Goal: Communication & Community: Answer question/provide support

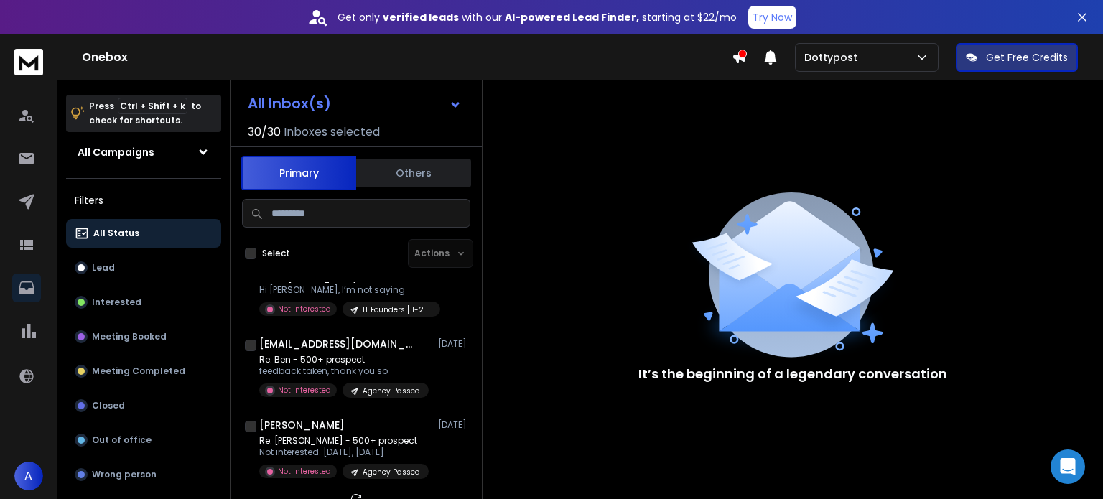
scroll to position [7912, 0]
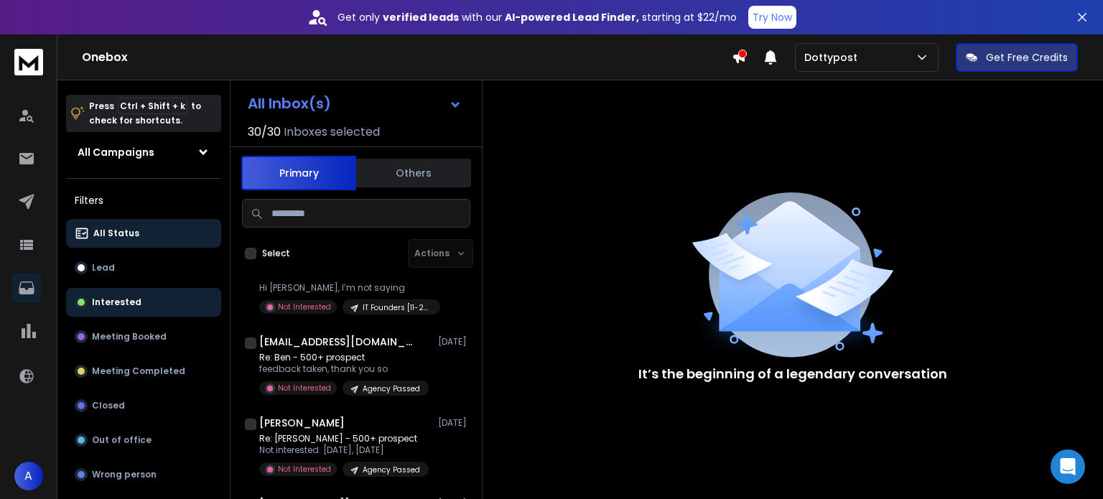
click at [167, 299] on button "Interested" at bounding box center [143, 302] width 155 height 29
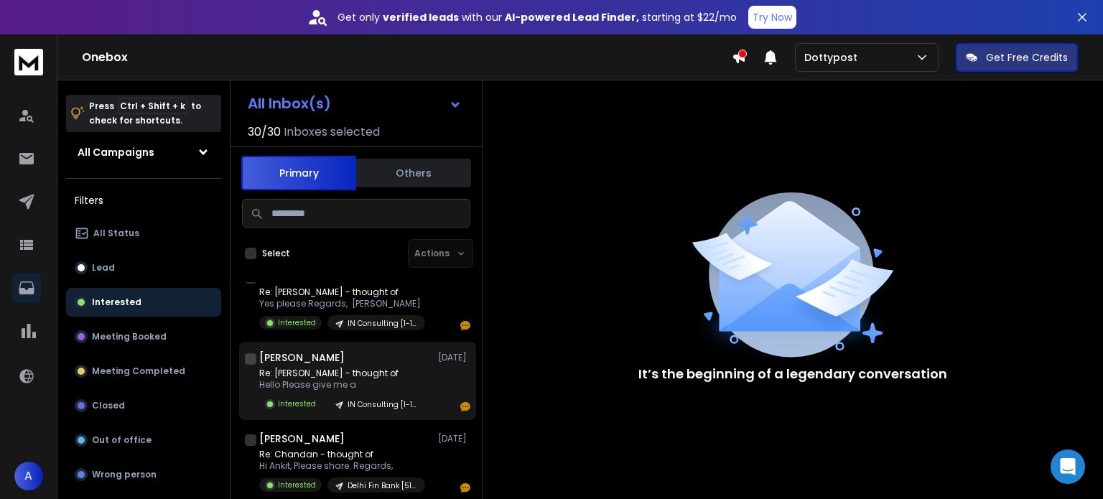
scroll to position [3434, 0]
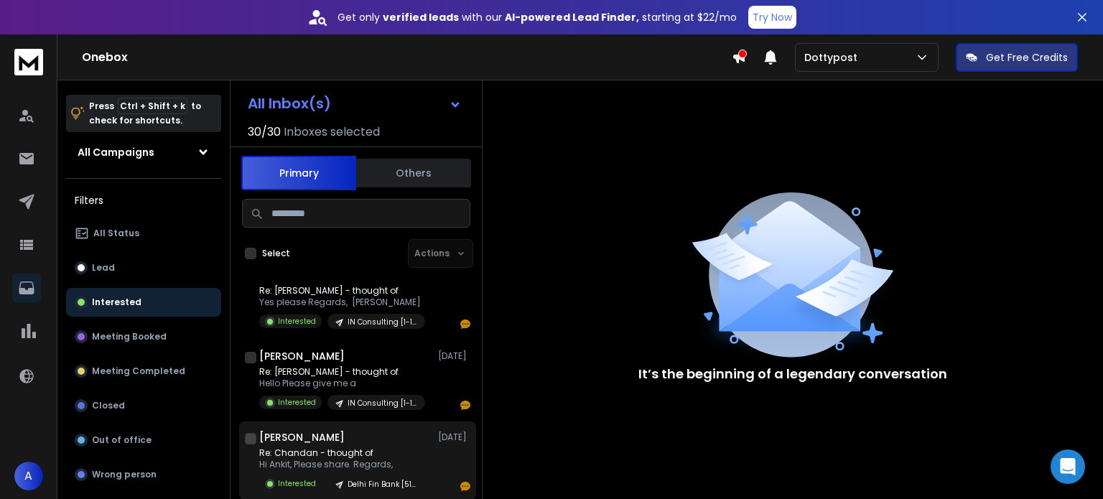
click at [376, 437] on div "Chandan Goyal 09 May" at bounding box center [364, 437] width 211 height 14
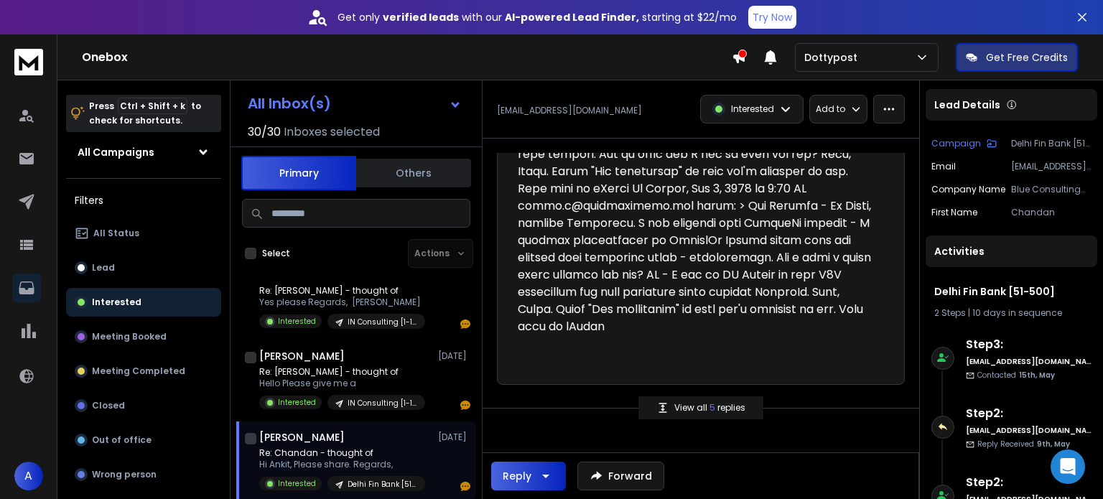
scroll to position [147, 0]
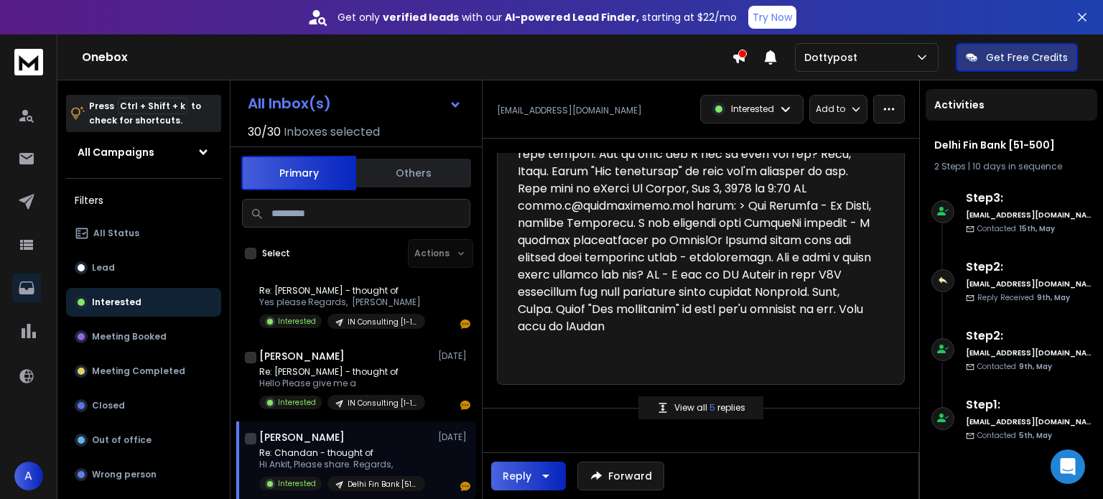
click at [713, 407] on span "5" at bounding box center [714, 407] width 8 height 12
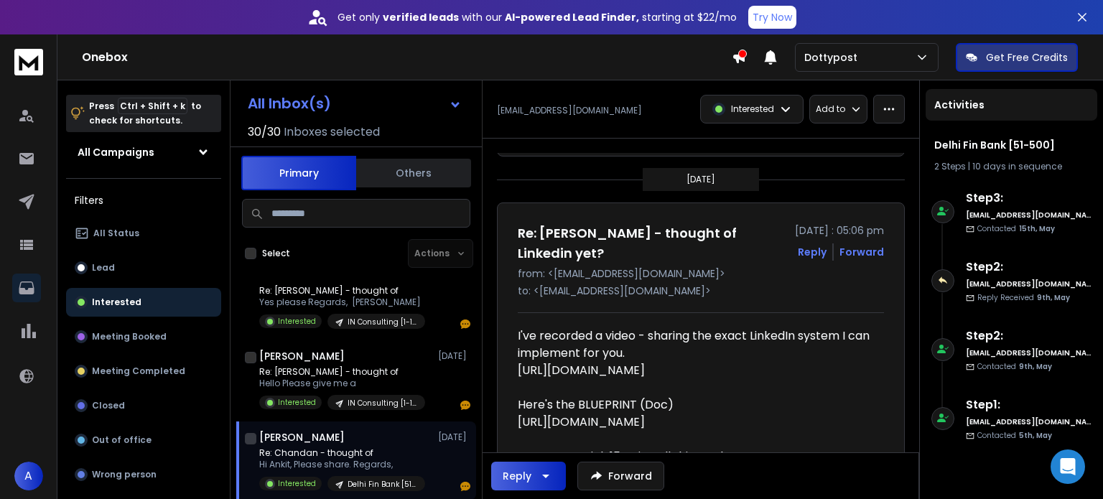
scroll to position [1661, 0]
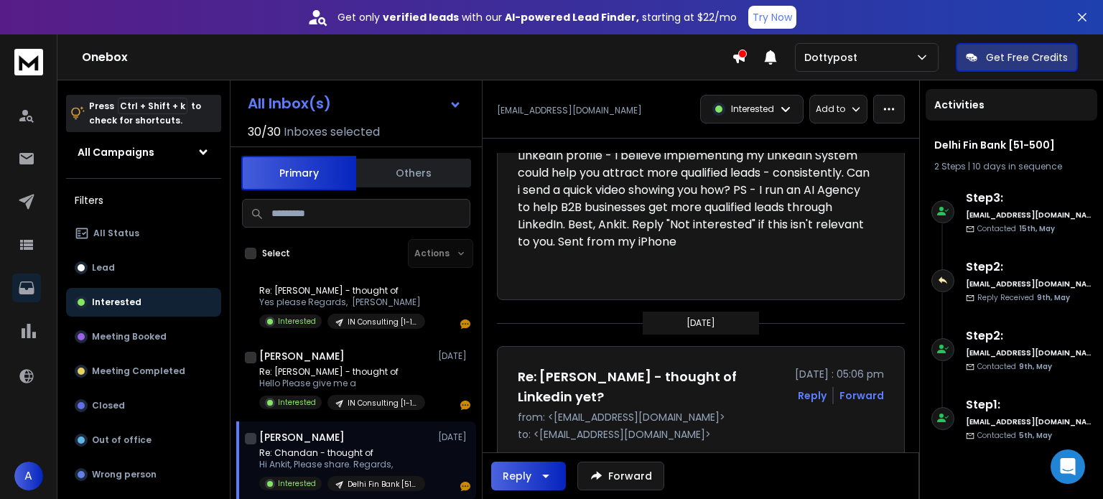
drag, startPoint x: 520, startPoint y: 345, endPoint x: 804, endPoint y: 369, distance: 285.5
copy div "[URL][DOMAIN_NAME]"
drag, startPoint x: 562, startPoint y: 422, endPoint x: 878, endPoint y: 437, distance: 315.6
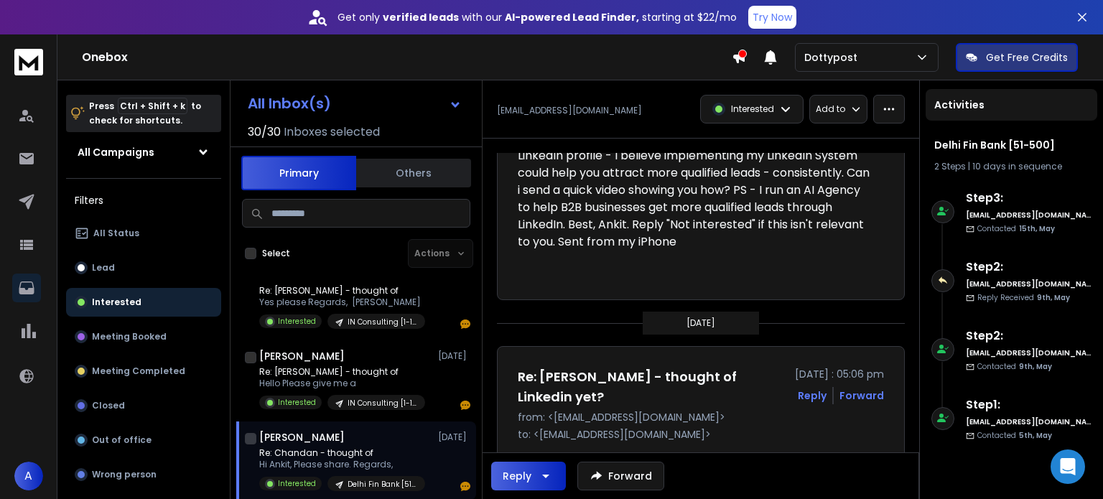
copy div "[URL][DOMAIN_NAME]"
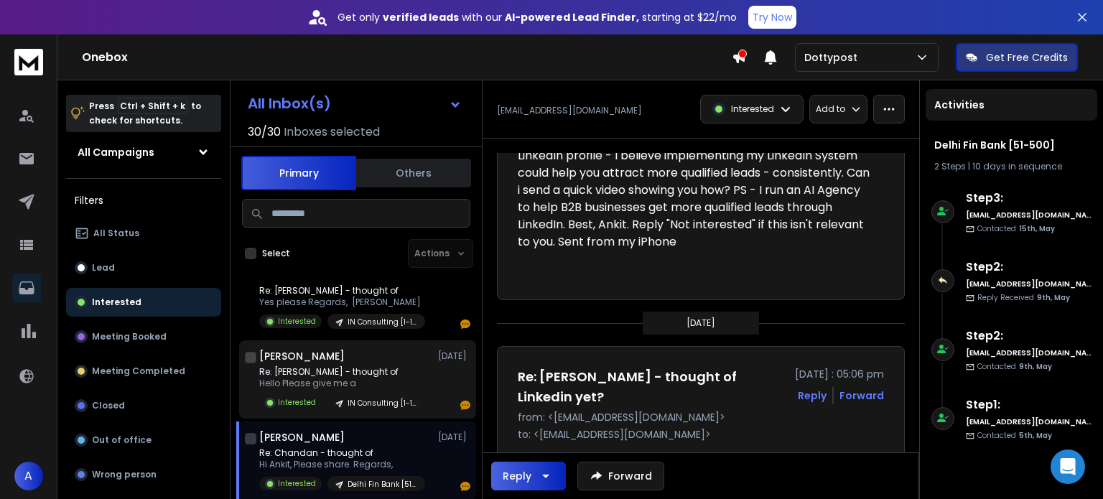
click at [352, 381] on p "Hello Please give me a" at bounding box center [342, 383] width 166 height 11
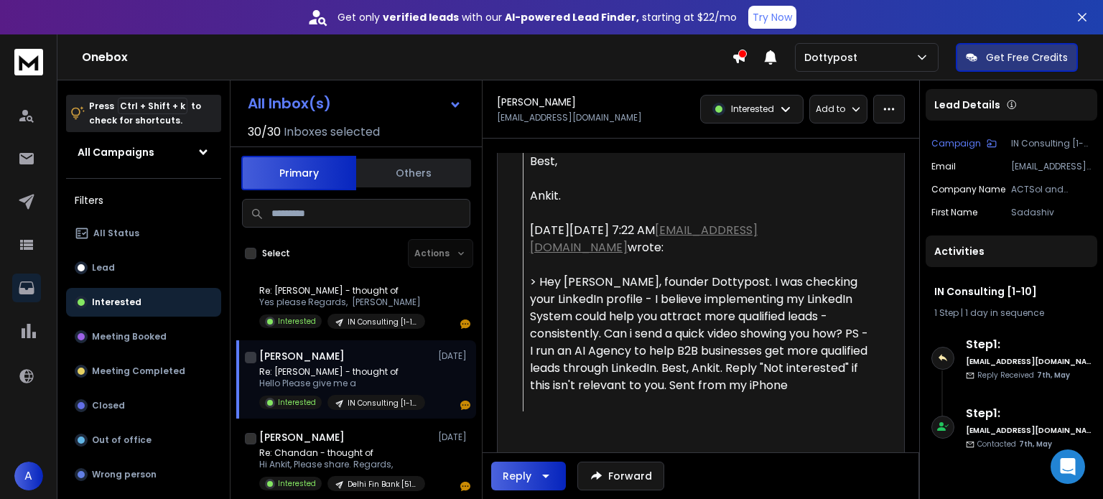
scroll to position [1232, 0]
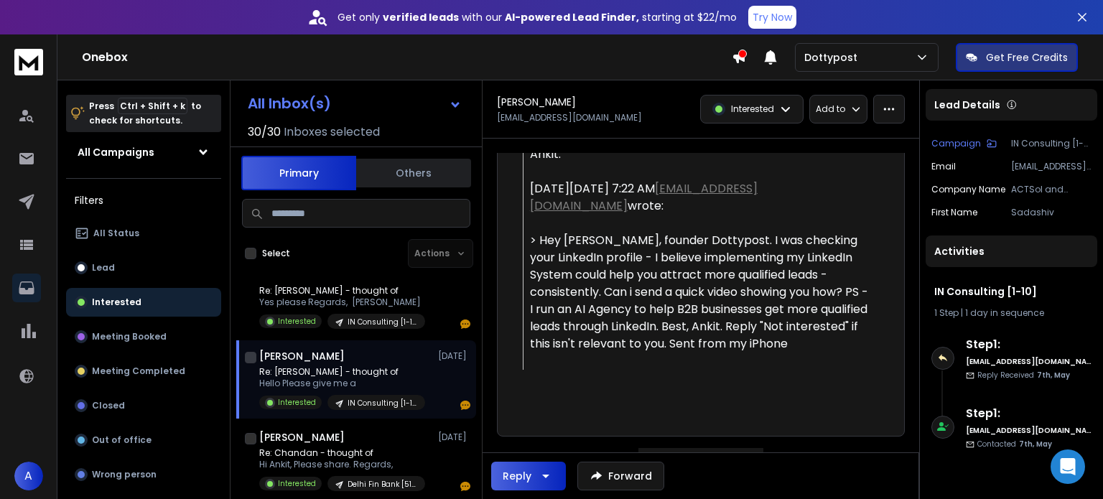
click at [669, 454] on icon at bounding box center [662, 459] width 11 height 11
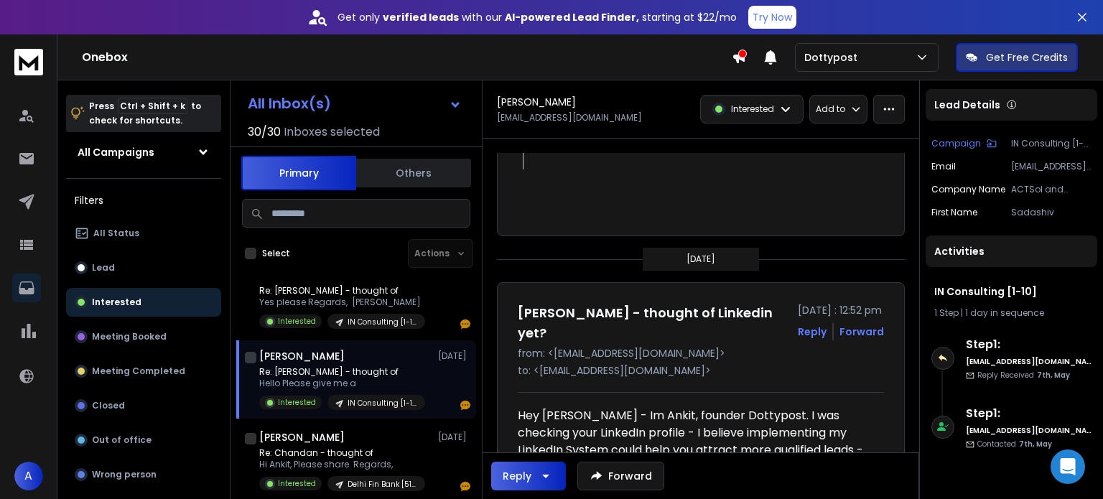
scroll to position [3447, 0]
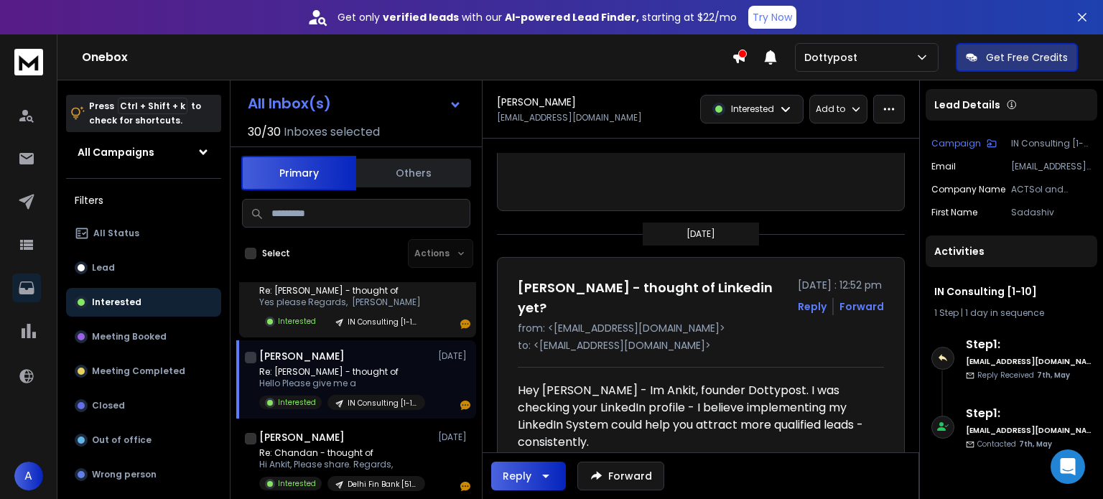
click at [342, 297] on div "Re: Devesh - thought of Yes please Regards, ￼ Devesh Interested IN Consulting […" at bounding box center [342, 307] width 166 height 44
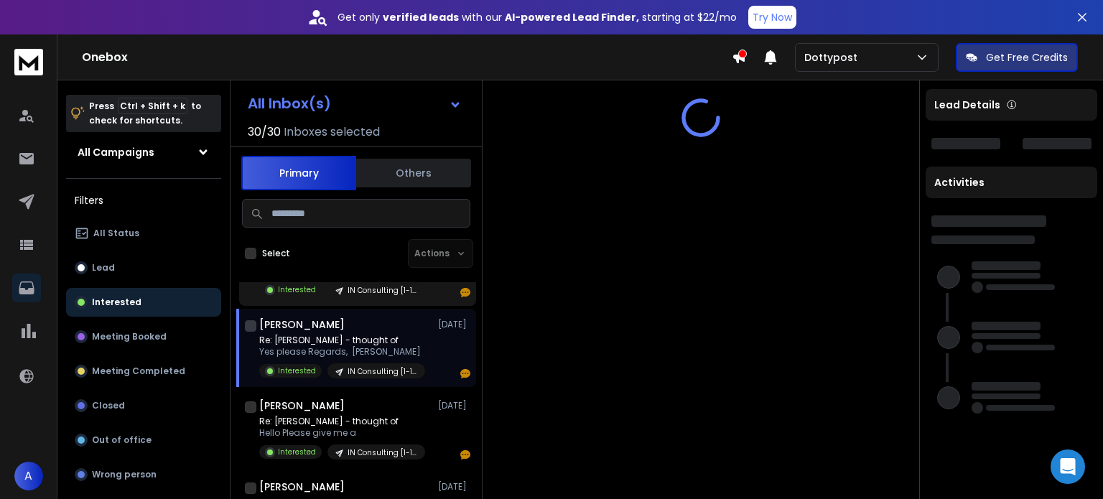
scroll to position [3363, 0]
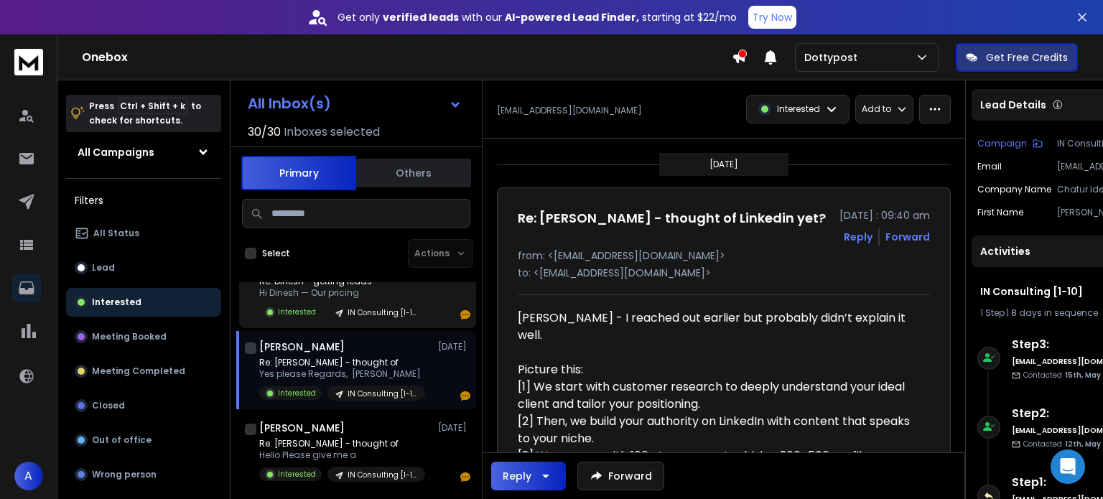
click at [307, 310] on p "Interested" at bounding box center [297, 312] width 38 height 11
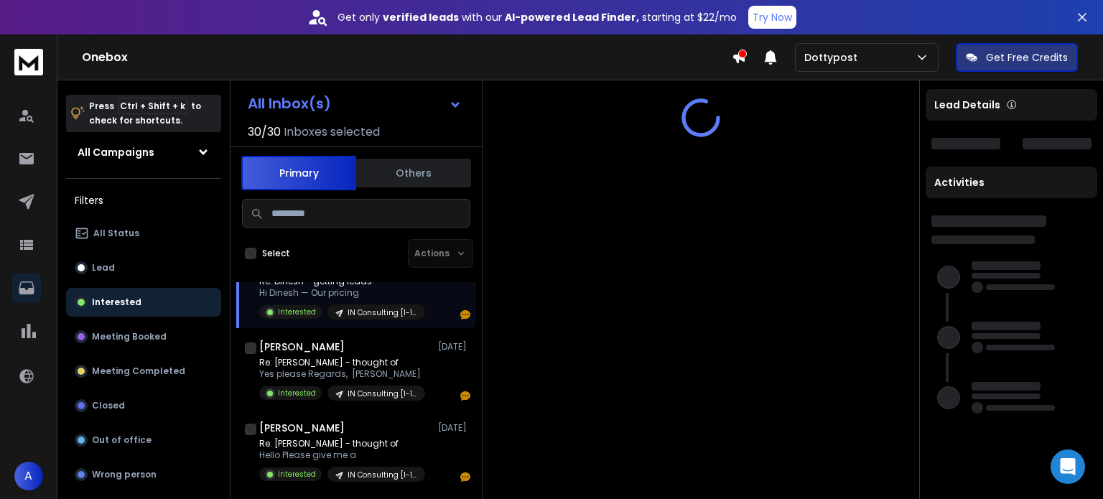
scroll to position [3219, 0]
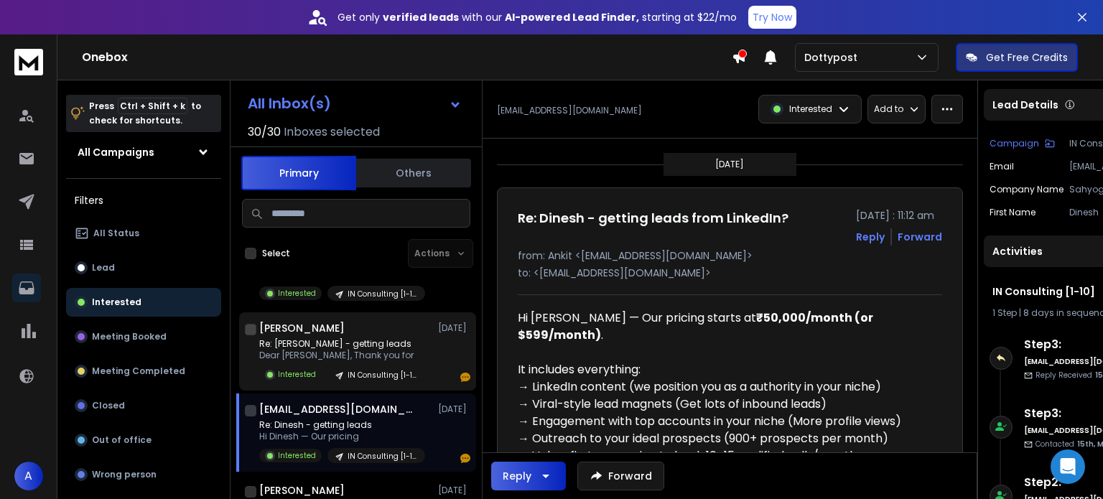
click at [325, 359] on p "Dear Ankit, Thank you for" at bounding box center [342, 355] width 166 height 11
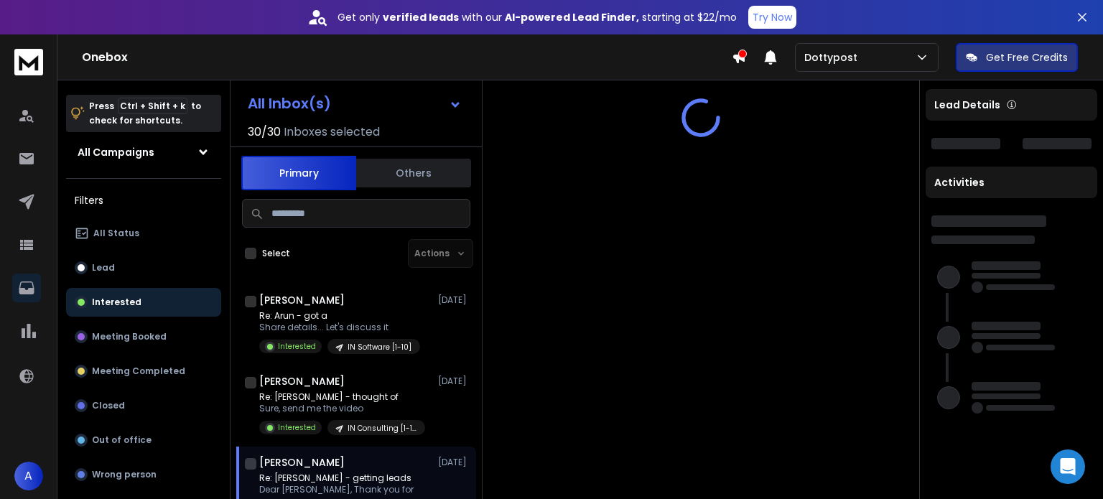
scroll to position [3075, 0]
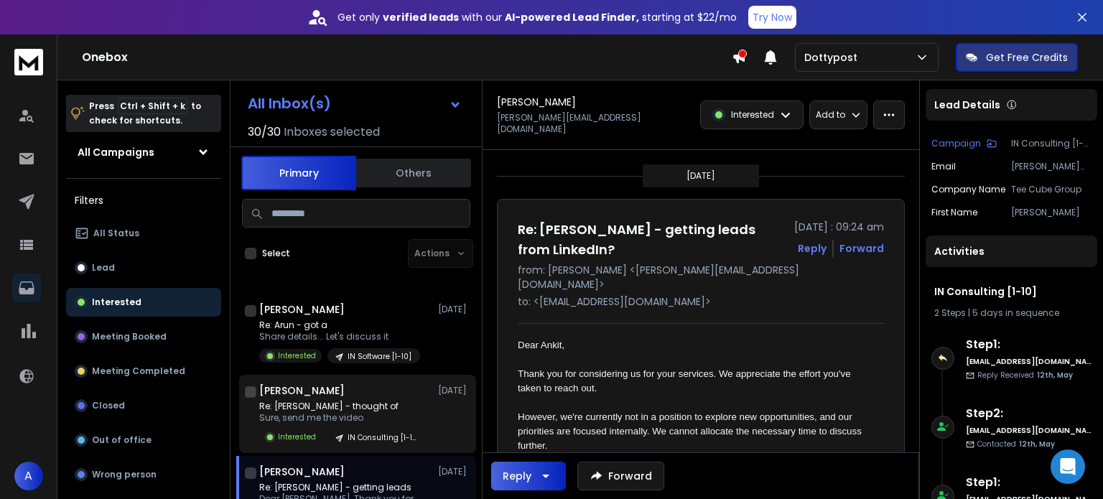
click at [327, 411] on p "Re: Prakash - thought of" at bounding box center [342, 406] width 166 height 11
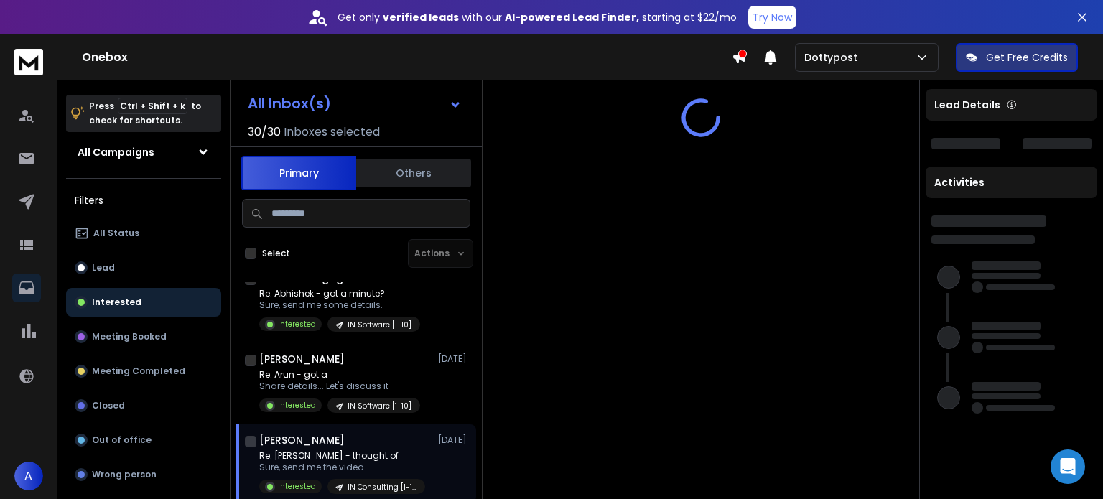
scroll to position [3004, 0]
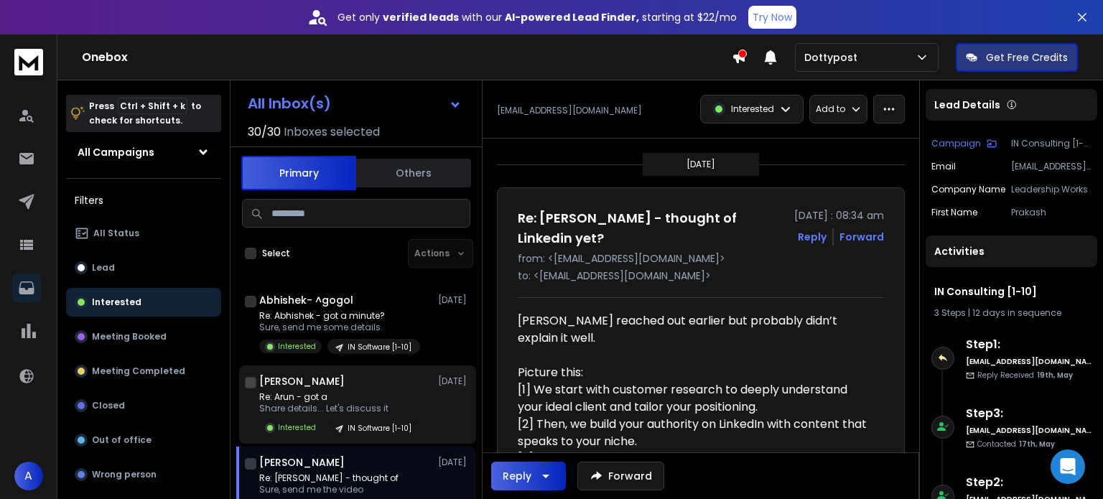
click at [323, 383] on h1 "Arun Vaswani" at bounding box center [301, 381] width 85 height 14
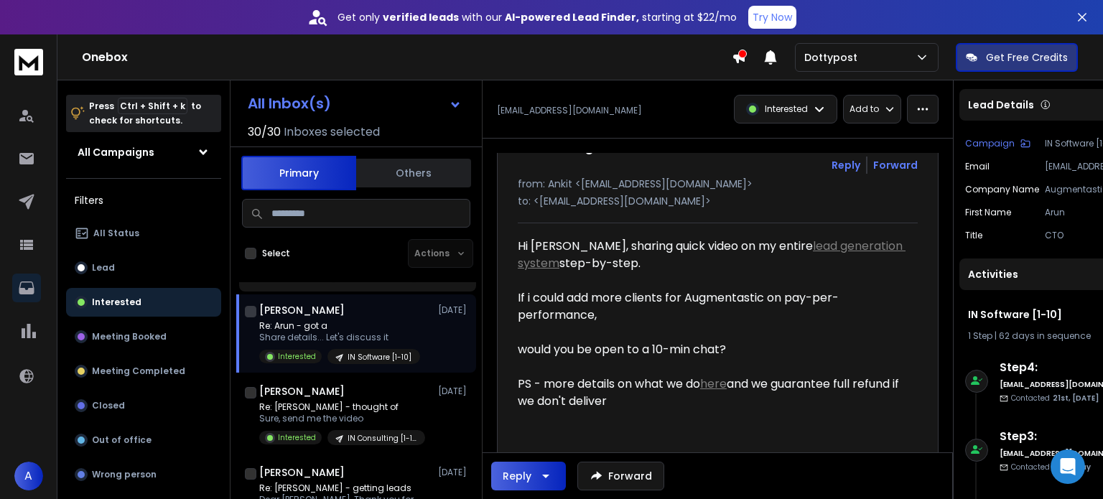
scroll to position [3075, 0]
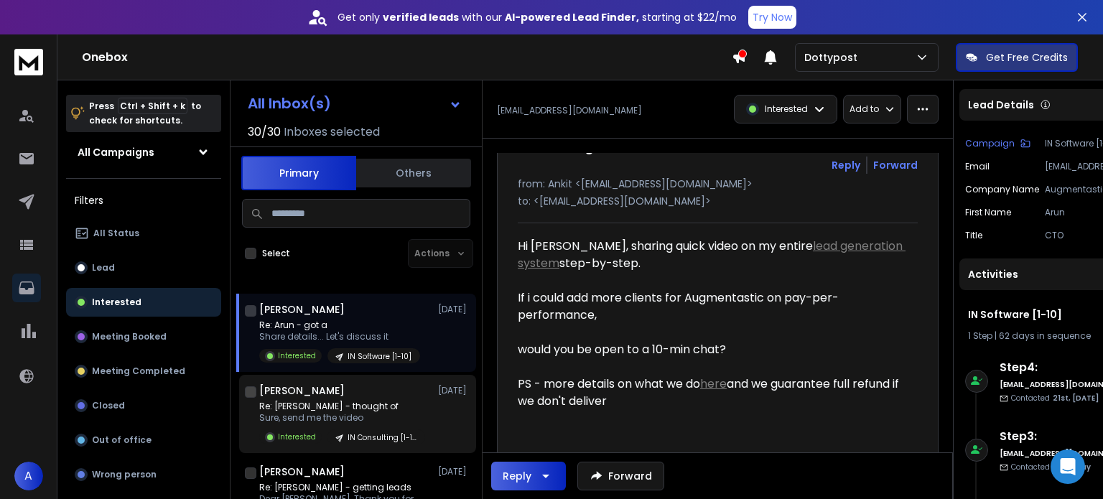
click at [427, 412] on div "Re: Prakash - thought of Sure, send me the video Interested IN Consulting [1-10]" at bounding box center [364, 423] width 211 height 44
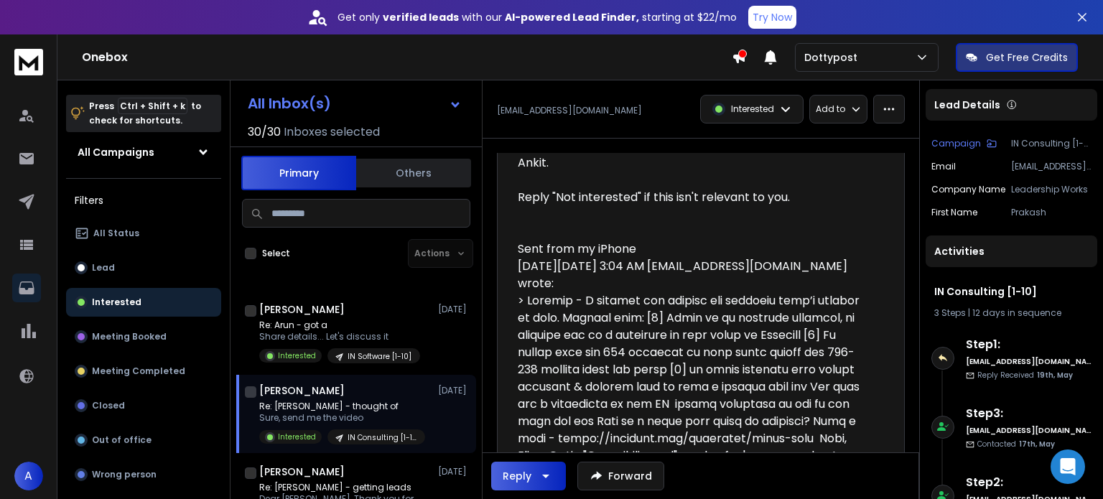
scroll to position [908, 0]
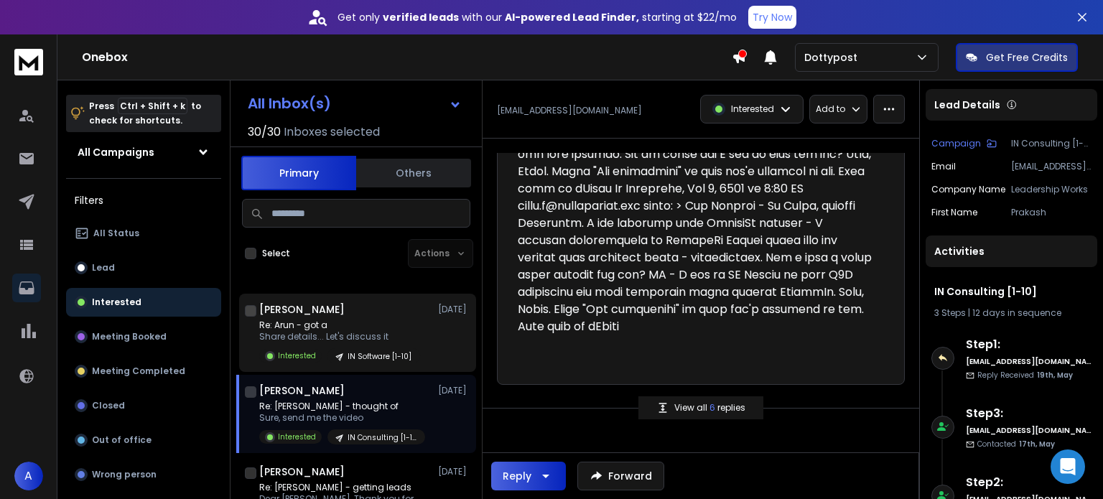
click at [391, 343] on div "Re: Arun - got a Share details... Let's discuss it Interested IN Software [1-10]" at bounding box center [339, 342] width 161 height 44
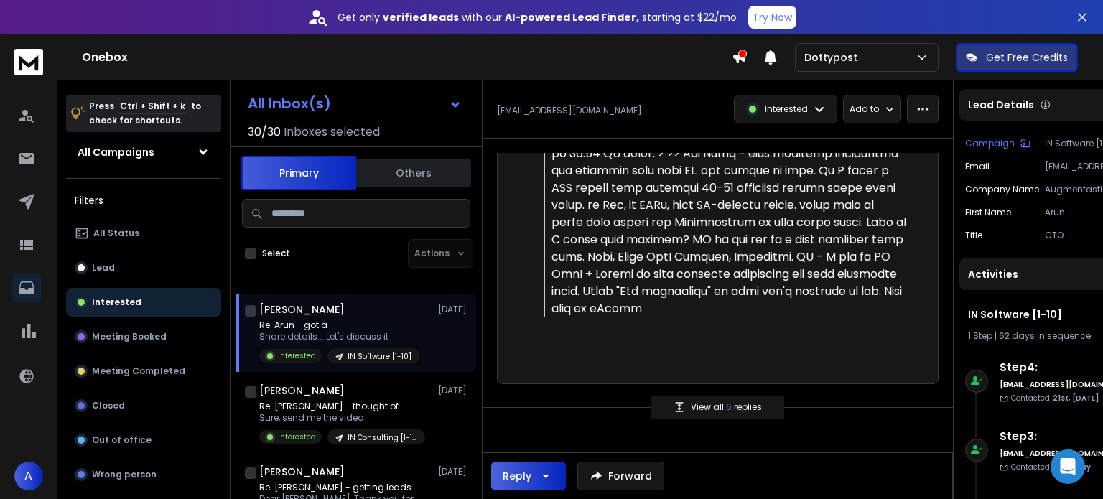
scroll to position [957, 0]
click at [682, 412] on div "View all 6 replies" at bounding box center [718, 407] width 134 height 23
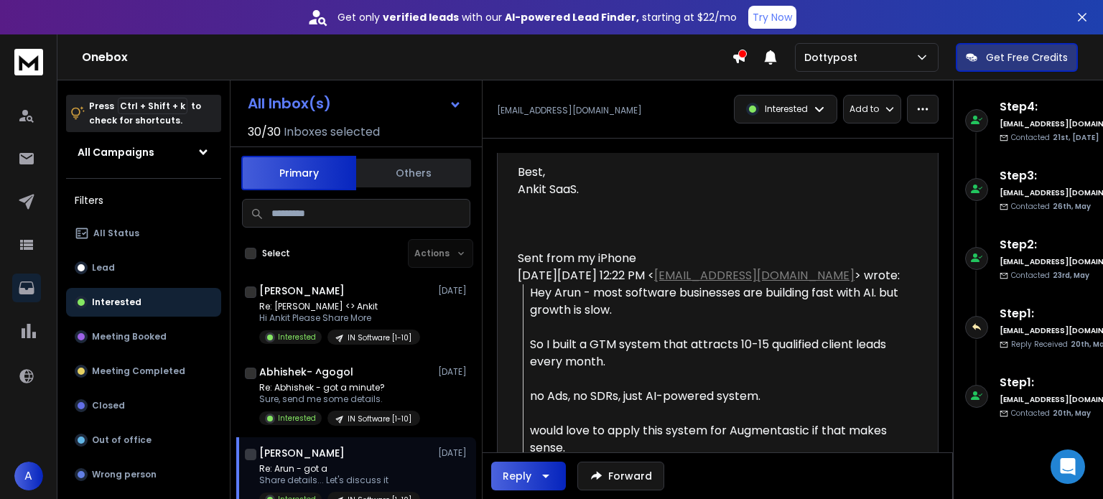
scroll to position [4232, 0]
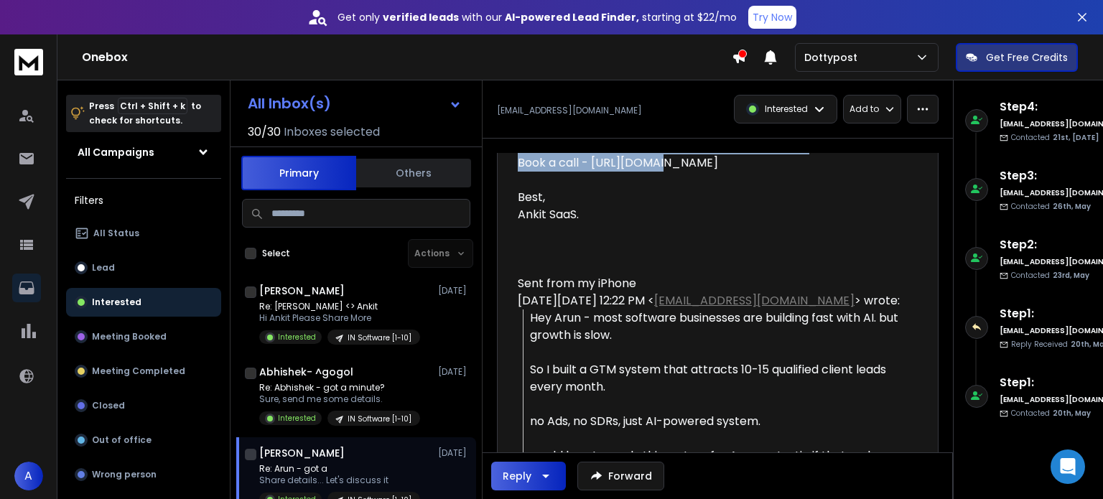
drag, startPoint x: 518, startPoint y: 312, endPoint x: 600, endPoint y: 353, distance: 92.2
click at [600, 353] on div "Hi Arun - Here's my 6-step GTM system - explains our processes, and results del…" at bounding box center [718, 410] width 400 height 718
copy div "[URL][DOMAIN_NAME]"
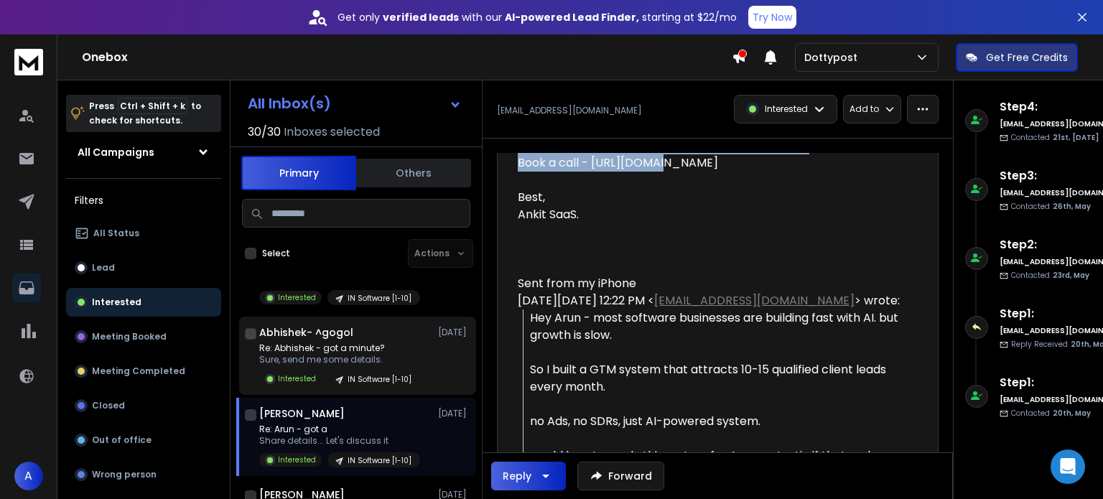
scroll to position [3004, 0]
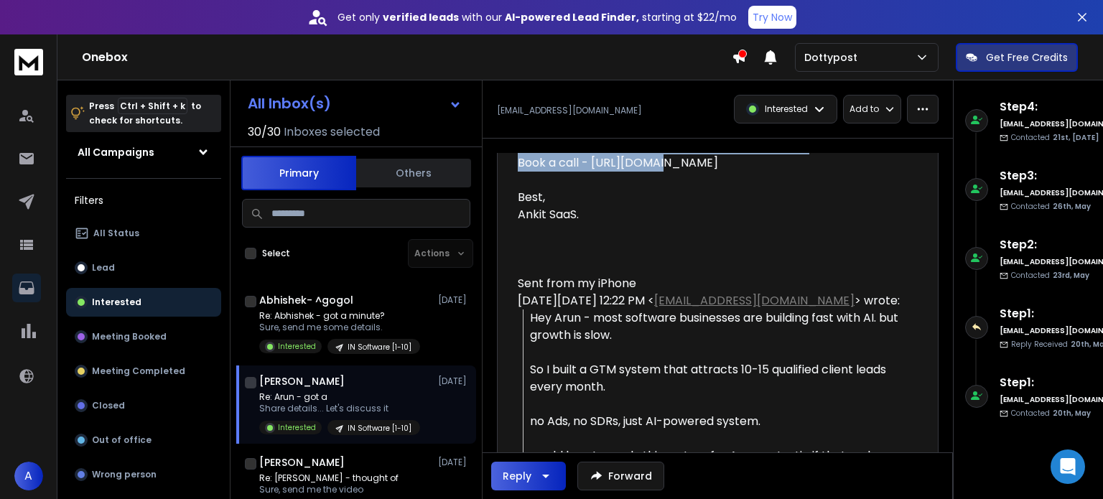
click at [622, 350] on div "Hi Arun - Here's my 6-step GTM system - explains our processes, and results del…" at bounding box center [718, 410] width 400 height 718
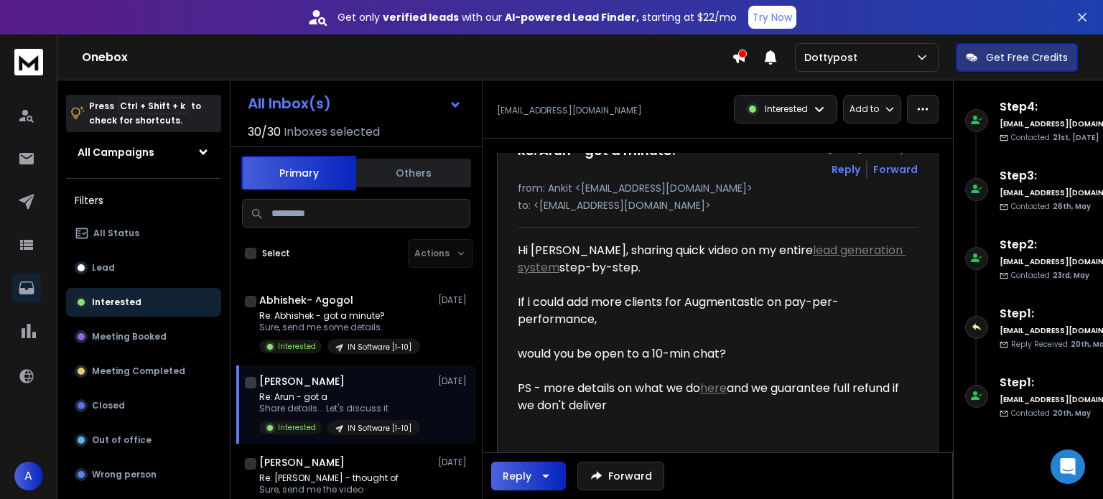
scroll to position [0, 0]
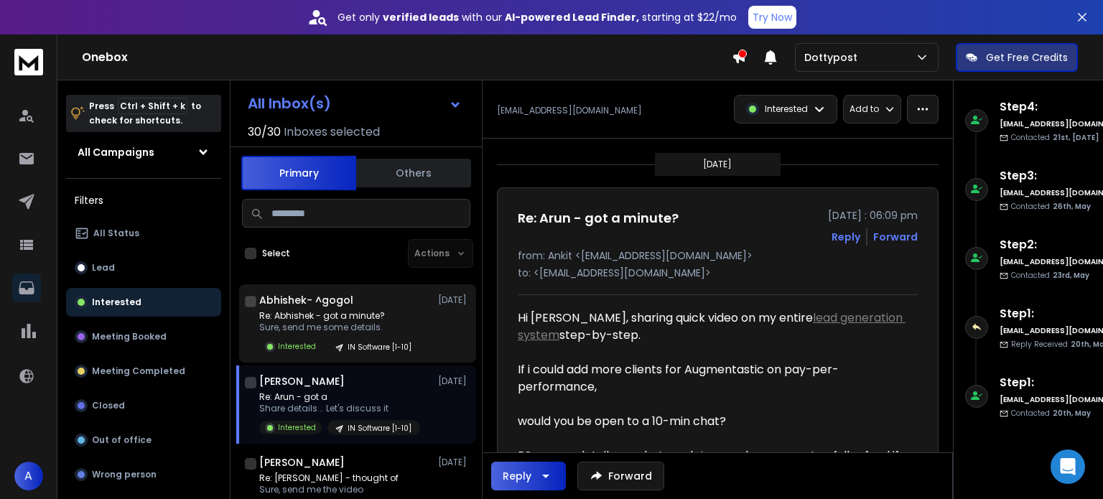
click at [432, 327] on div "Re: Abhishek - got a minute? Sure, send me some details. Interested IN Software…" at bounding box center [364, 332] width 211 height 44
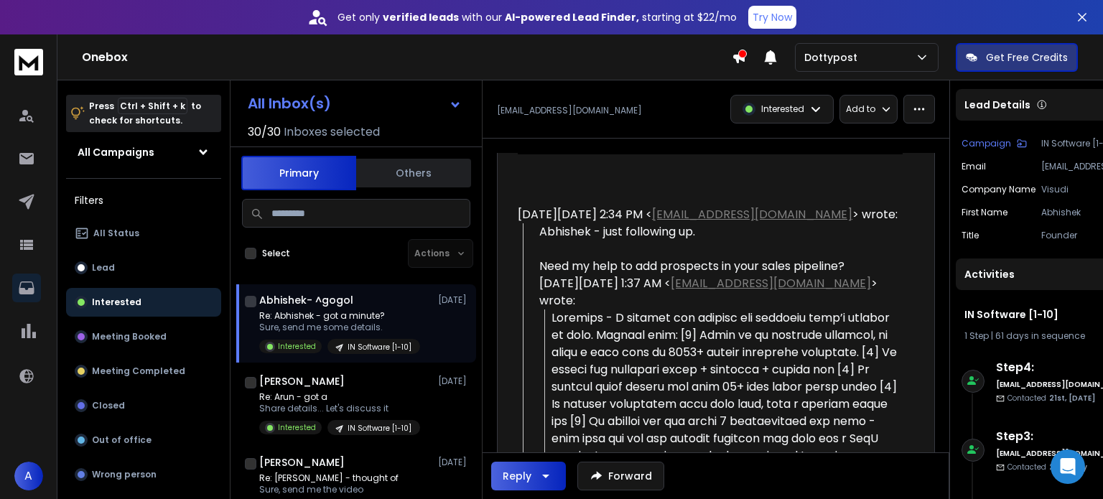
scroll to position [287, 0]
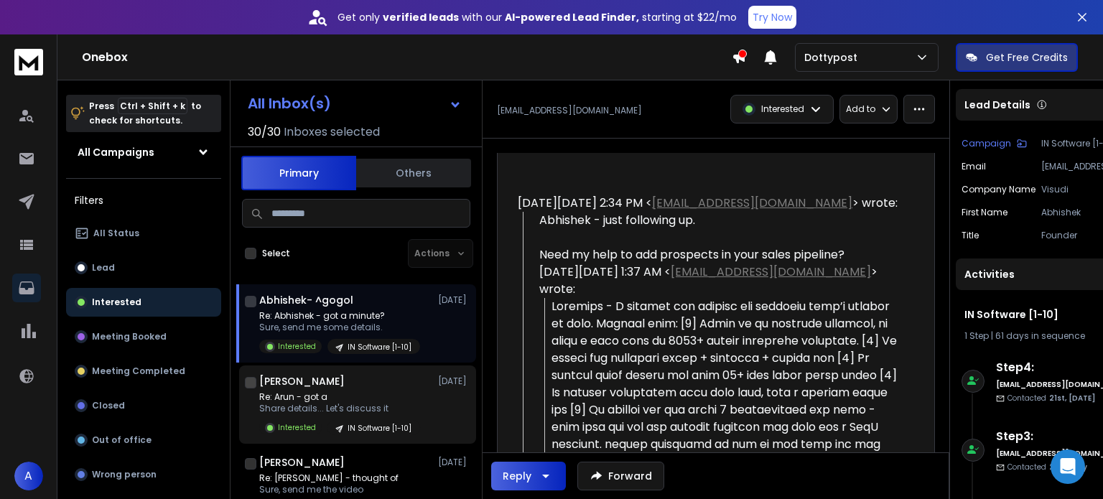
click at [384, 378] on div "Arun Vaswani 20 May" at bounding box center [364, 381] width 211 height 14
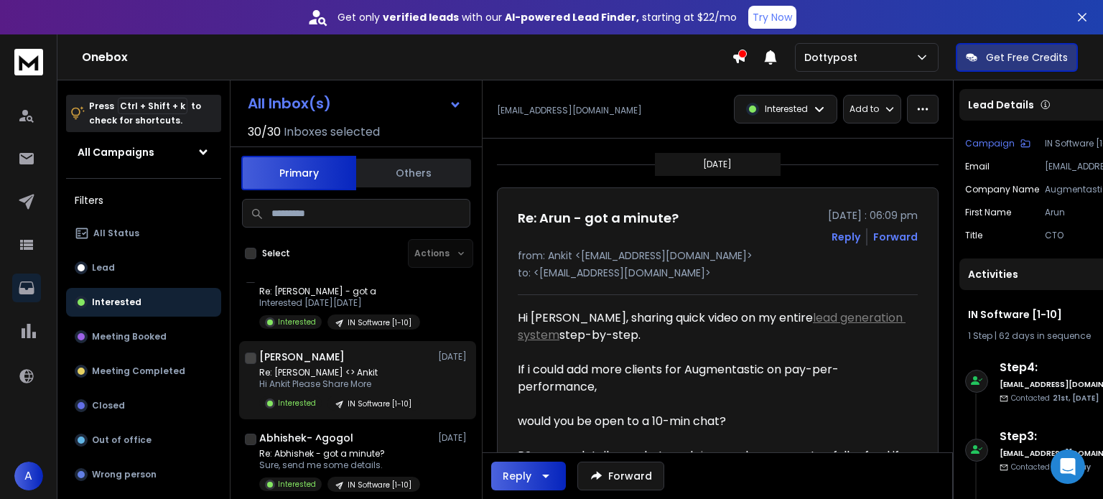
scroll to position [2860, 0]
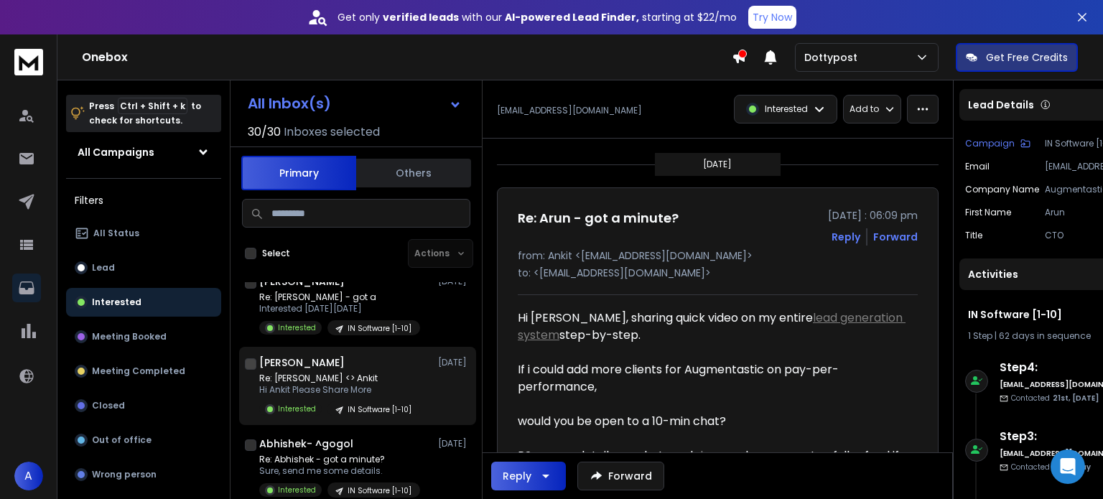
click at [394, 361] on div "Sahil Dubb 21 May" at bounding box center [364, 363] width 211 height 14
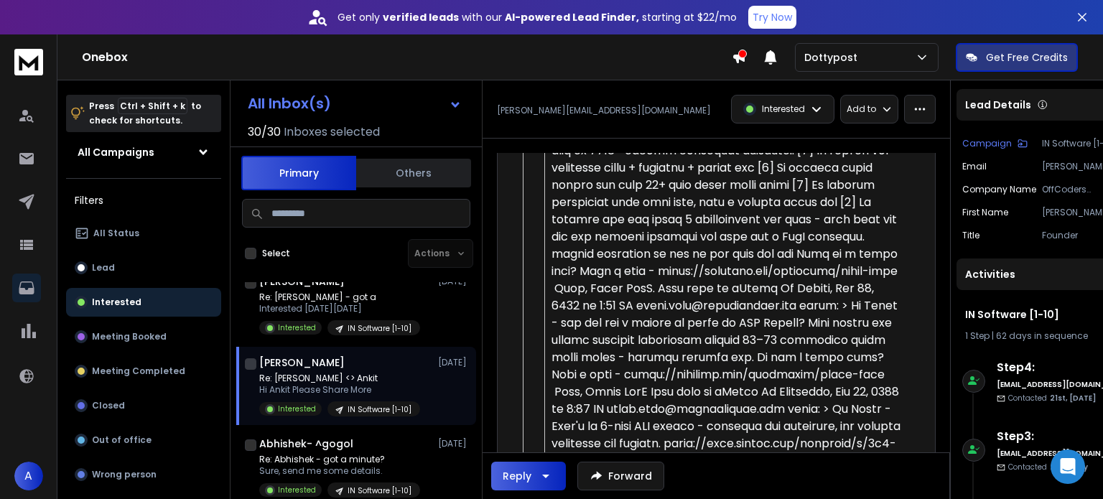
scroll to position [503, 0]
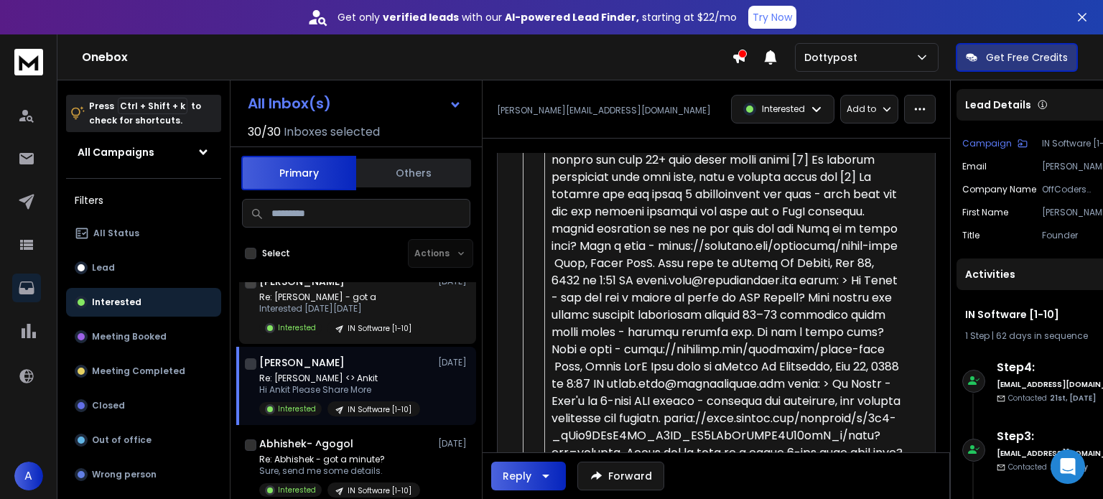
click at [364, 297] on p "Re: Pranjal - got a" at bounding box center [339, 297] width 161 height 11
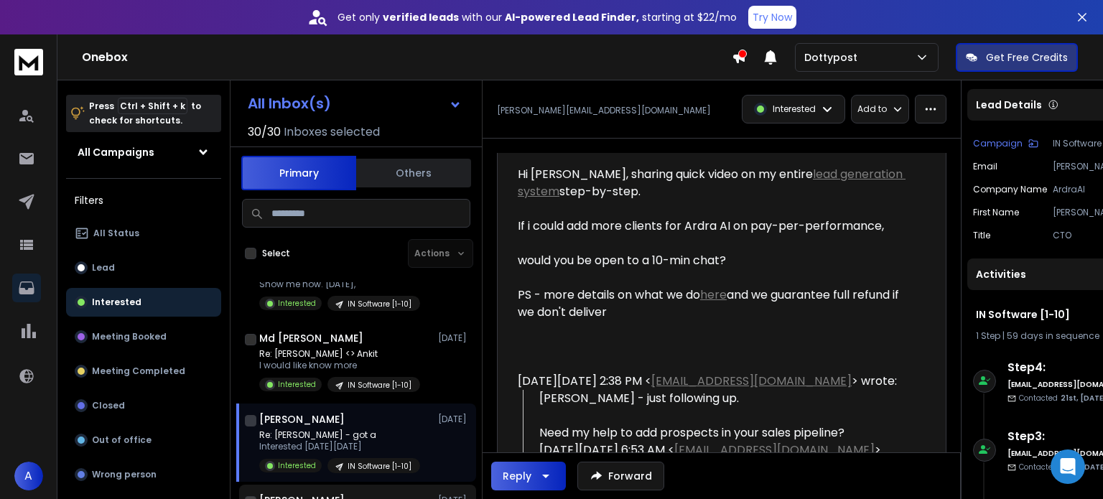
scroll to position [2716, 0]
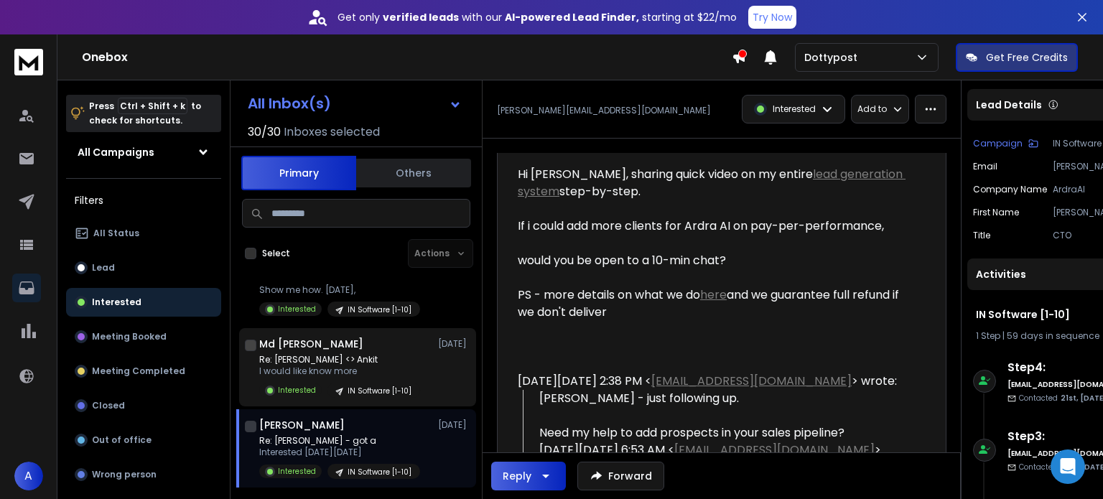
click at [381, 350] on div "Md Irfan Habib 23 May" at bounding box center [364, 344] width 211 height 14
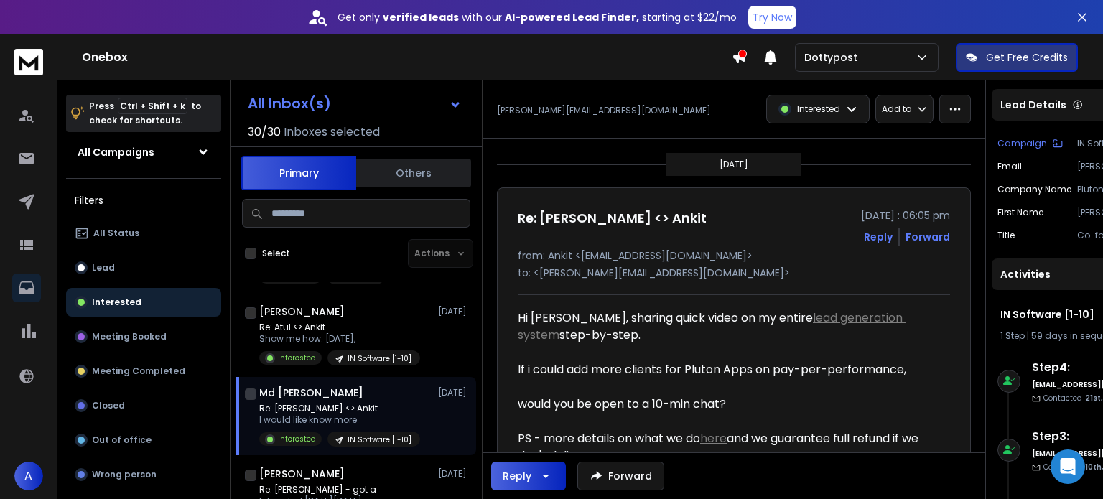
scroll to position [2644, 0]
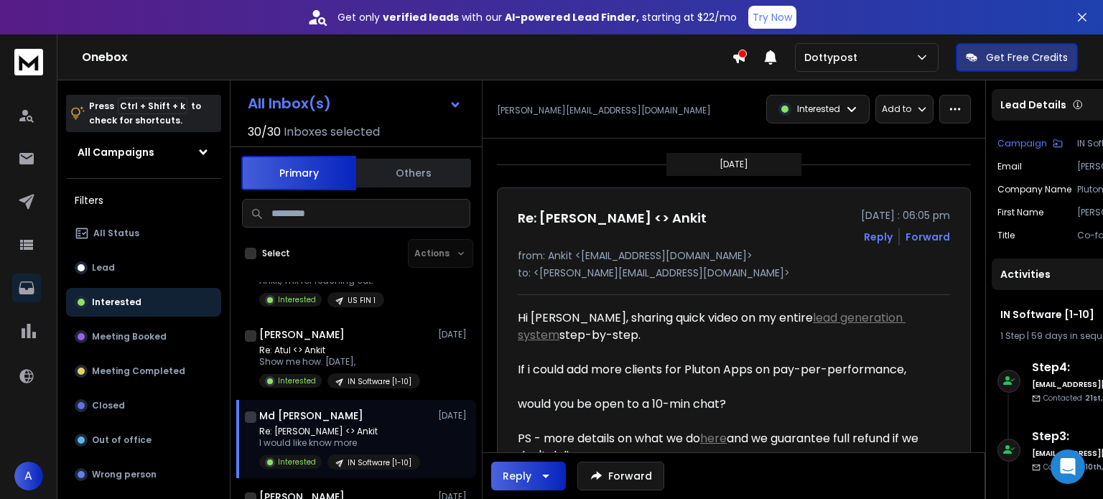
click at [397, 343] on div "Atul Singh 28 May Re: Atul <> Ankit Show me how. On Wed, Interested IN Software…" at bounding box center [364, 357] width 211 height 61
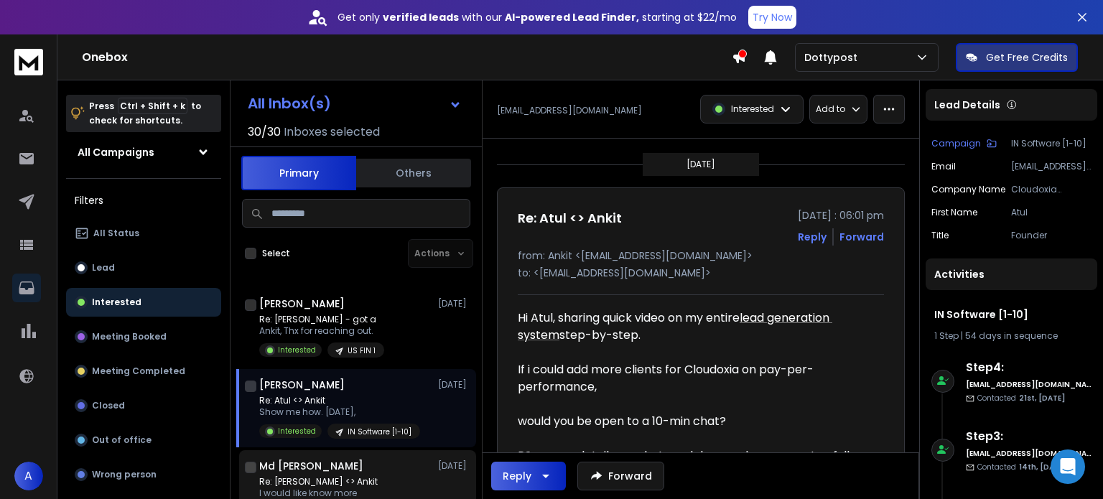
scroll to position [2573, 0]
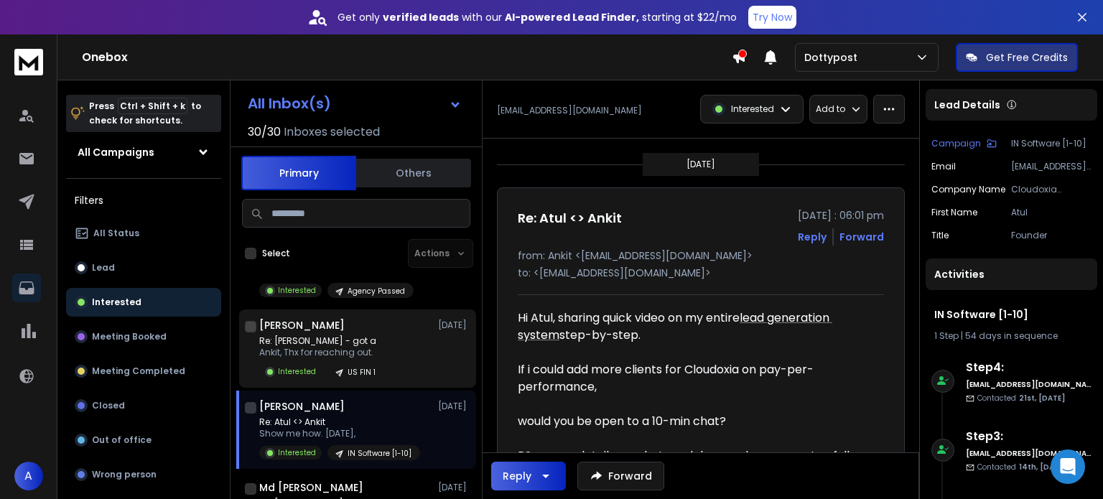
click at [394, 348] on div "Re: Ken - got a Ankit, Thx for reaching out. Interested US FIN 1" at bounding box center [364, 357] width 211 height 44
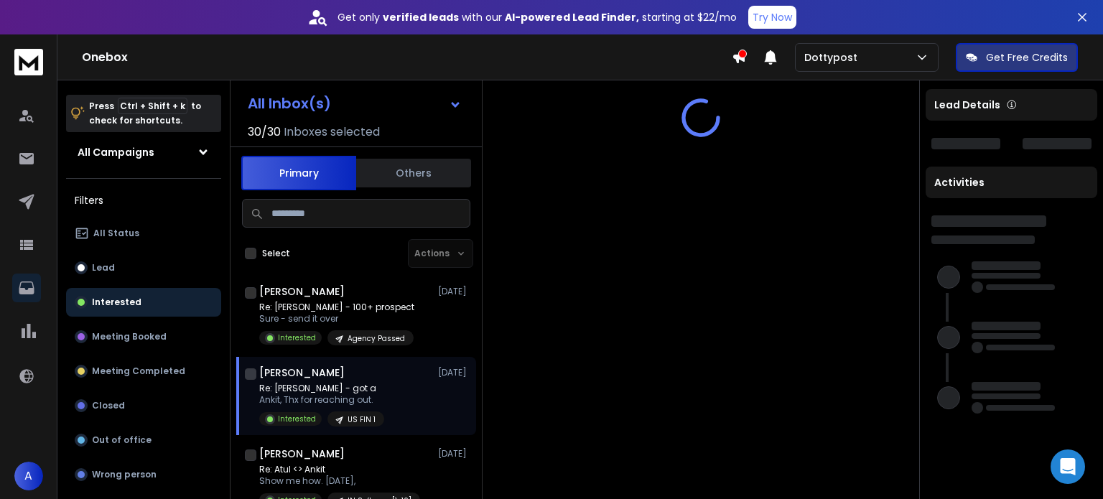
scroll to position [2501, 0]
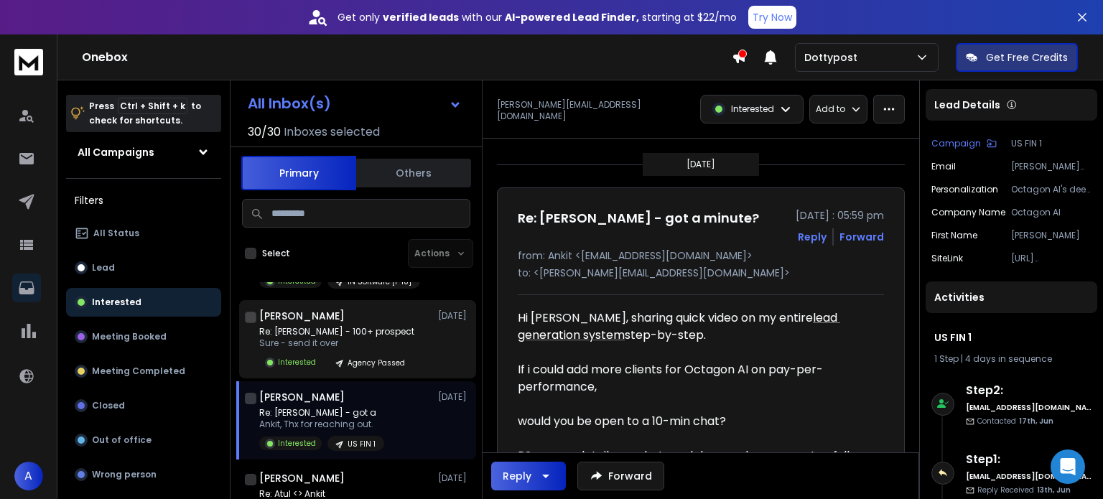
click at [394, 345] on p "Sure - send it over" at bounding box center [336, 343] width 155 height 11
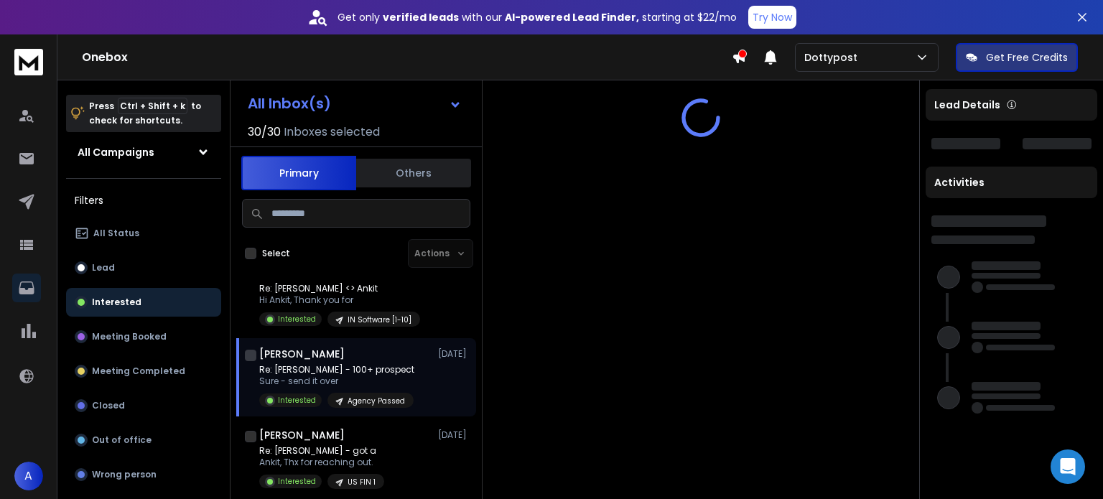
scroll to position [2429, 0]
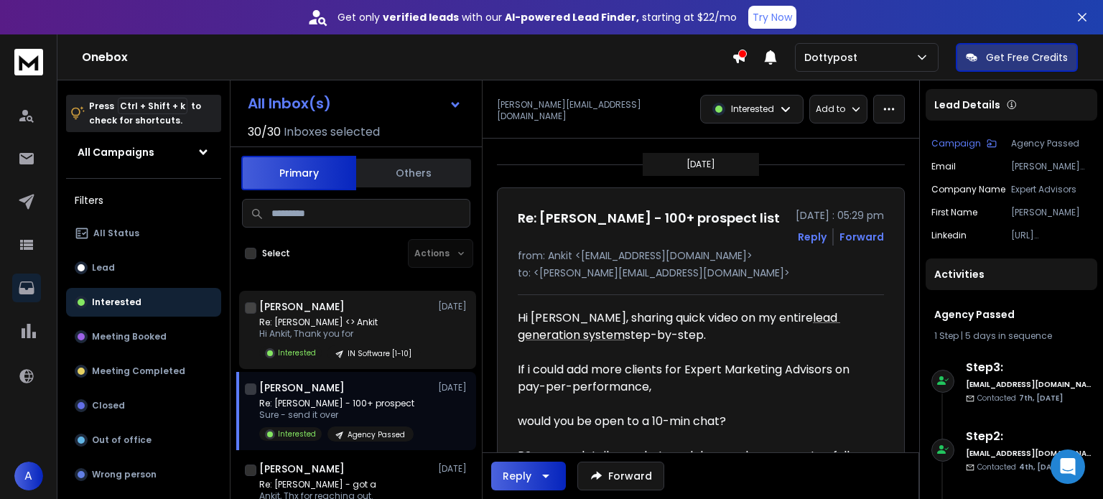
click at [385, 328] on p "Hi Ankit, Thank you for" at bounding box center [339, 333] width 161 height 11
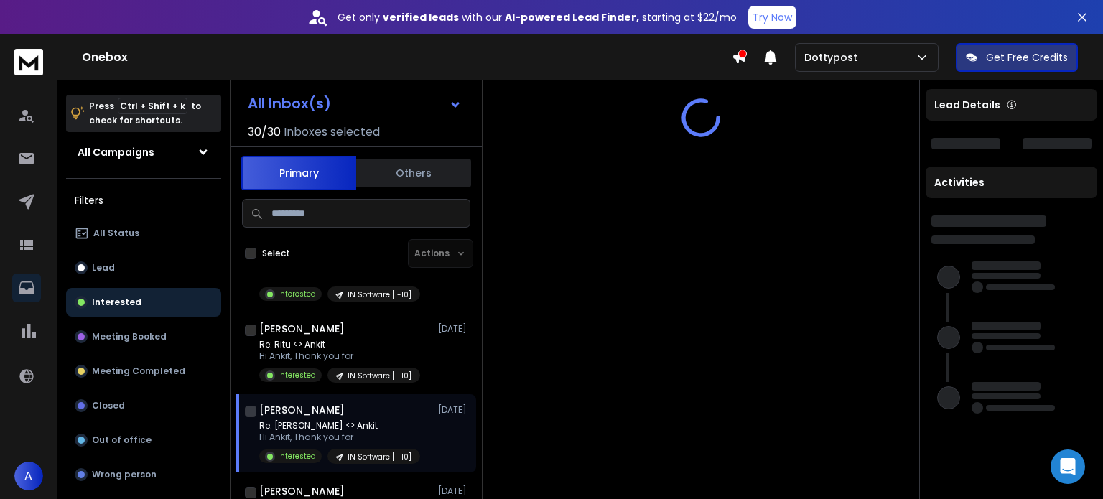
scroll to position [2285, 0]
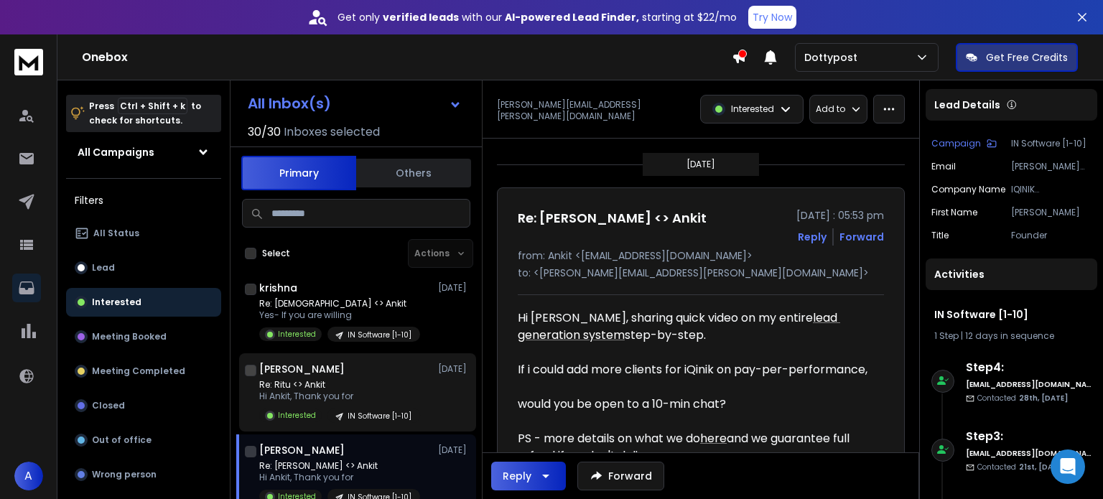
click at [366, 373] on div "Ritu Malik 16 Jul" at bounding box center [364, 369] width 211 height 14
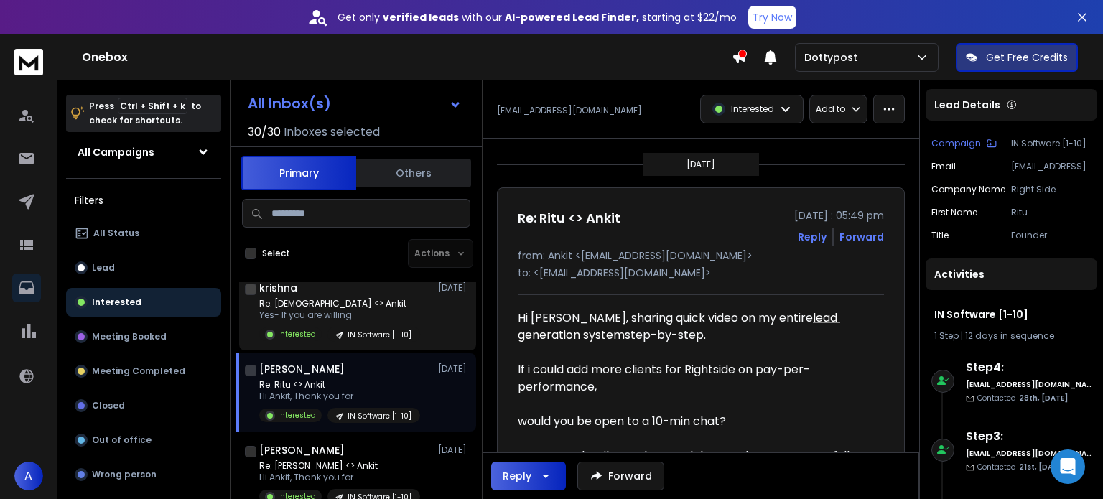
click at [358, 307] on p "Re: Krishna <> Ankit" at bounding box center [339, 303] width 161 height 11
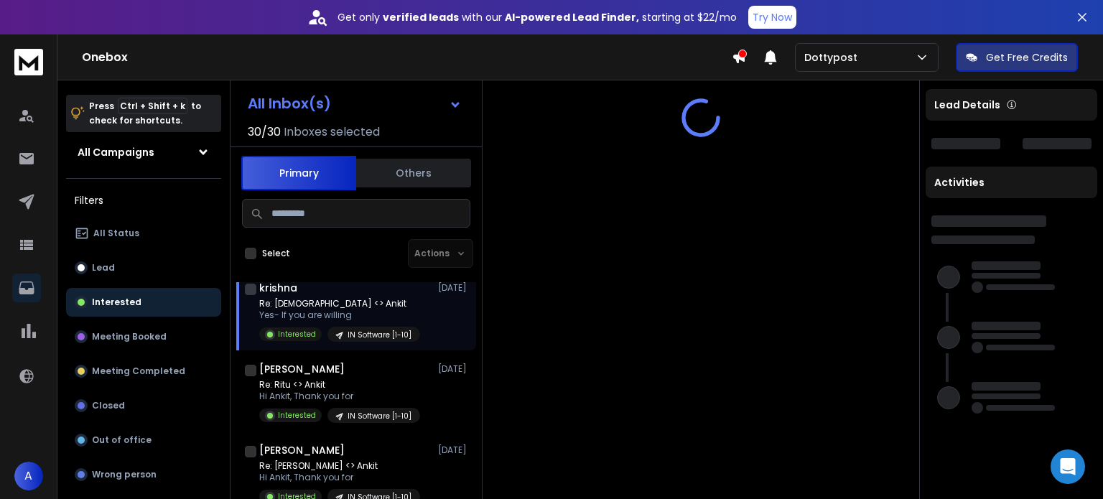
scroll to position [2142, 0]
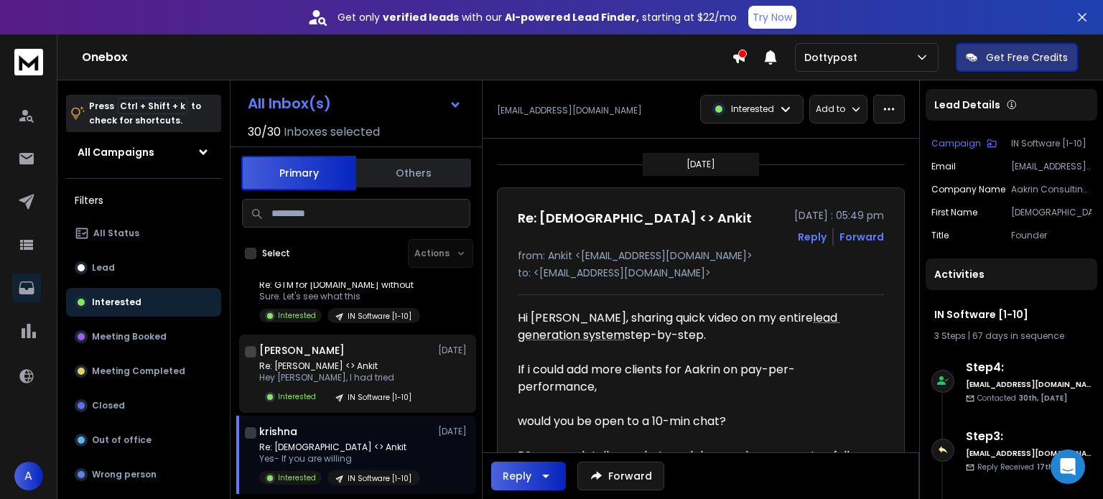
click at [365, 368] on p "Re: Ratnadeep <> Ankit" at bounding box center [339, 366] width 161 height 11
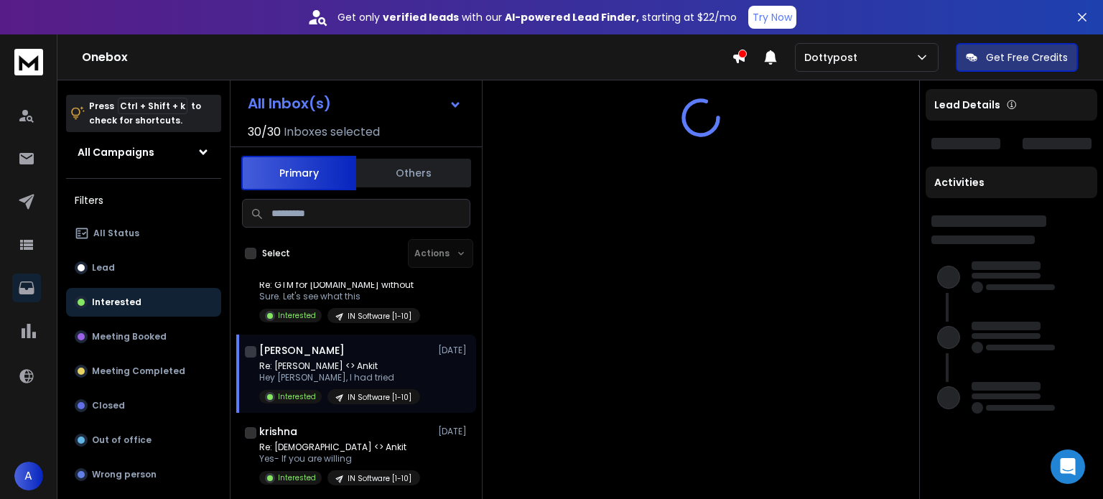
scroll to position [1998, 0]
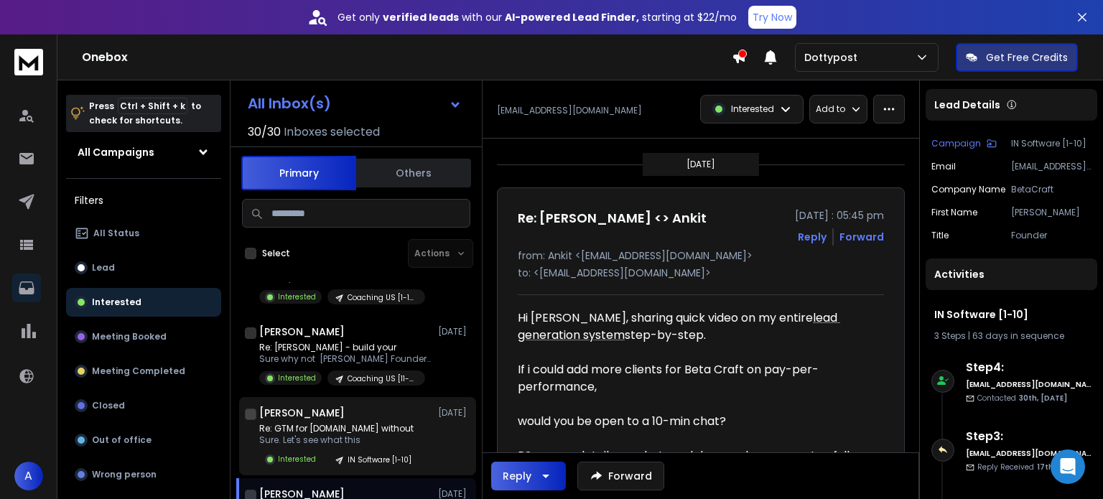
click at [360, 406] on div "Divya Kalra 21 Jul" at bounding box center [364, 413] width 211 height 14
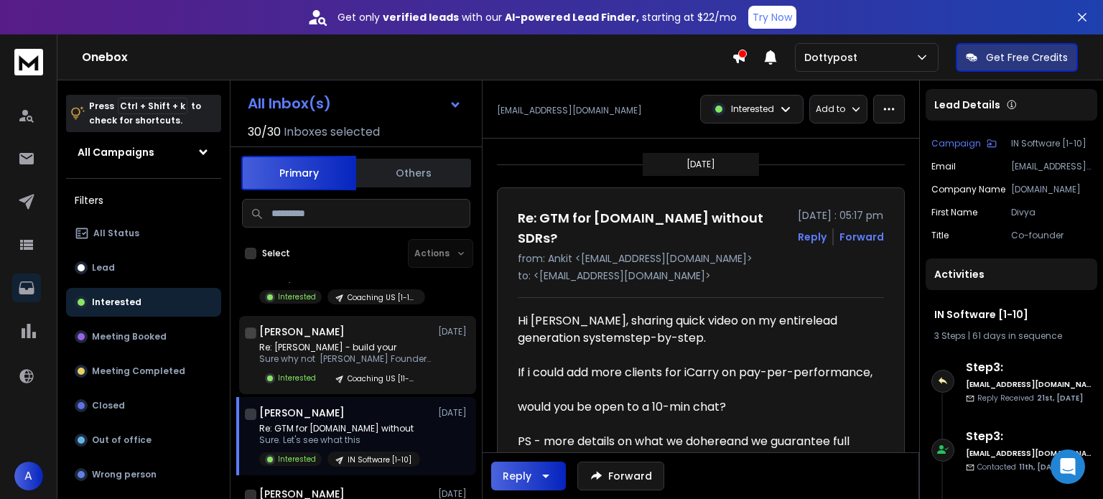
click at [358, 339] on div "Chris Davies 24 Jul Re: Chris - build your Sure why not Chris Davies Founder [h…" at bounding box center [364, 355] width 211 height 61
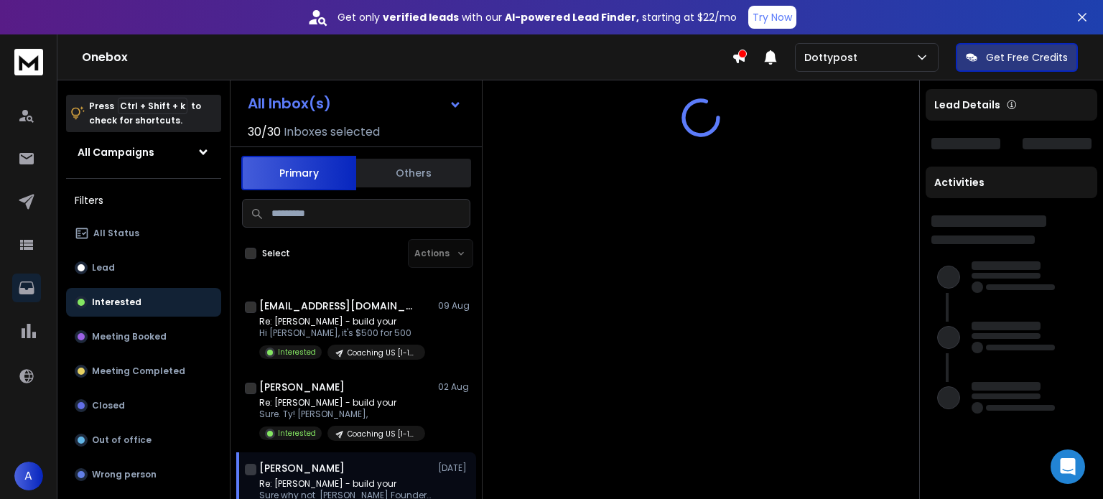
scroll to position [1854, 0]
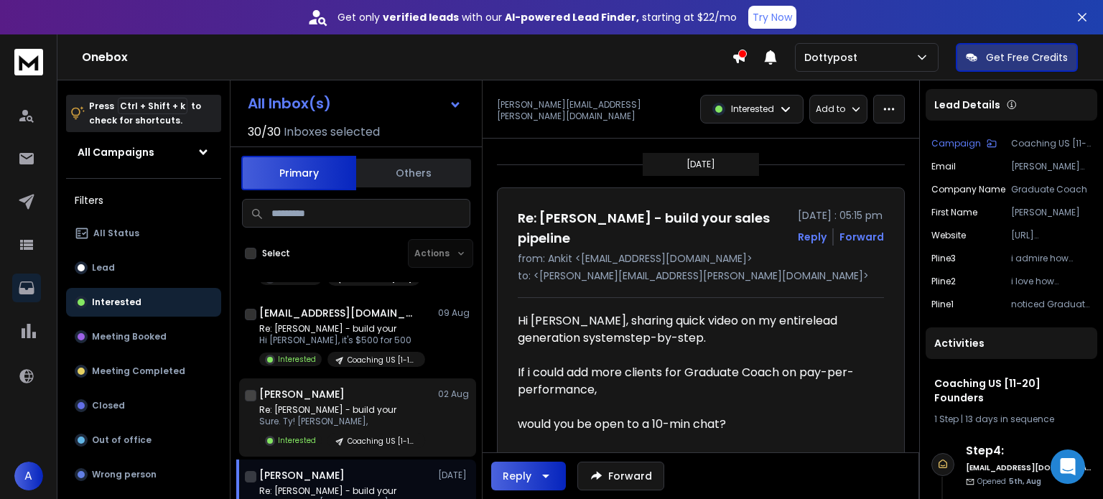
click at [330, 399] on h1 "Shawn Barberis" at bounding box center [301, 394] width 85 height 14
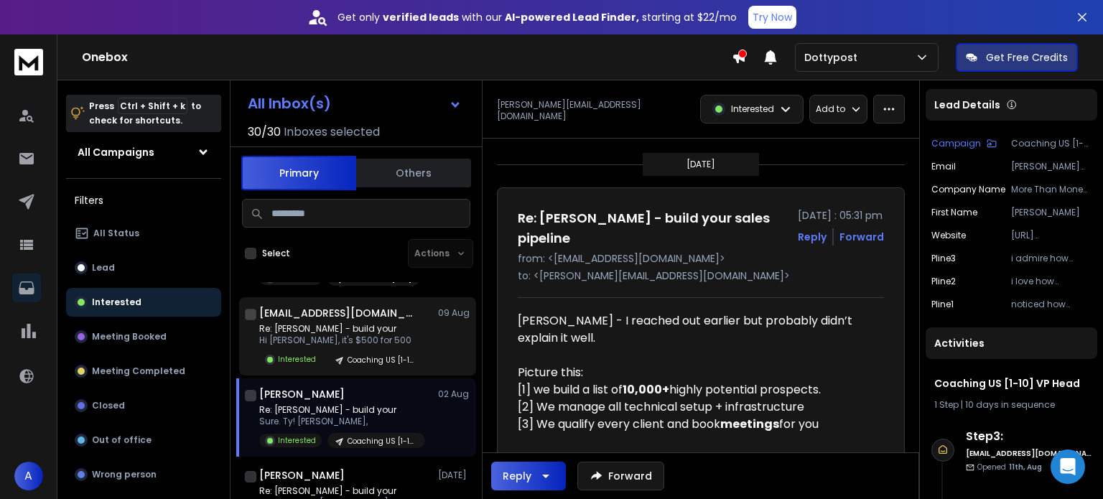
click at [354, 340] on p "Hi Malcolm, it's $500 for 500" at bounding box center [342, 340] width 166 height 11
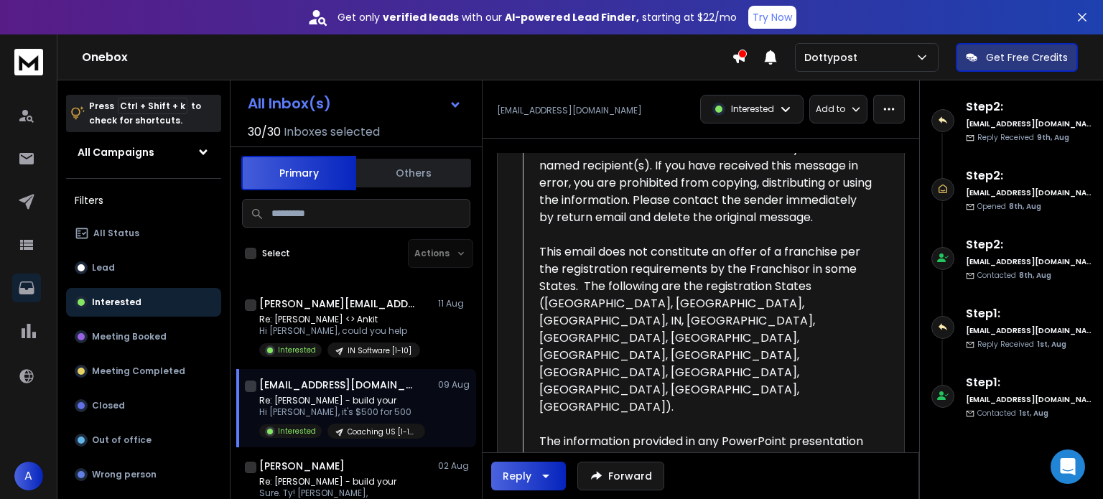
scroll to position [2028, 0]
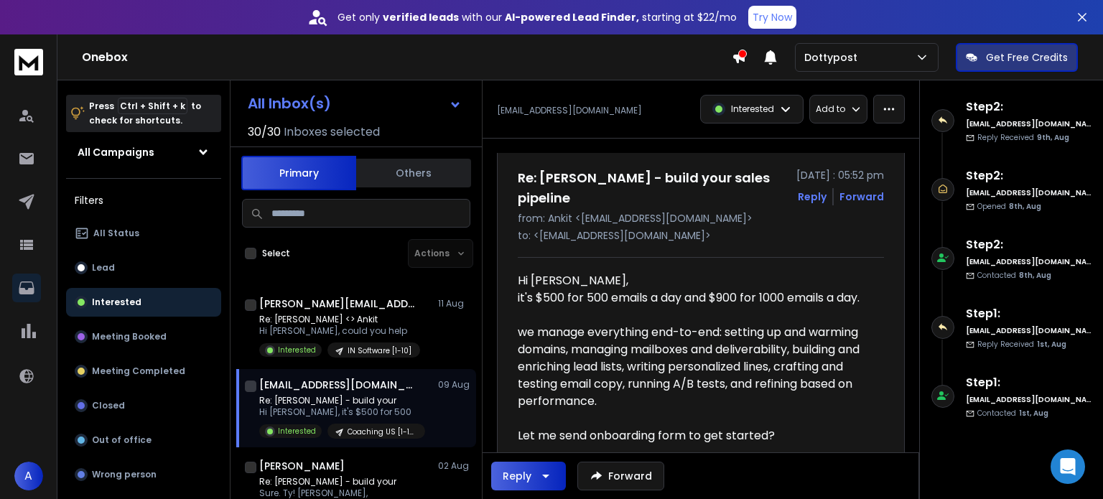
scroll to position [0, 0]
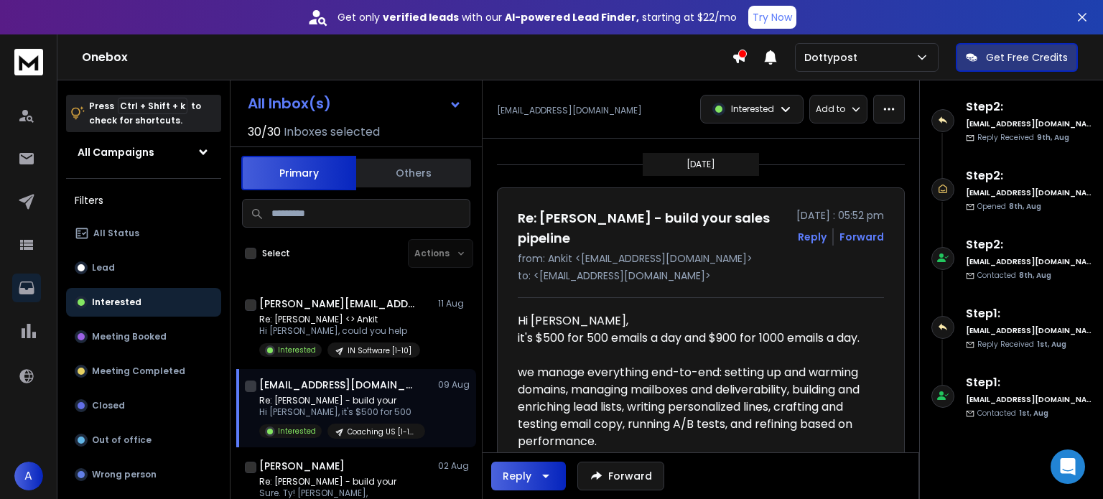
click at [715, 167] on p "3 days ago" at bounding box center [701, 164] width 29 height 11
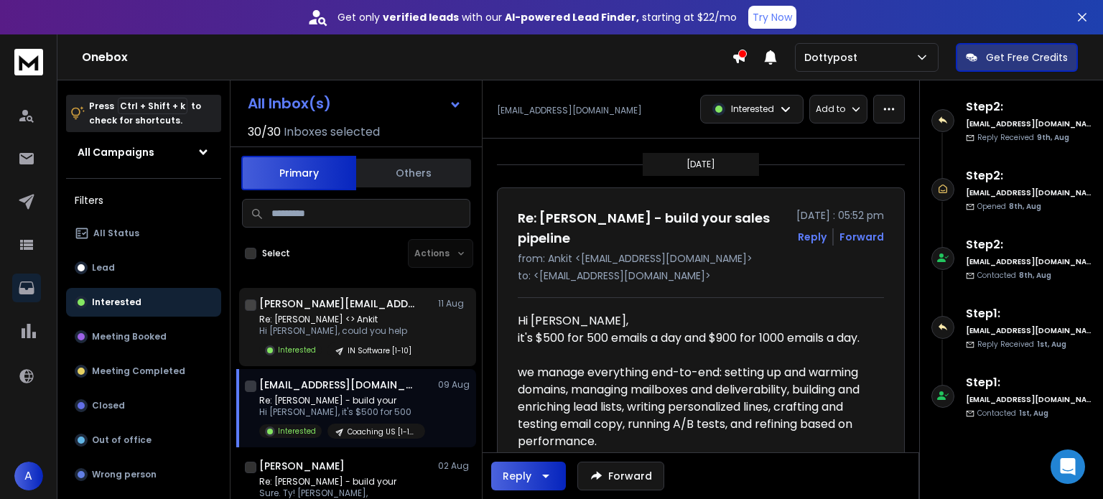
click at [305, 311] on div "vaibhav@eapl.tech 11 Aug Re: Vaibhav <> Ankit Hi Vaibhav, could you help Intere…" at bounding box center [364, 327] width 211 height 61
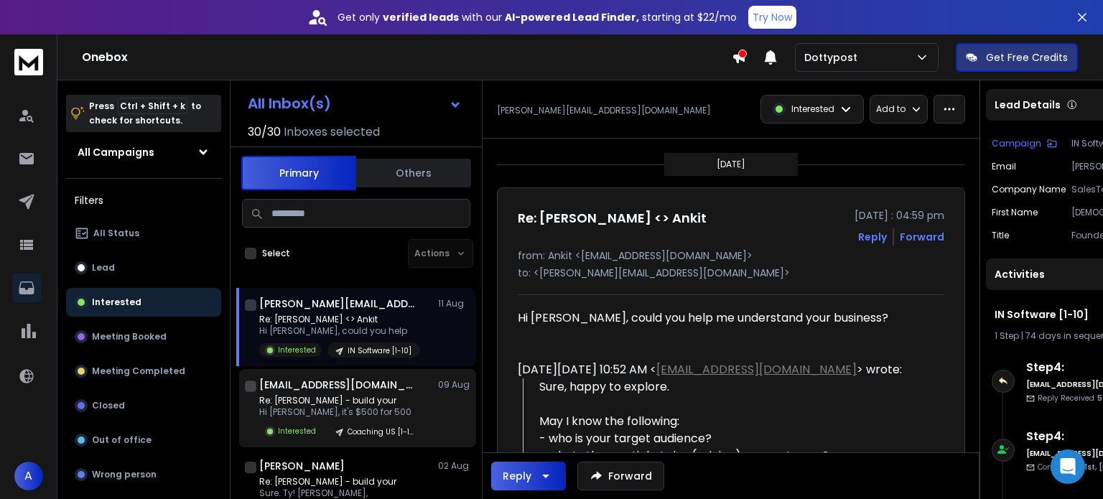
click at [320, 389] on h1 "mreid@proglobalba.com" at bounding box center [338, 385] width 158 height 14
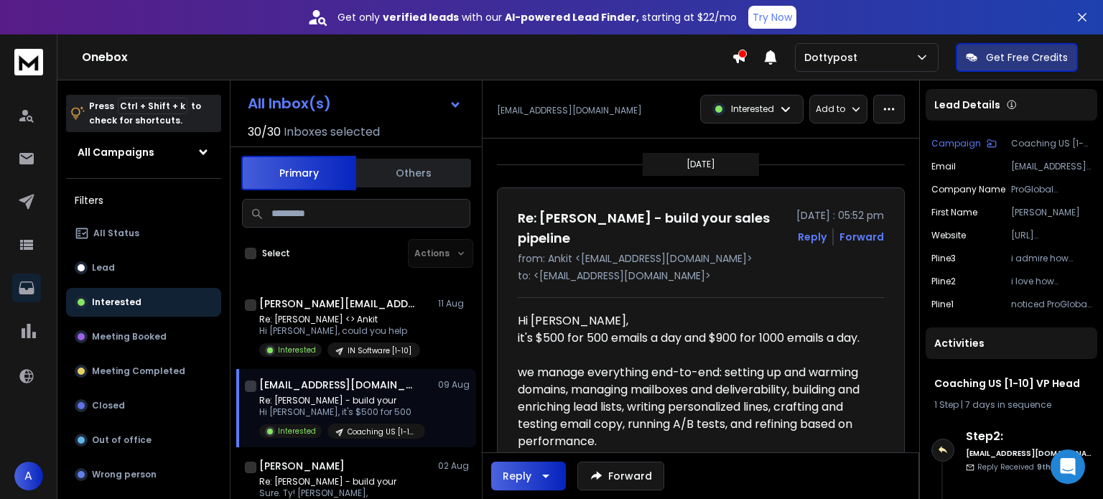
scroll to position [72, 0]
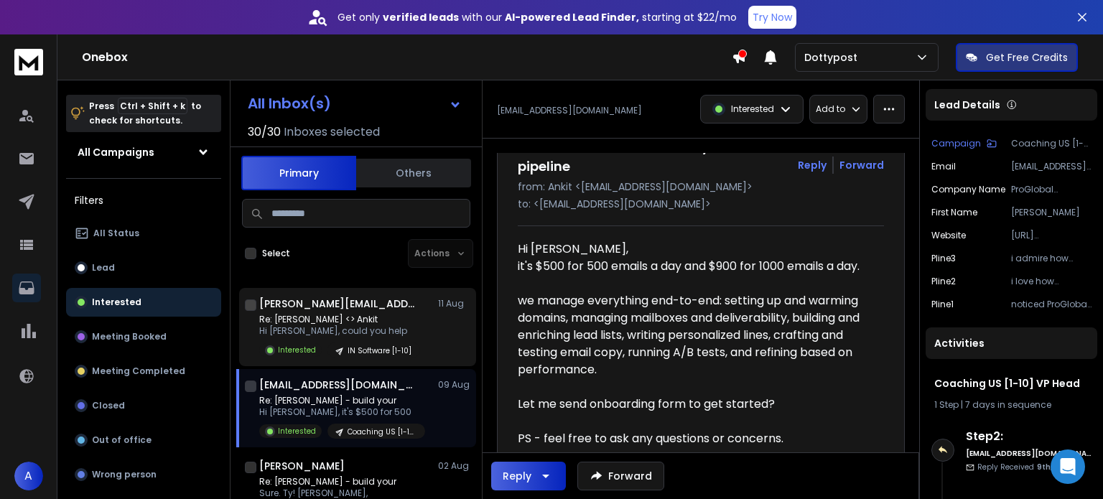
click at [333, 306] on h1 "vaibhav@eapl.tech" at bounding box center [338, 304] width 158 height 14
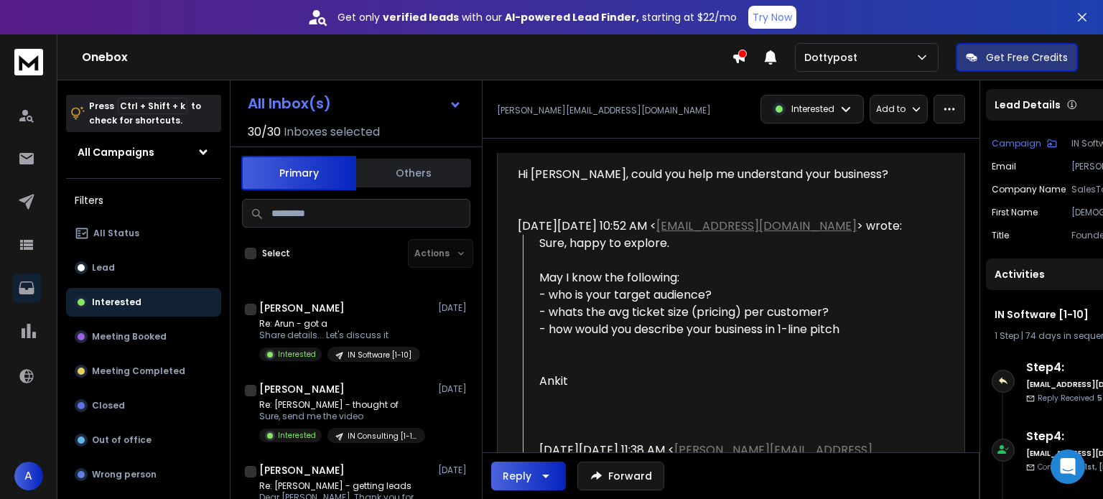
scroll to position [3075, 0]
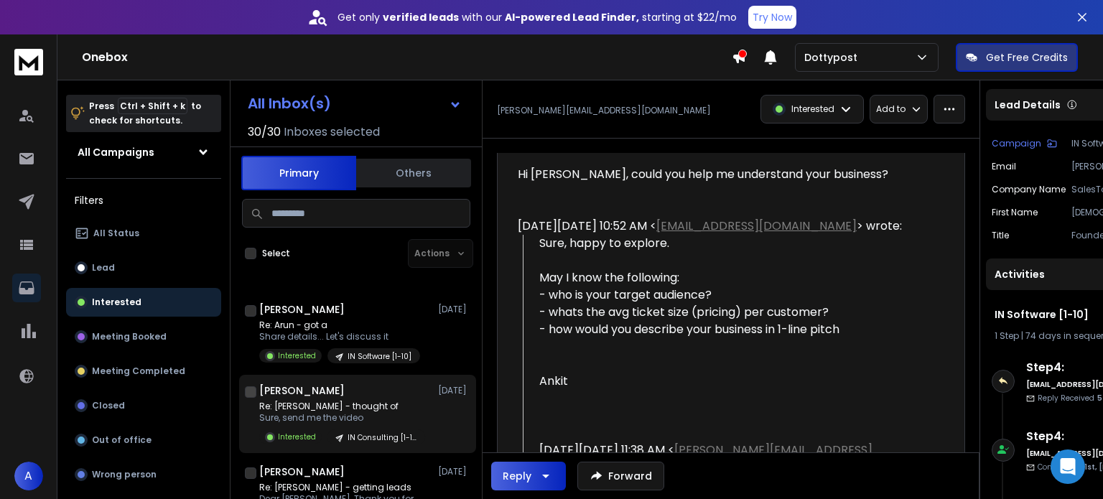
click at [409, 414] on p "Sure, send me the video" at bounding box center [342, 417] width 166 height 11
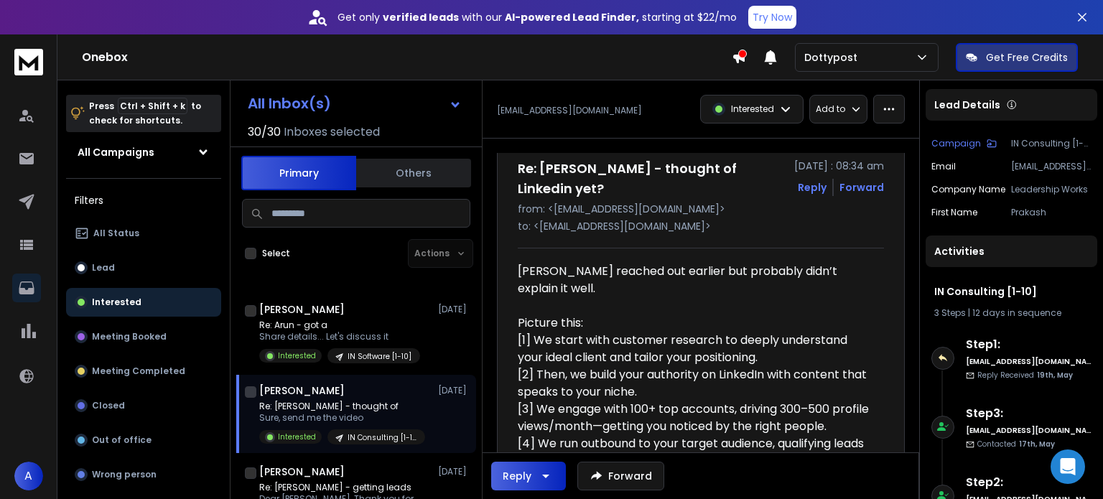
scroll to position [72, 0]
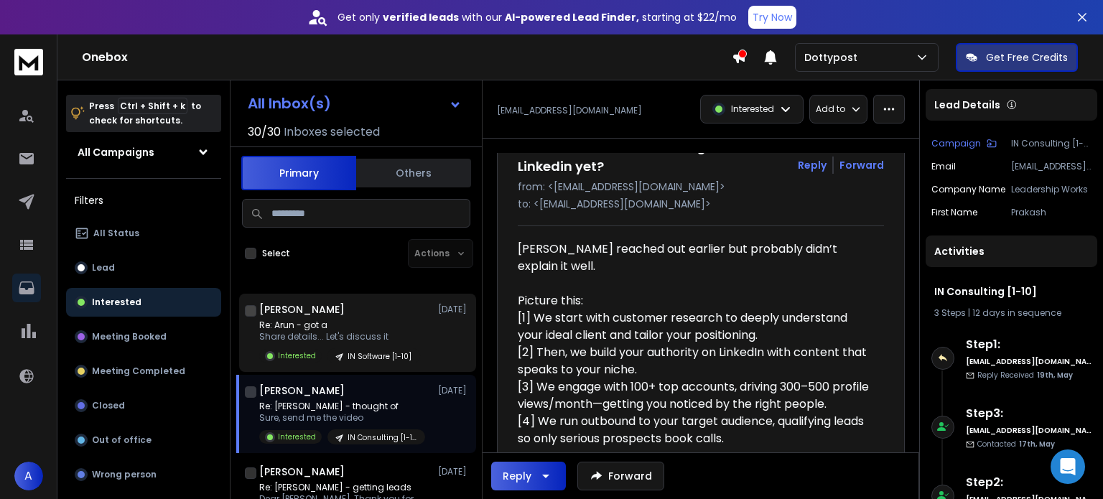
click at [402, 315] on div "Arun Vaswani 20 May" at bounding box center [364, 309] width 211 height 14
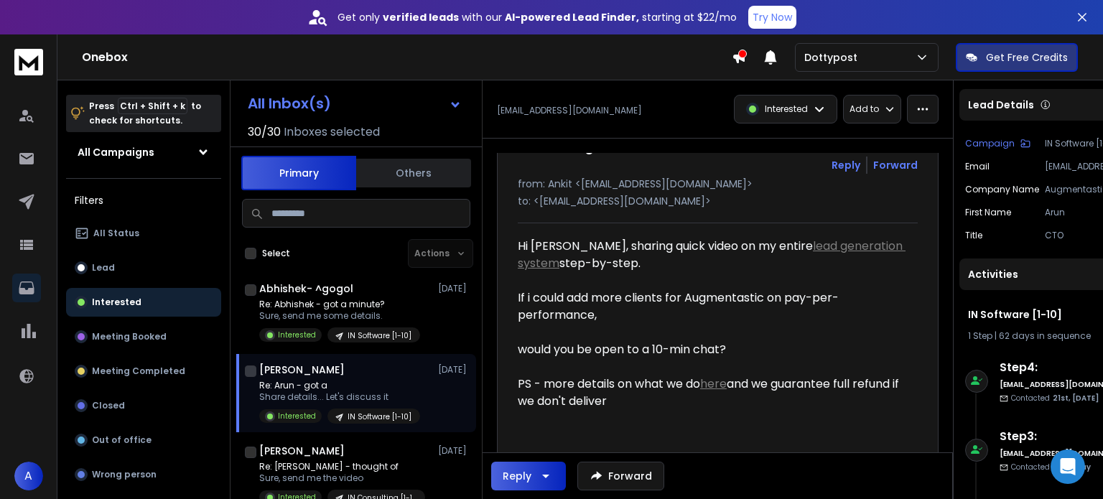
scroll to position [2932, 0]
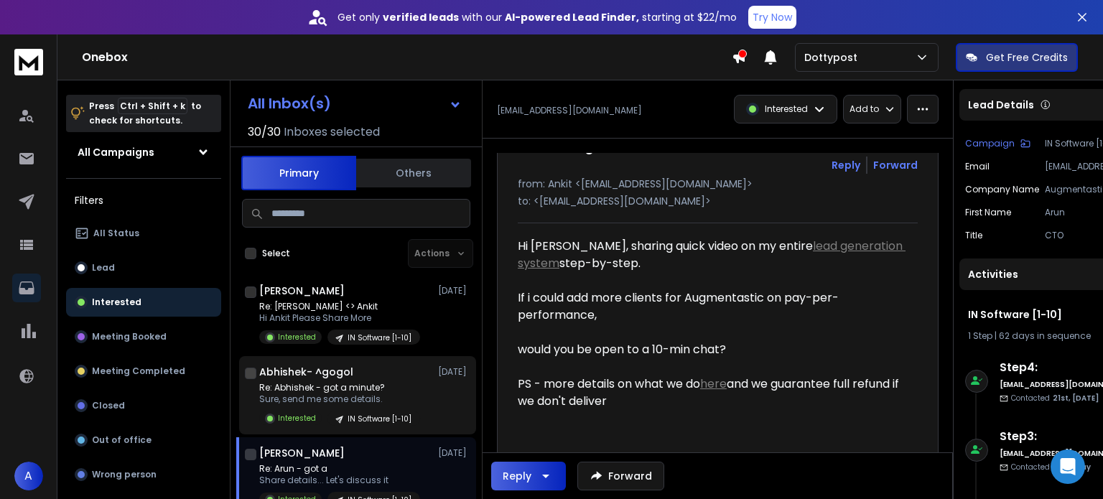
click at [396, 394] on p "Sure, send me some details." at bounding box center [339, 399] width 161 height 11
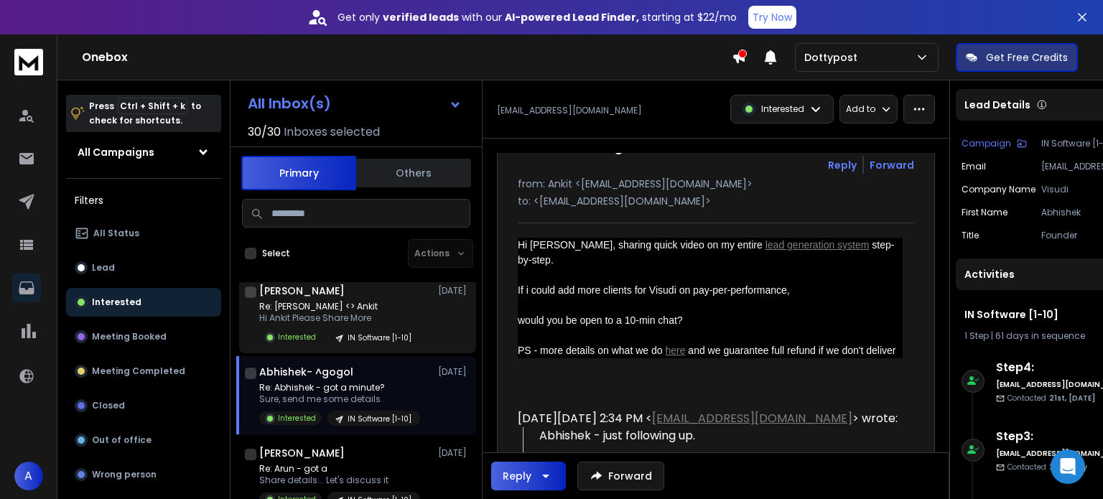
click at [394, 320] on p "Hi Ankit Please Share More" at bounding box center [339, 317] width 161 height 11
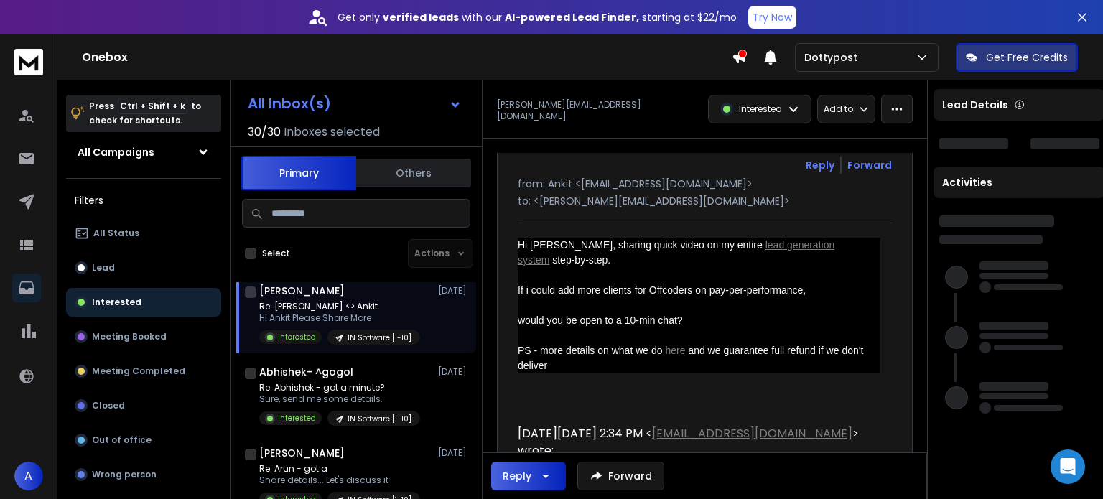
scroll to position [2788, 0]
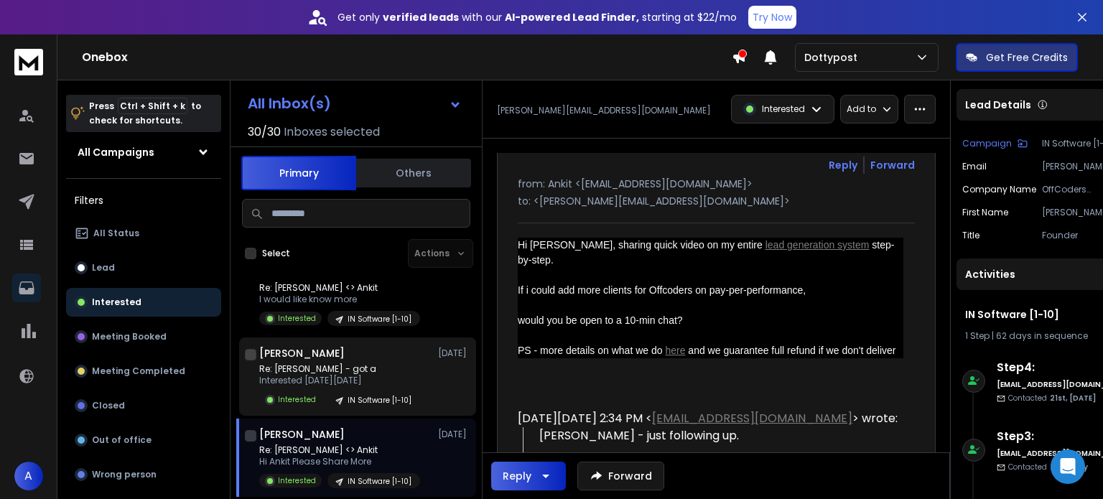
click at [408, 372] on p "Re: Pranjal - got a" at bounding box center [339, 368] width 161 height 11
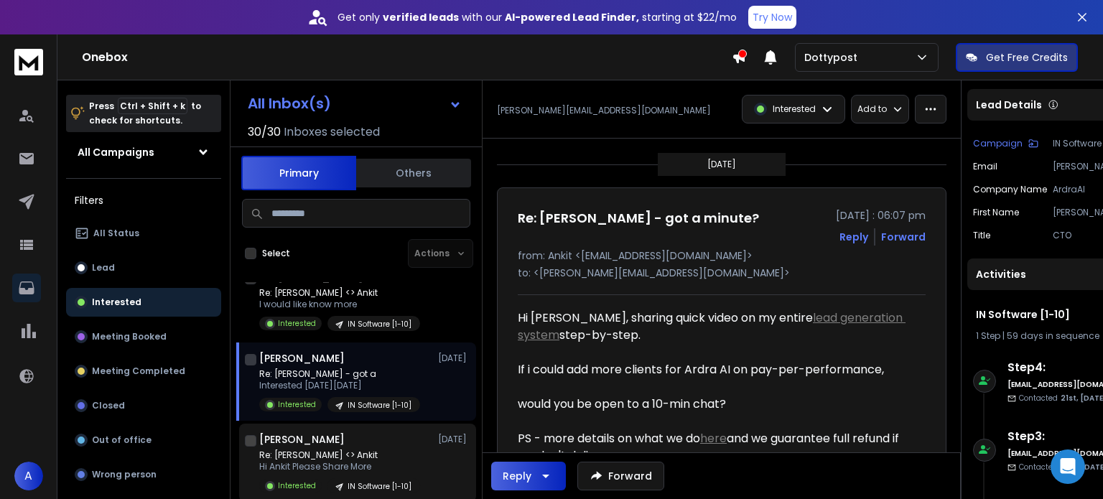
scroll to position [2860, 0]
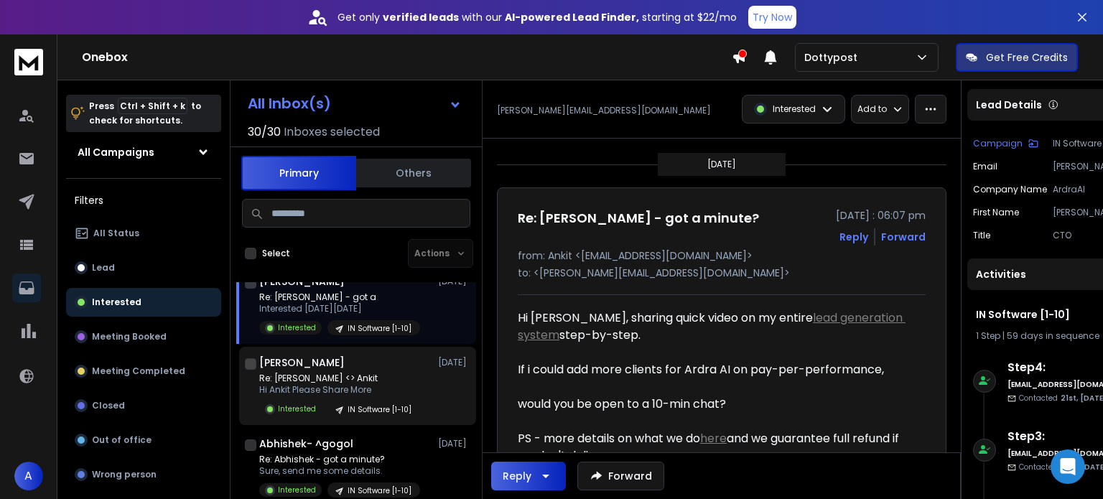
click at [371, 364] on div "Sahil Dubb 21 May" at bounding box center [364, 363] width 211 height 14
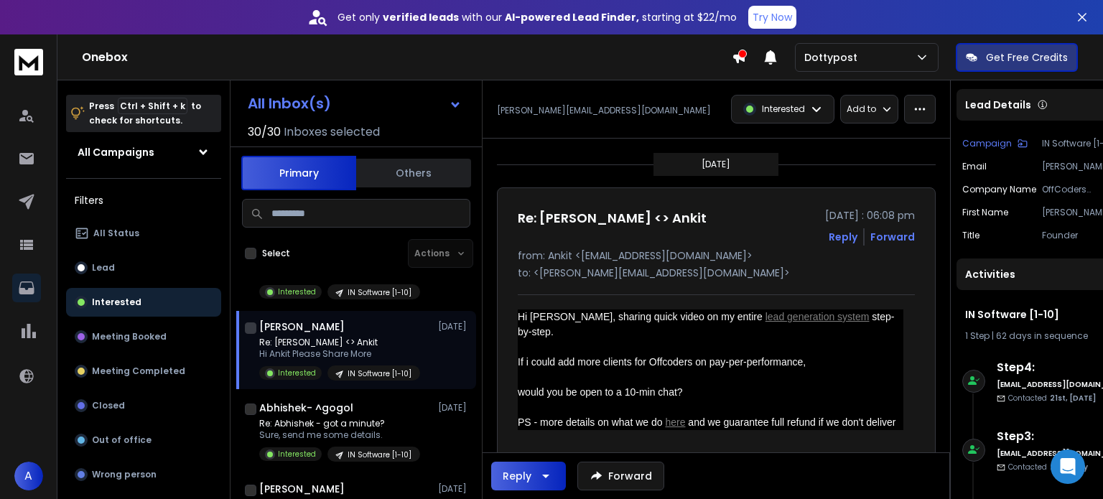
scroll to position [2932, 0]
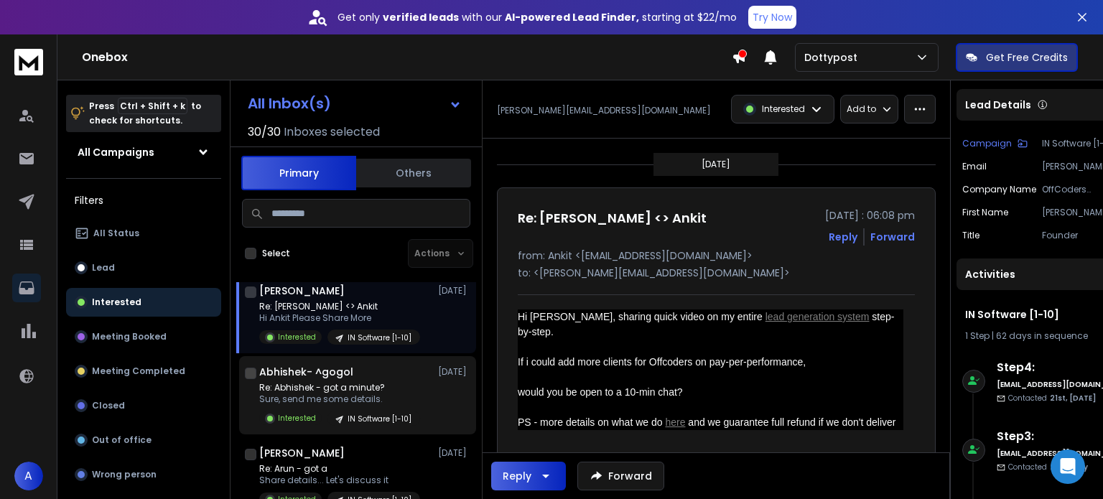
click at [368, 373] on div "Abhishek- ^gogol 21 May" at bounding box center [364, 372] width 211 height 14
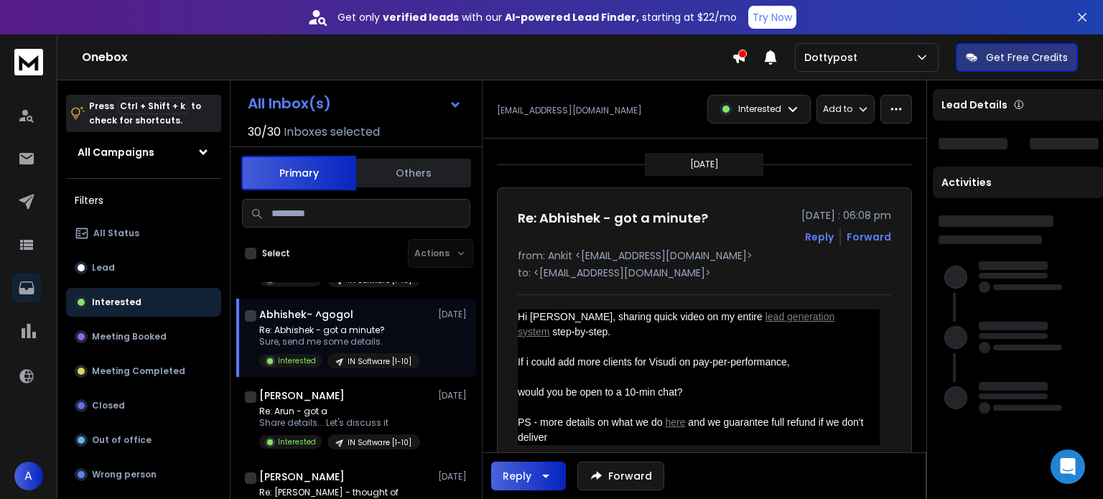
scroll to position [3075, 0]
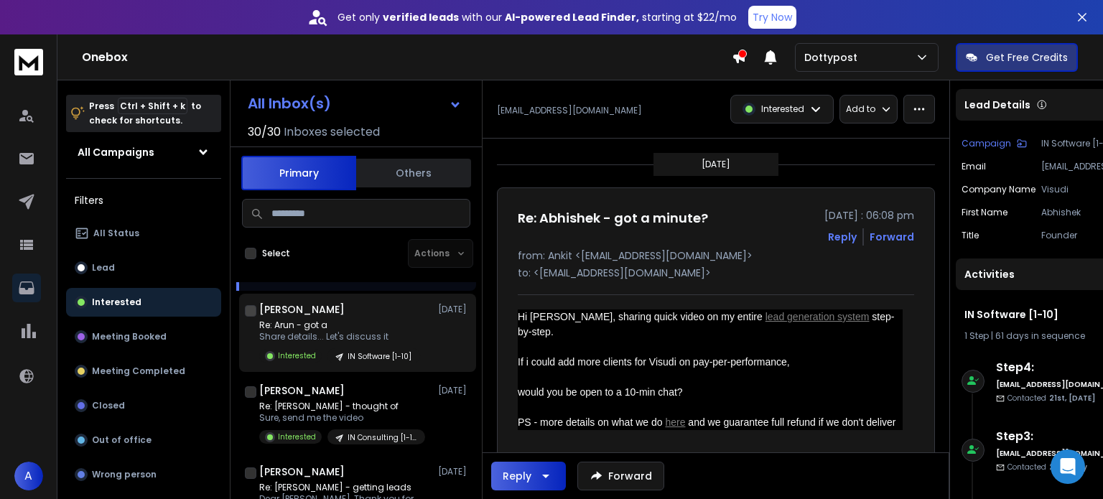
click at [375, 337] on p "Share details... Let's discuss it" at bounding box center [339, 336] width 161 height 11
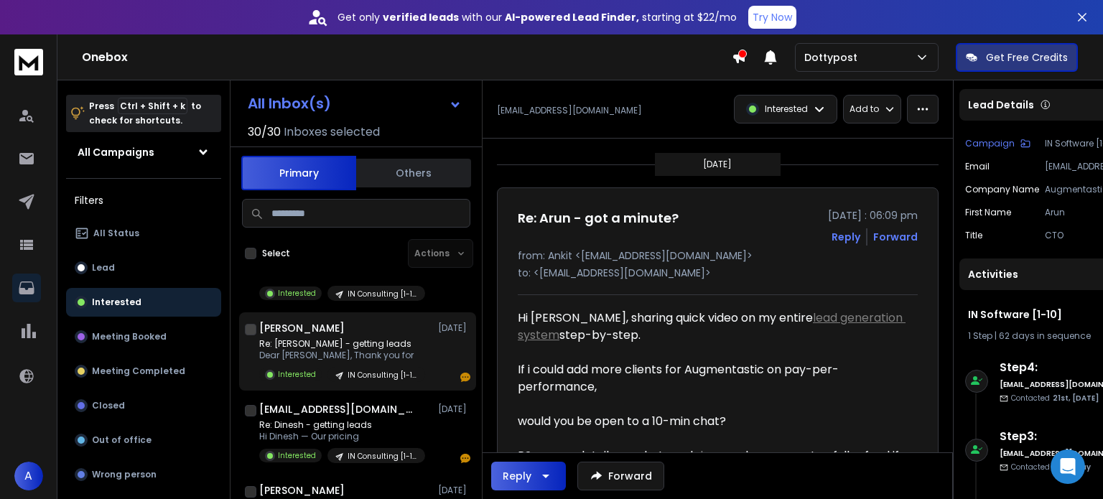
click at [371, 341] on p "Re: Harkirat - getting leads" at bounding box center [342, 343] width 166 height 11
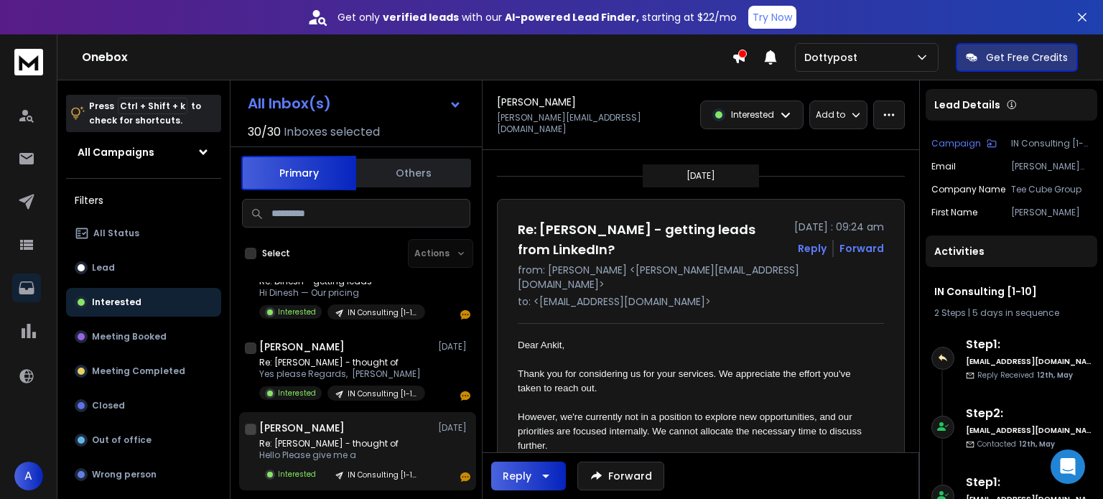
scroll to position [3434, 0]
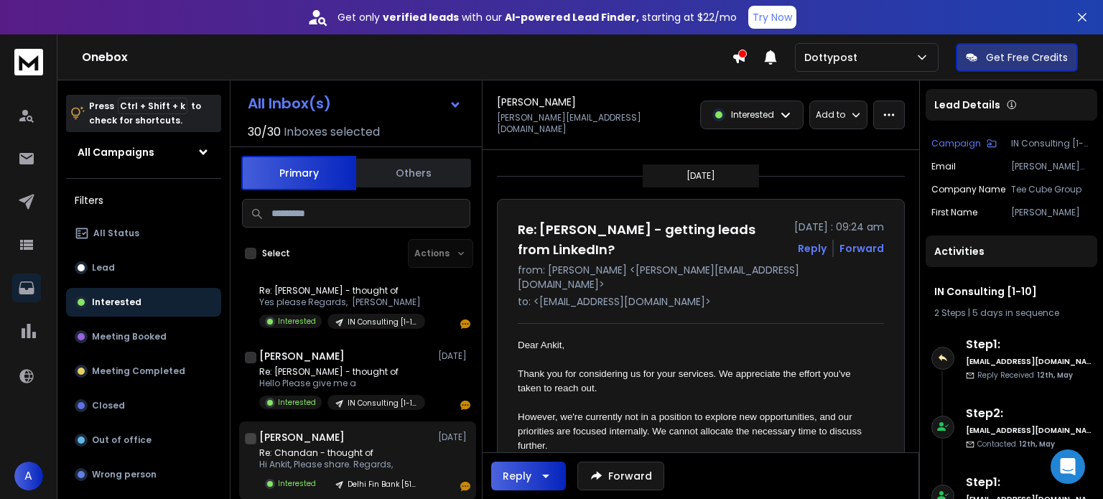
click at [382, 439] on div "Chandan Goyal 09 May" at bounding box center [364, 437] width 211 height 14
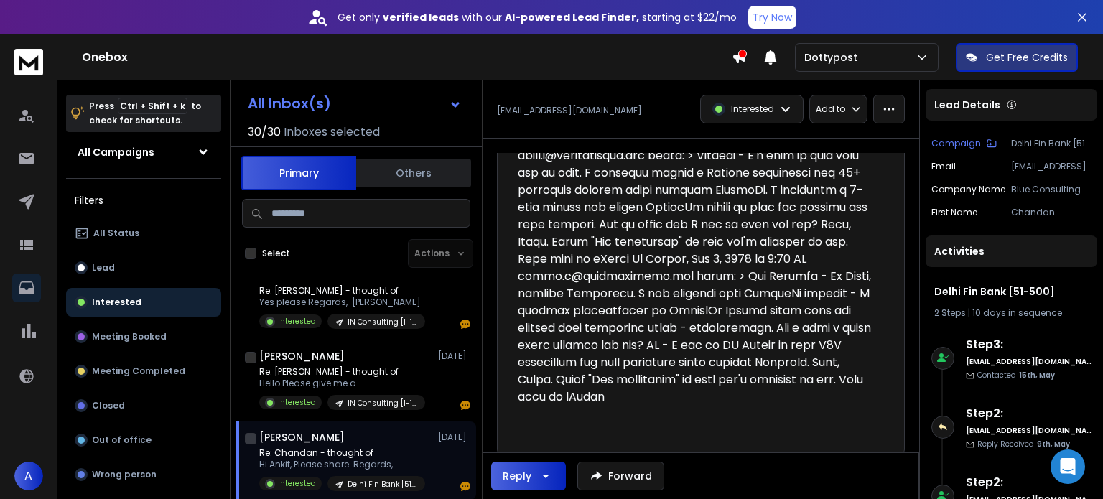
scroll to position [822, 0]
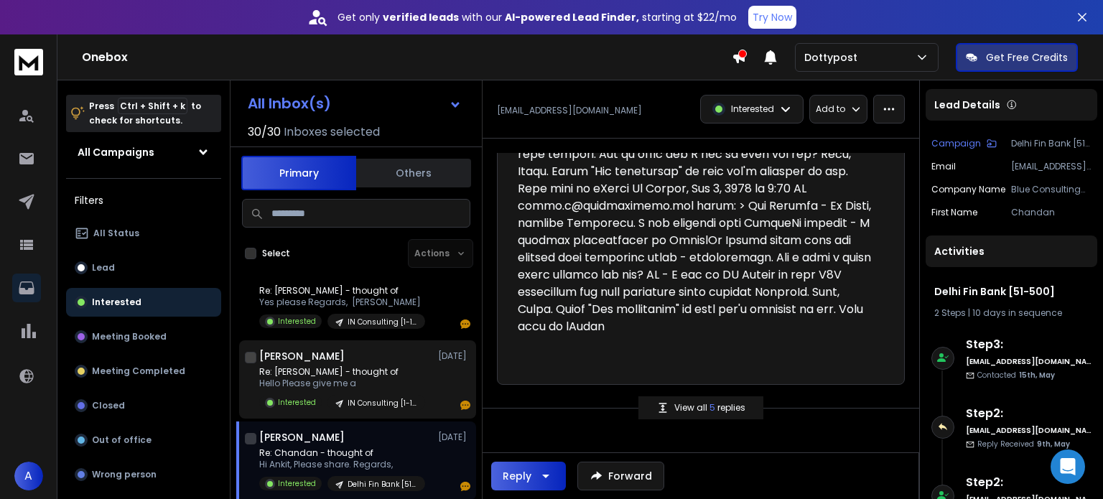
click at [384, 373] on p "Re: Sadashiv - thought of" at bounding box center [342, 371] width 166 height 11
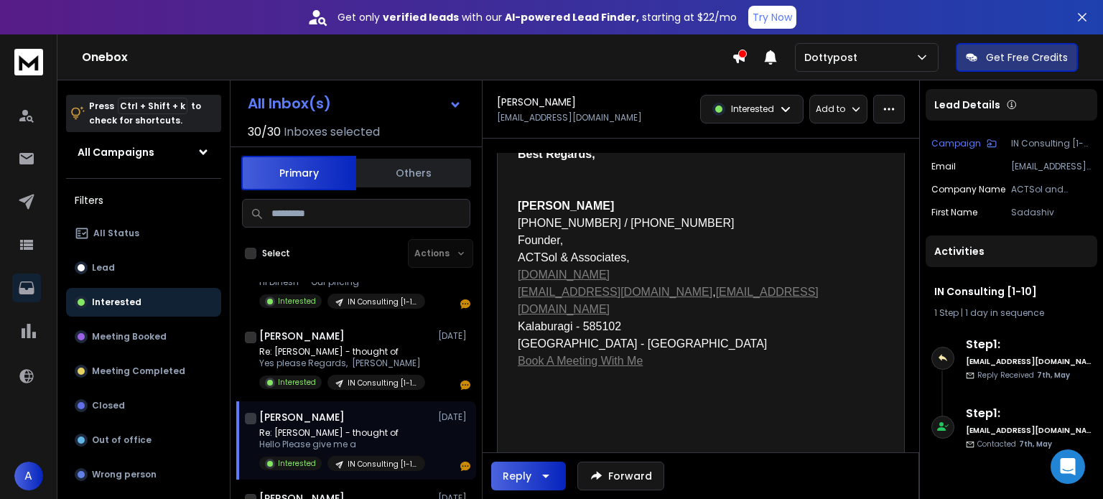
scroll to position [3291, 0]
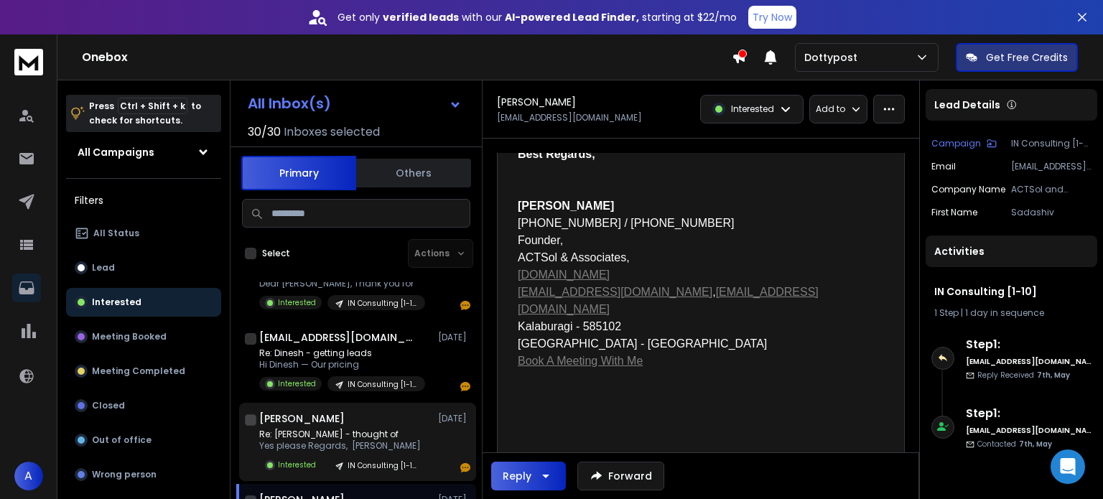
click at [372, 440] on p "Yes please Regards, ￼ Devesh" at bounding box center [342, 445] width 166 height 11
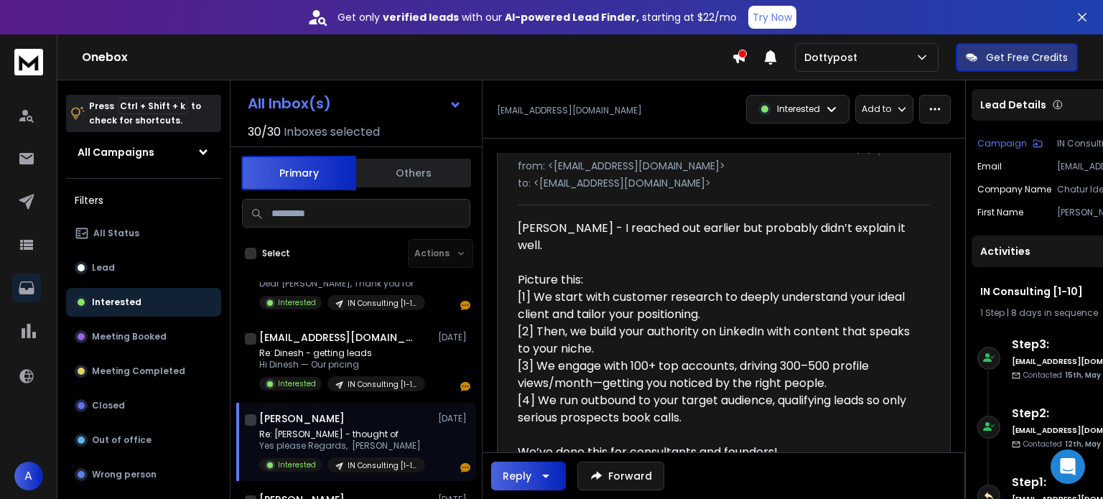
scroll to position [144, 0]
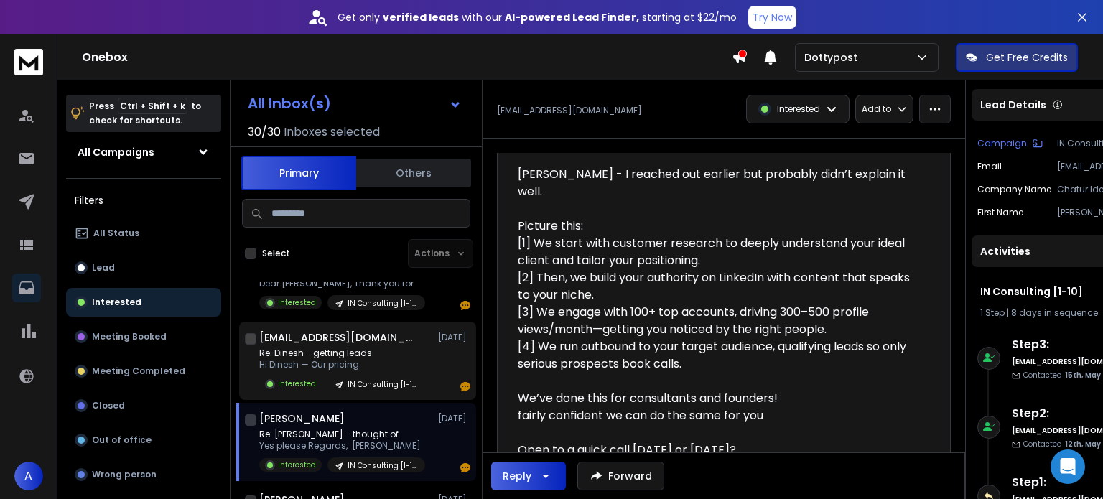
click at [369, 348] on p "Re: Dinesh - getting leads" at bounding box center [342, 353] width 166 height 11
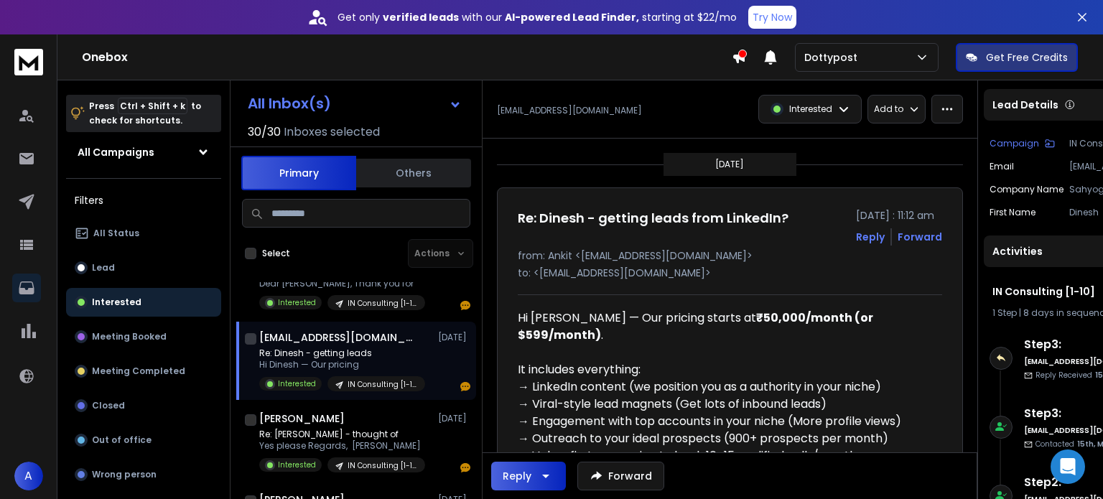
scroll to position [3147, 0]
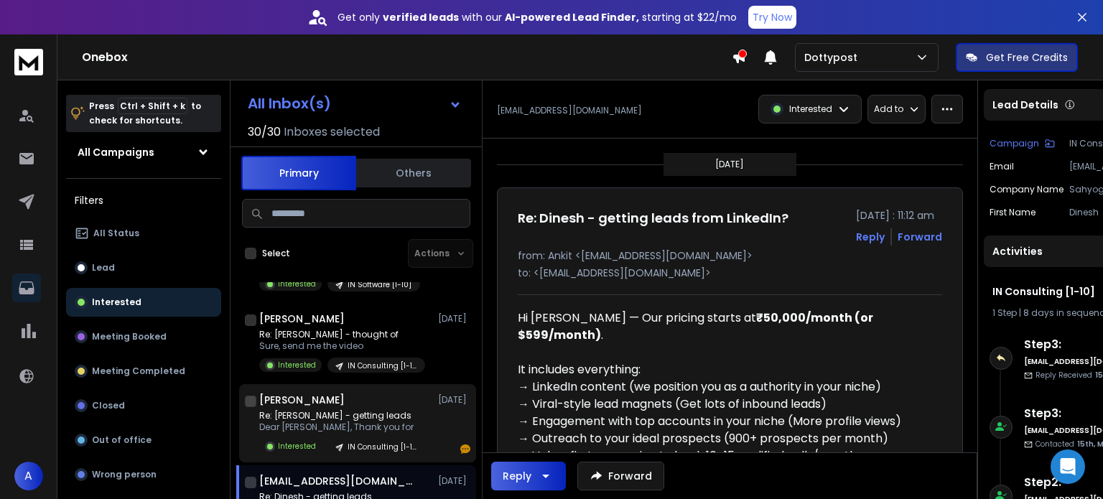
click at [288, 384] on div "Harkirat Singh Bedi 16 May Re: Harkirat - getting leads Dear Ankit, Thank you f…" at bounding box center [357, 423] width 237 height 78
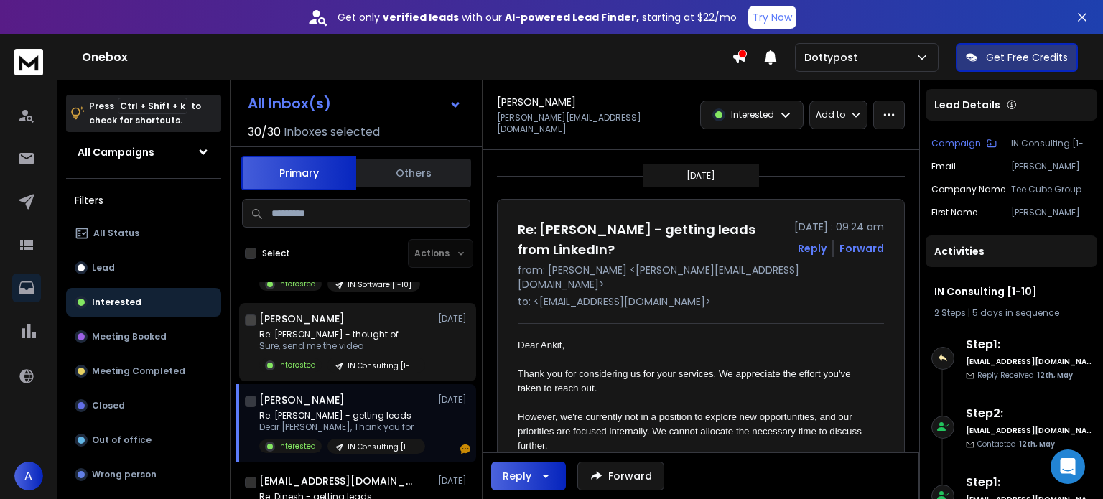
click at [327, 325] on div "Prakash Iyer 19 May" at bounding box center [364, 319] width 211 height 14
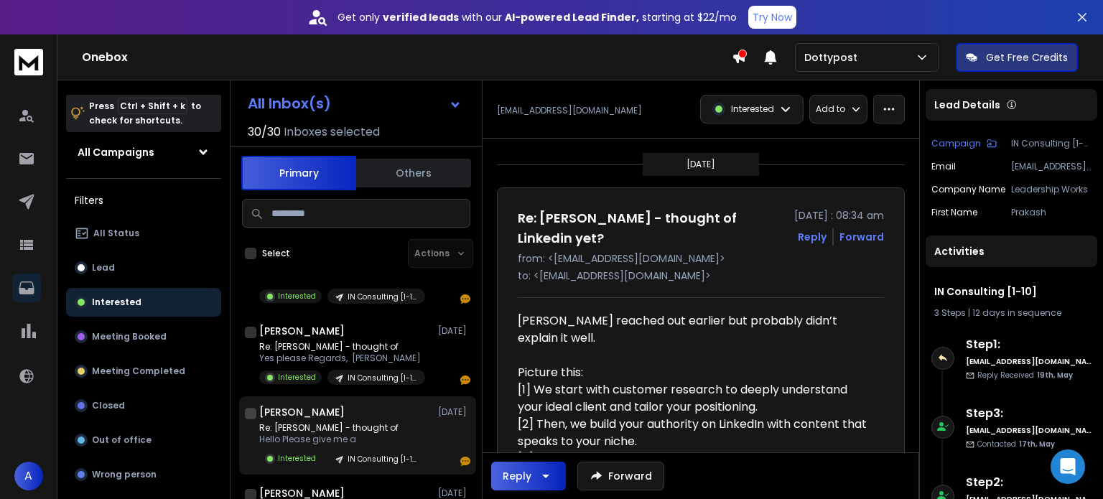
scroll to position [3434, 0]
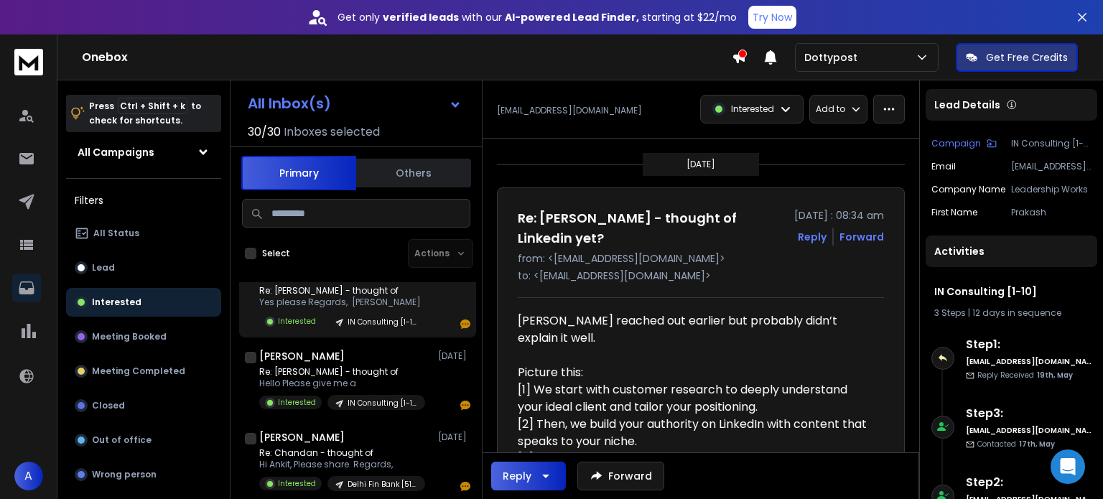
click at [370, 309] on div "Re: Devesh - thought of Yes please Regards, ￼ Devesh Interested IN Consulting […" at bounding box center [342, 307] width 166 height 44
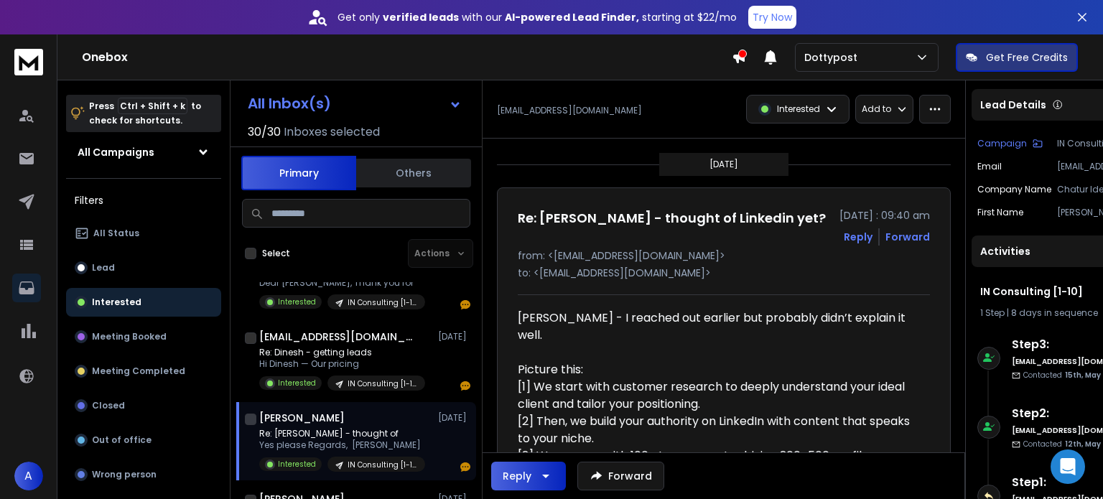
scroll to position [3291, 0]
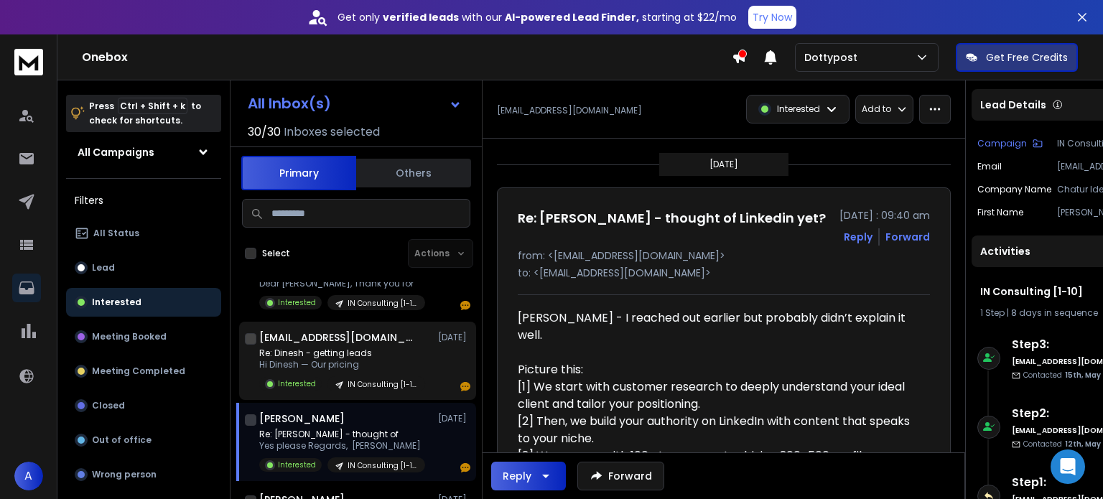
click at [371, 362] on p "Hi Dinesh — Our pricing" at bounding box center [342, 364] width 166 height 11
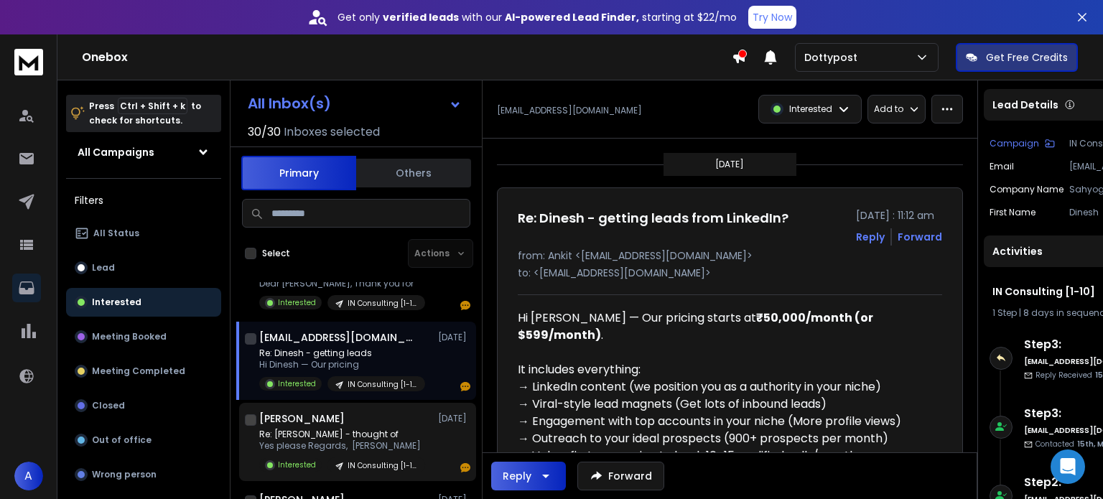
scroll to position [3219, 0]
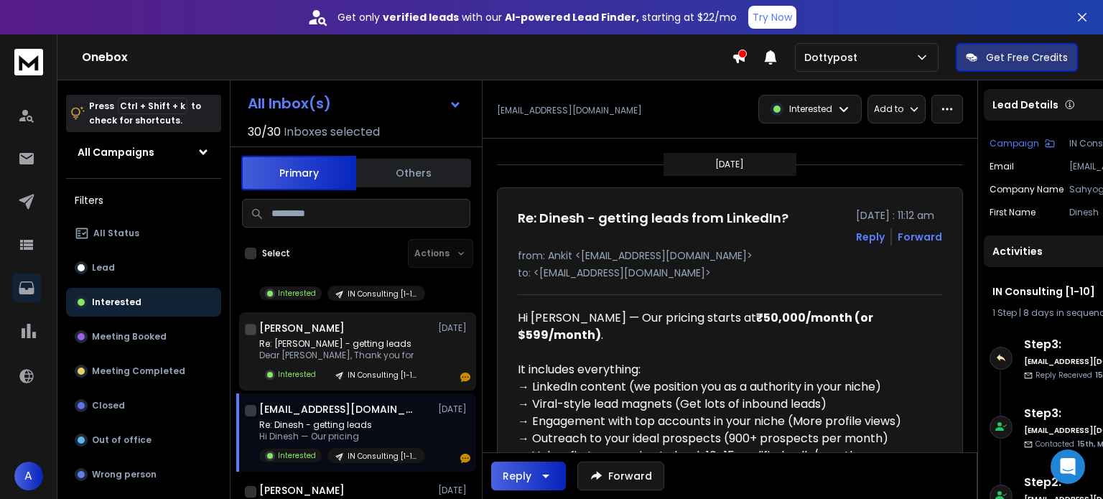
click at [355, 338] on p "Re: Harkirat - getting leads" at bounding box center [342, 343] width 166 height 11
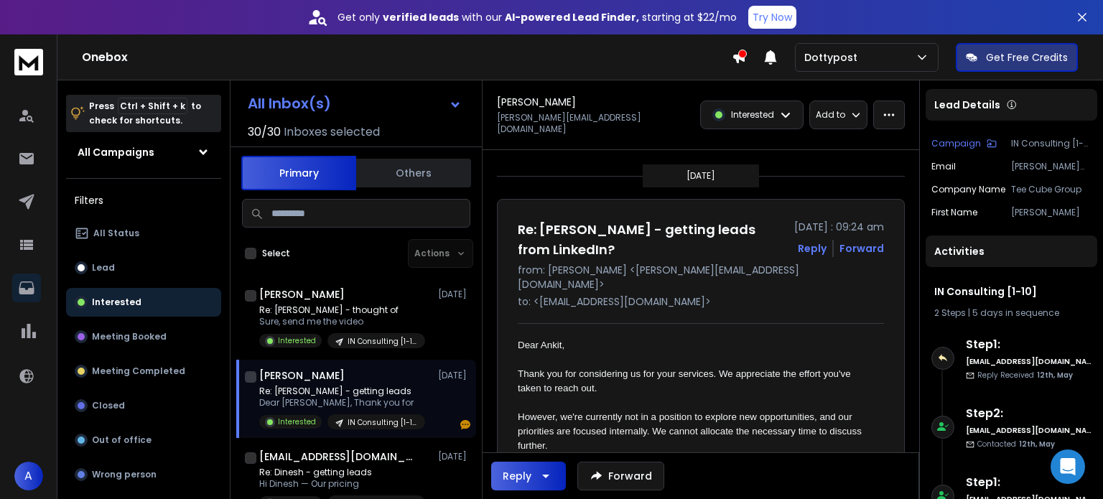
scroll to position [3147, 0]
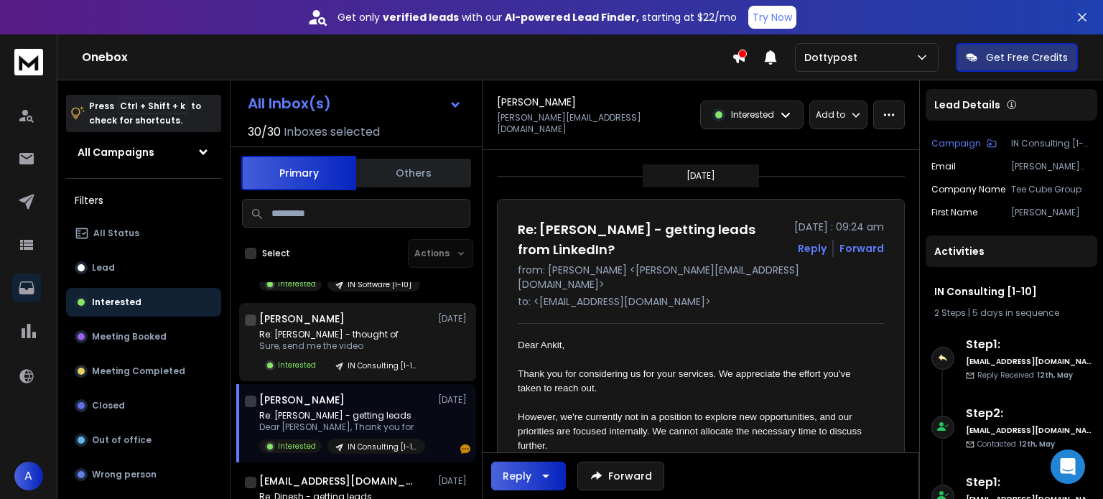
click at [302, 324] on h1 "Prakash Iyer" at bounding box center [301, 319] width 85 height 14
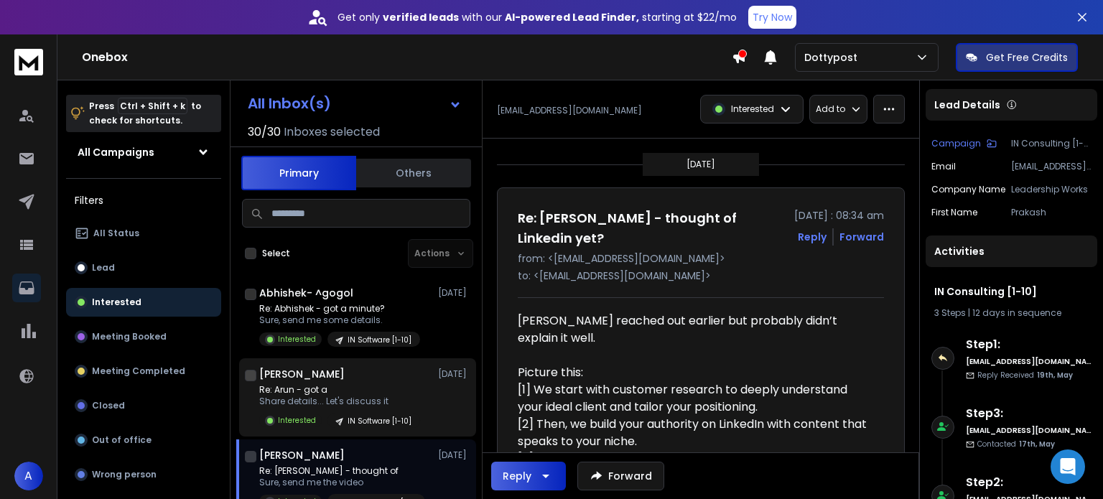
scroll to position [3004, 0]
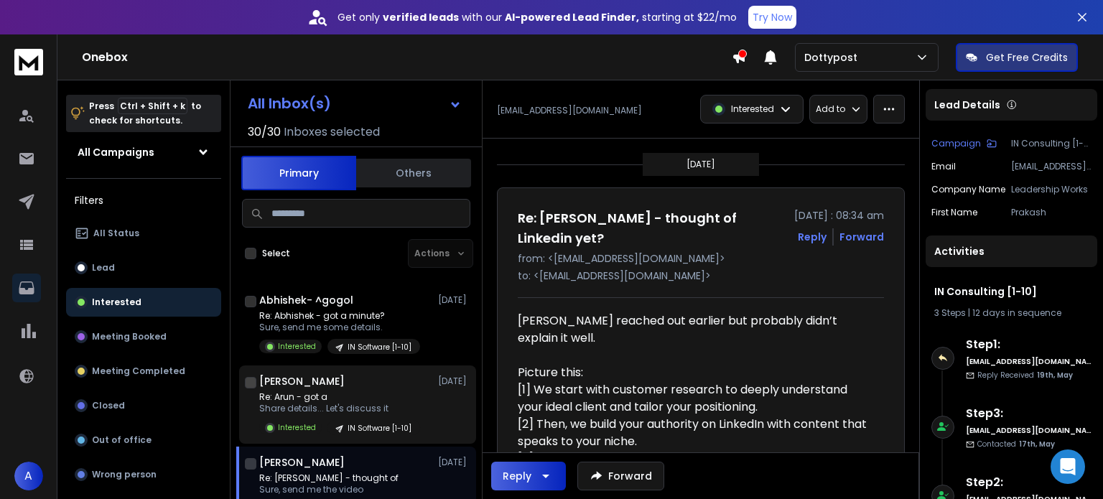
click at [368, 393] on p "Re: Arun - got a" at bounding box center [339, 396] width 161 height 11
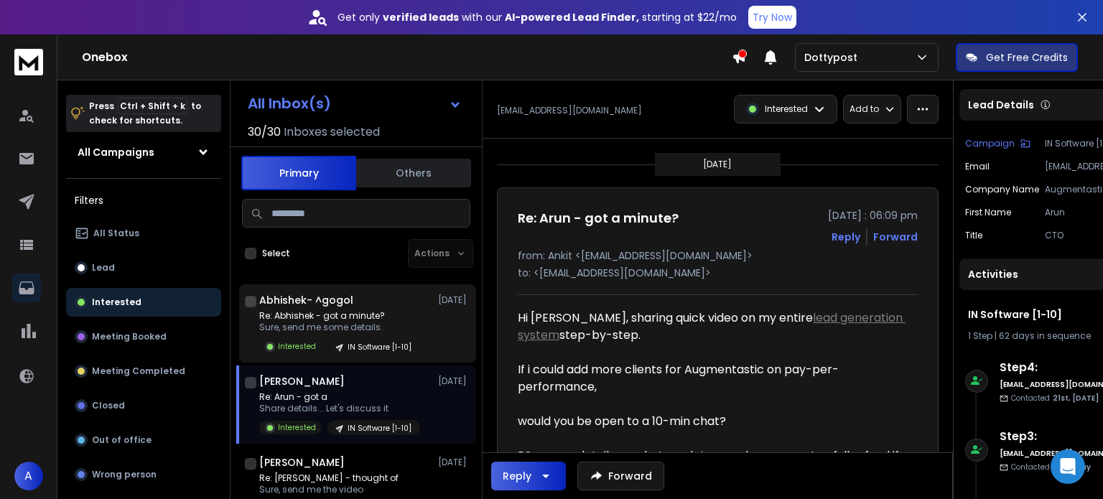
click at [368, 326] on p "Sure, send me some details." at bounding box center [339, 327] width 161 height 11
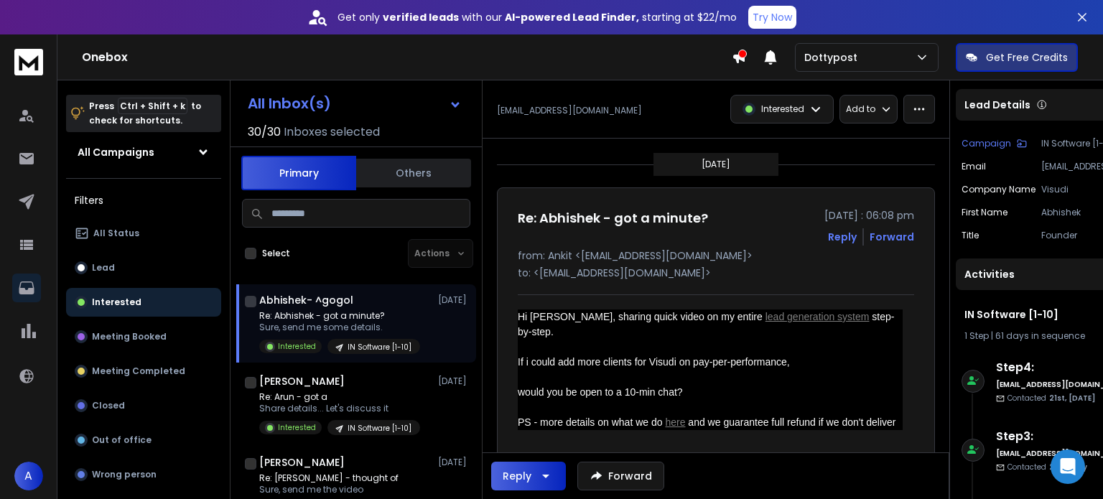
scroll to position [2860, 0]
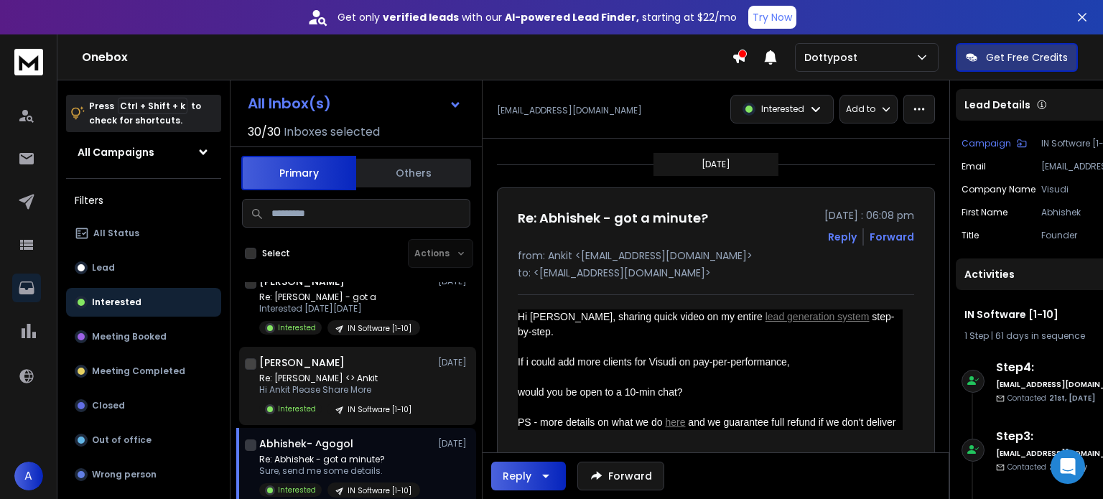
click at [333, 358] on div "Sahil Dubb 21 May" at bounding box center [364, 363] width 211 height 14
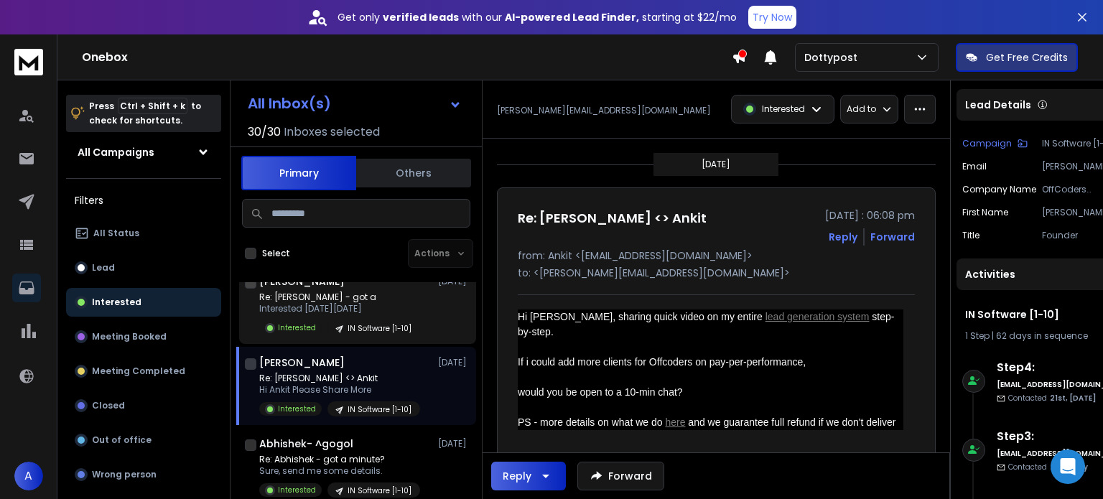
click at [355, 303] on p "Interested On Fri, 23 May" at bounding box center [339, 308] width 161 height 11
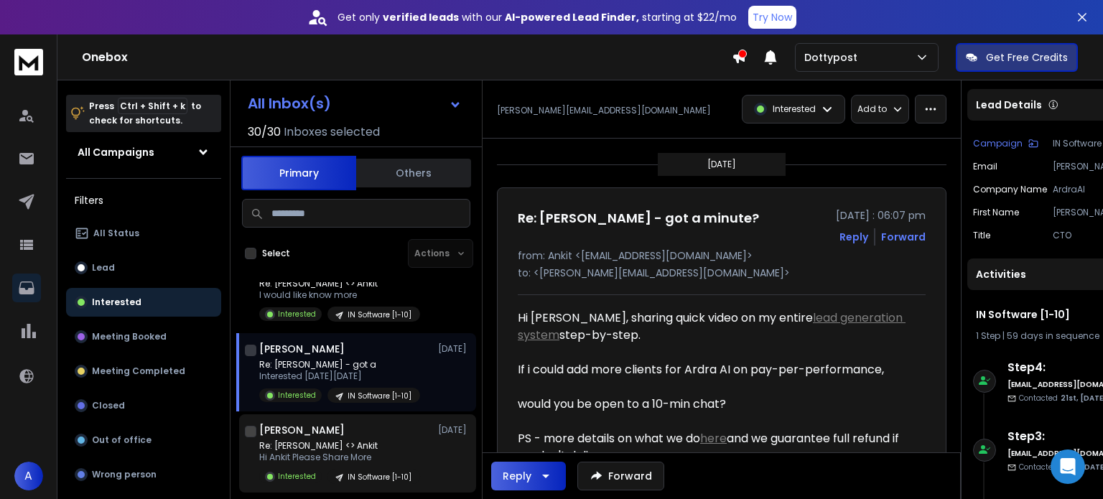
scroll to position [2716, 0]
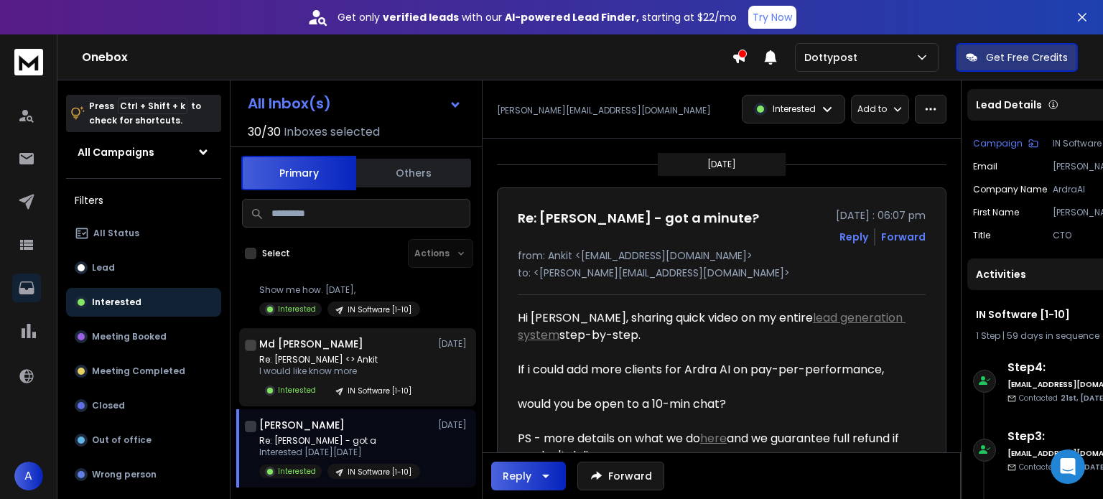
click at [322, 376] on div "Re: Irfan <> Ankit I would like know more Interested IN Software [1-10]" at bounding box center [339, 376] width 161 height 44
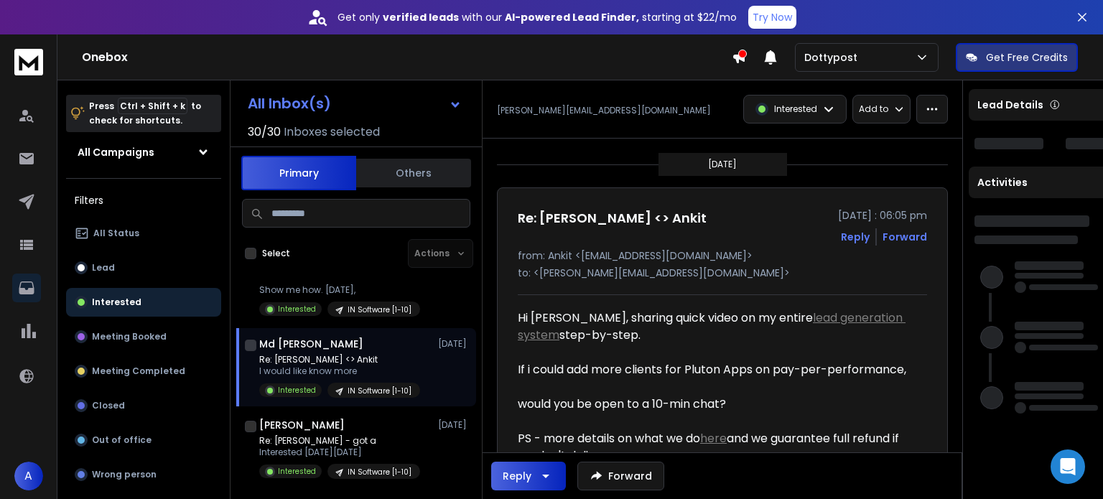
scroll to position [2644, 0]
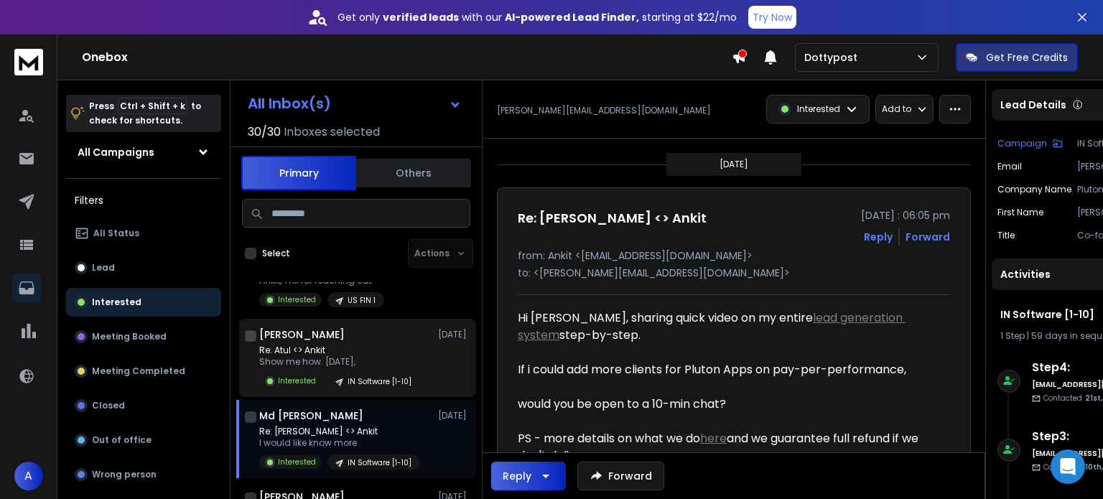
click at [327, 361] on p "Show me how. On Wed," at bounding box center [339, 361] width 161 height 11
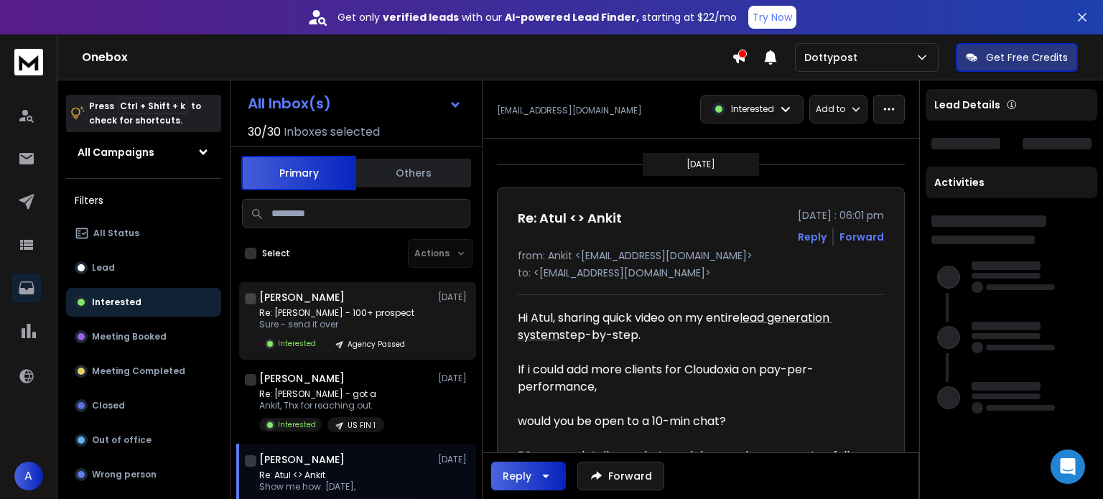
scroll to position [2501, 0]
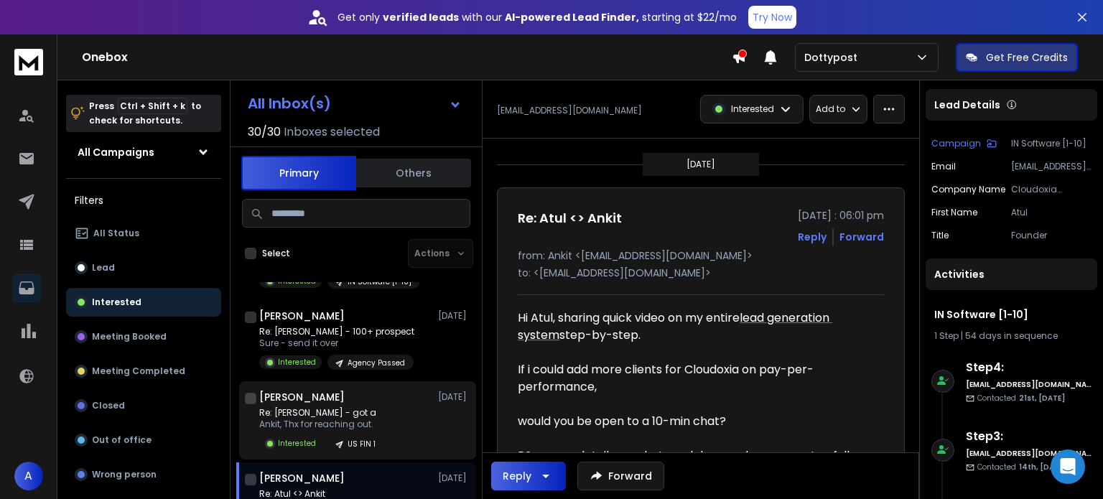
click at [330, 394] on div "Ken So 13 Jun" at bounding box center [364, 397] width 211 height 14
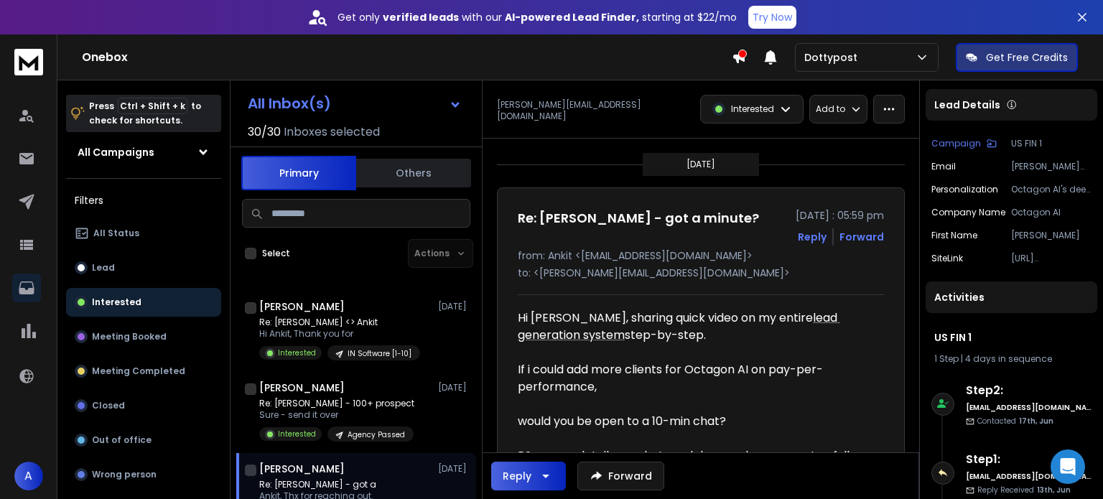
click at [330, 394] on h1 "Courtney Kehl" at bounding box center [301, 388] width 85 height 14
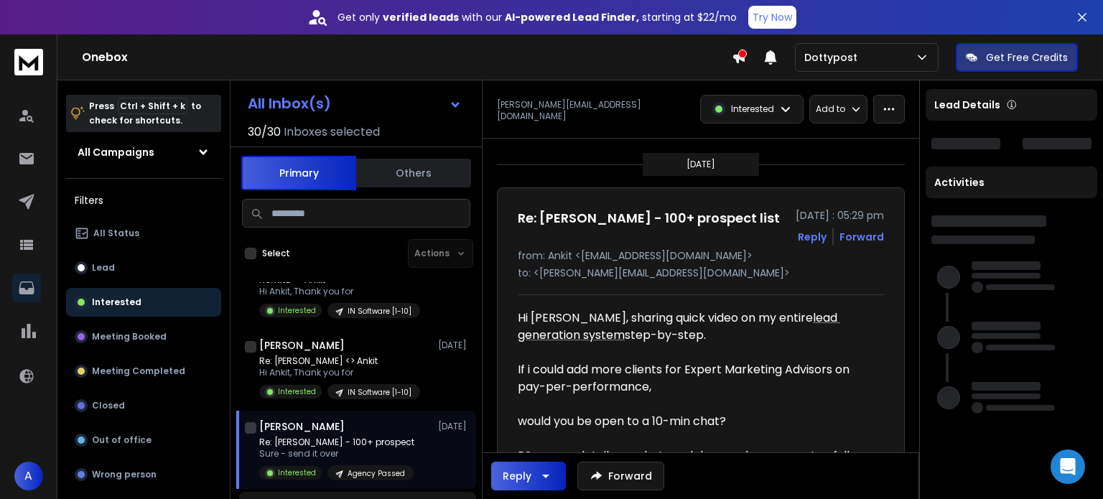
scroll to position [2357, 0]
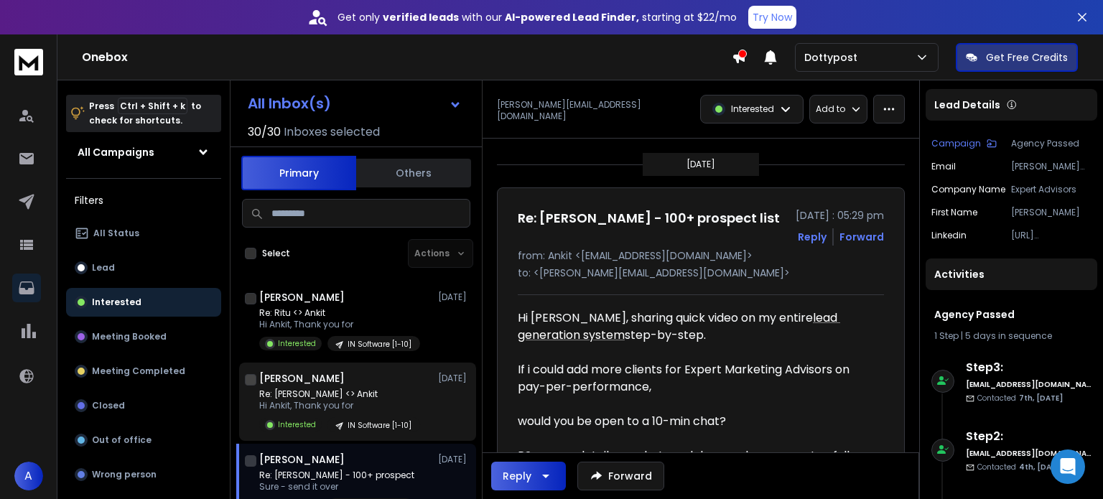
click at [330, 387] on div "Hitesh Thakkar 16 Jul Re: Hitesh <> Ankit Hi Ankit, Thank you for Interested IN…" at bounding box center [364, 401] width 211 height 61
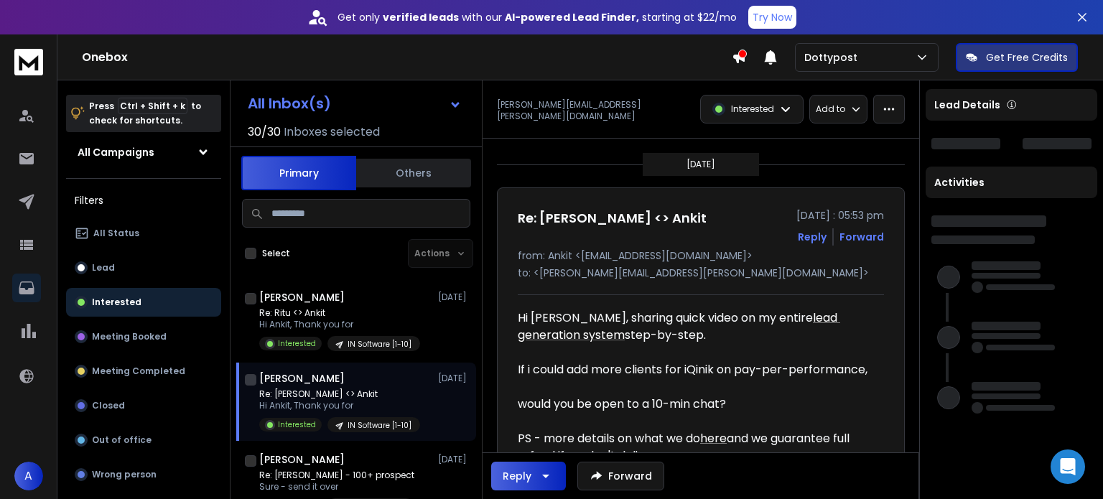
scroll to position [2285, 0]
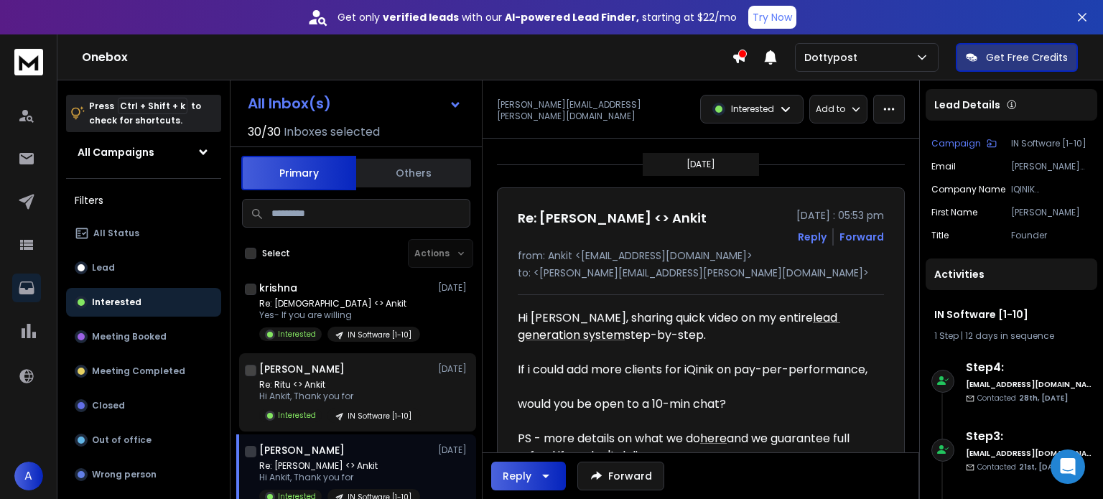
click at [326, 375] on div "Ritu Malik 16 Jul" at bounding box center [364, 369] width 211 height 14
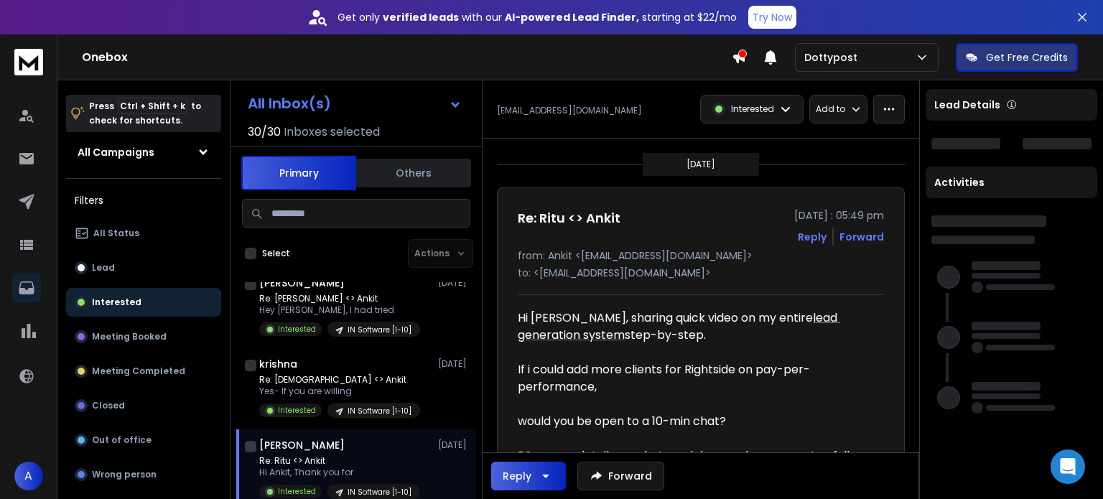
scroll to position [2142, 0]
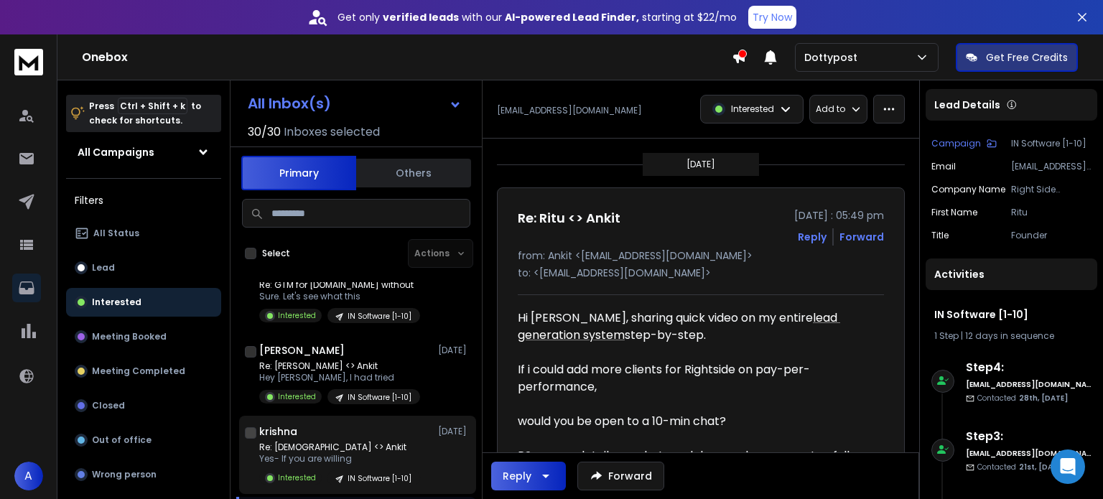
click at [329, 430] on div "krishna 17 Jul" at bounding box center [364, 431] width 211 height 14
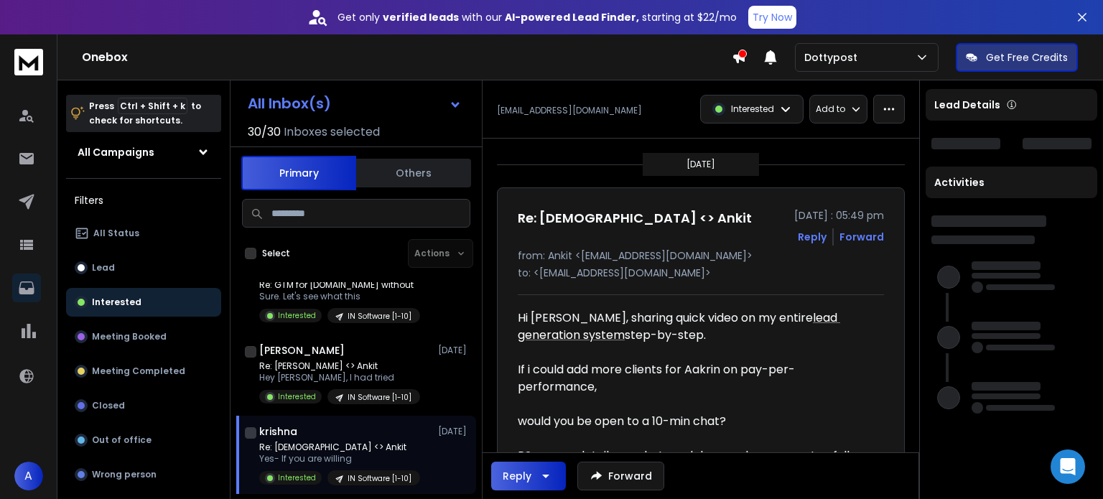
scroll to position [2070, 0]
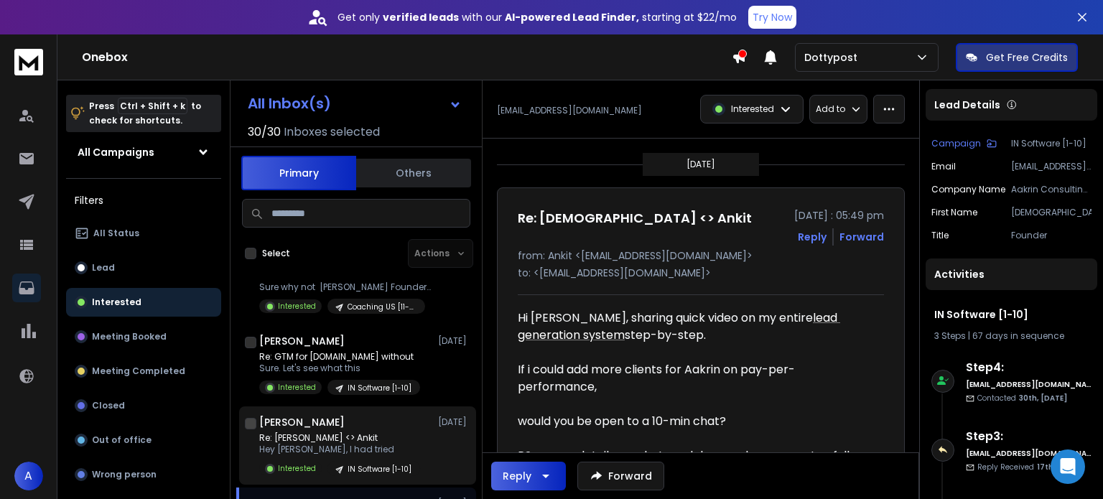
click at [328, 426] on h1 "Ratnadeep Deshmane" at bounding box center [301, 422] width 85 height 14
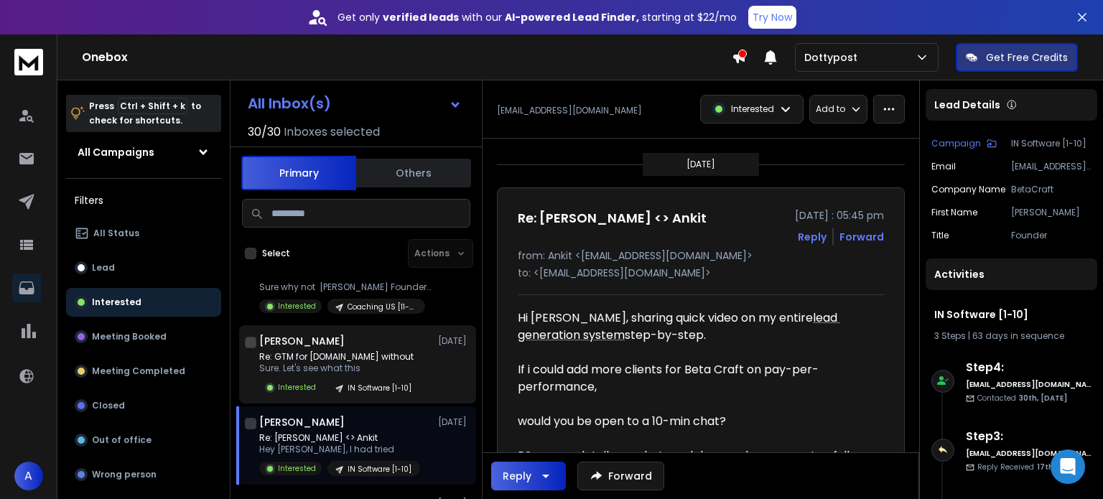
click at [332, 363] on p "Sure. Let's see what this" at bounding box center [339, 368] width 161 height 11
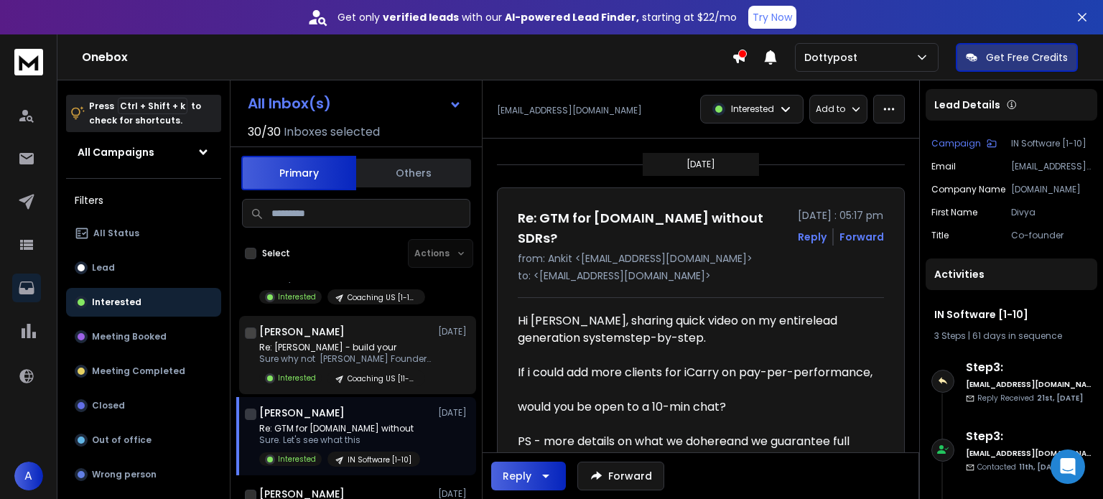
click at [329, 373] on div "Coaching US [11-20] Founders" at bounding box center [376, 378] width 98 height 15
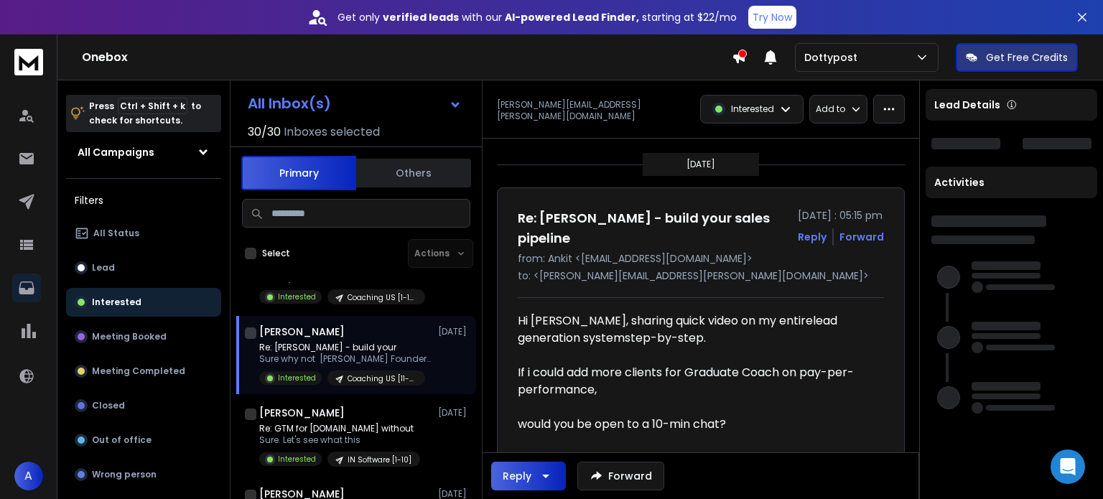
scroll to position [1854, 0]
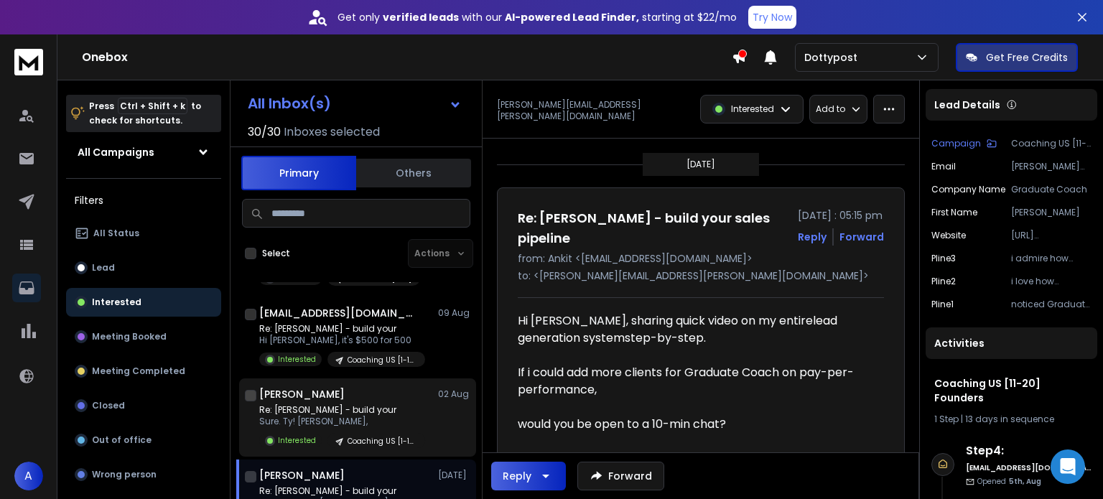
click at [330, 396] on h1 "Shawn Barberis" at bounding box center [301, 394] width 85 height 14
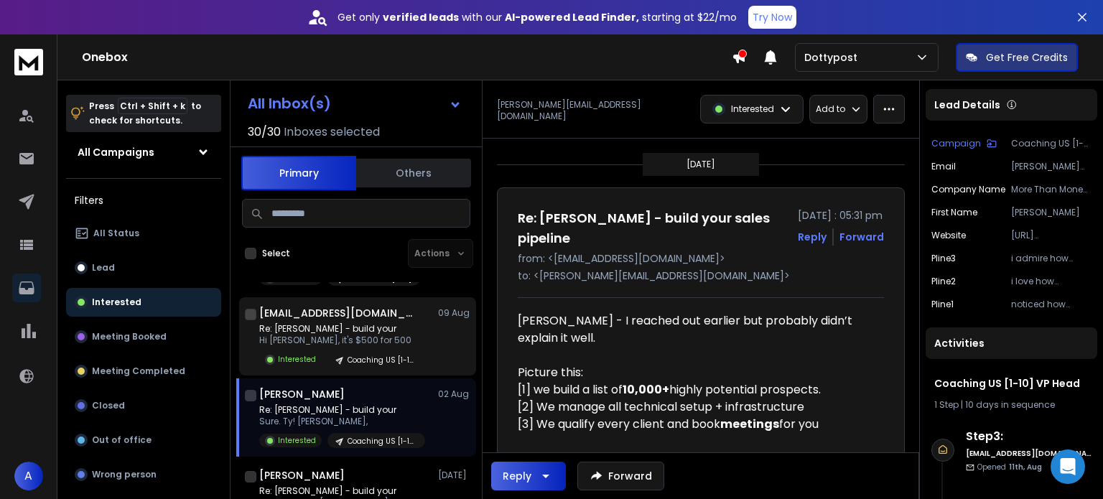
click at [340, 344] on p "Hi Malcolm, it's $500 for 500" at bounding box center [342, 340] width 166 height 11
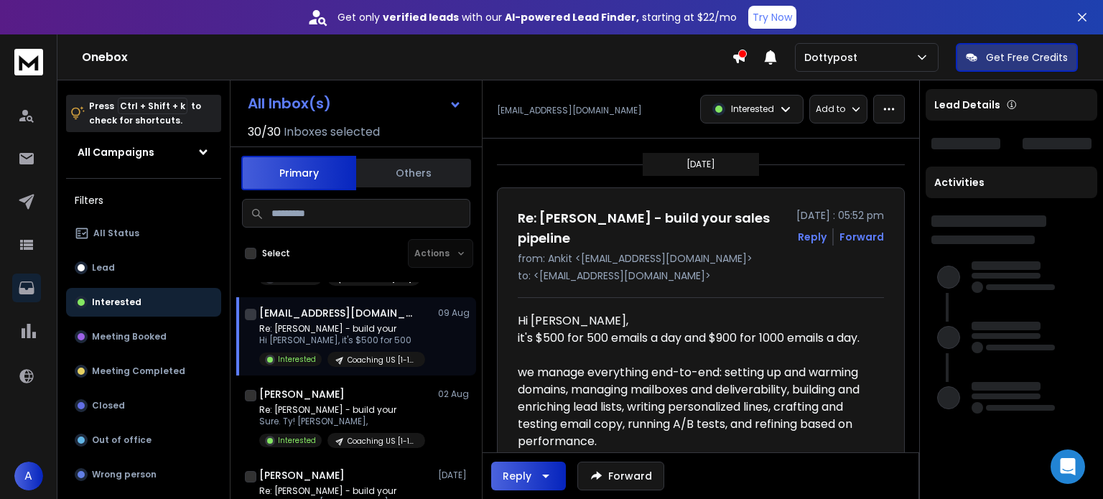
scroll to position [1711, 0]
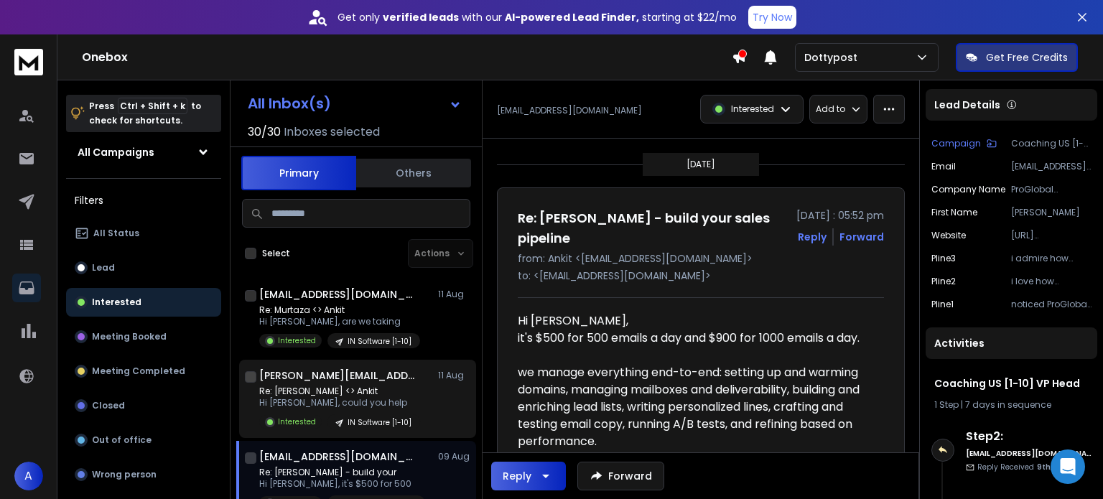
click at [349, 383] on div "vaibhav@eapl.tech 11 Aug Re: Vaibhav <> Ankit Hi Vaibhav, could you help Intere…" at bounding box center [364, 398] width 211 height 61
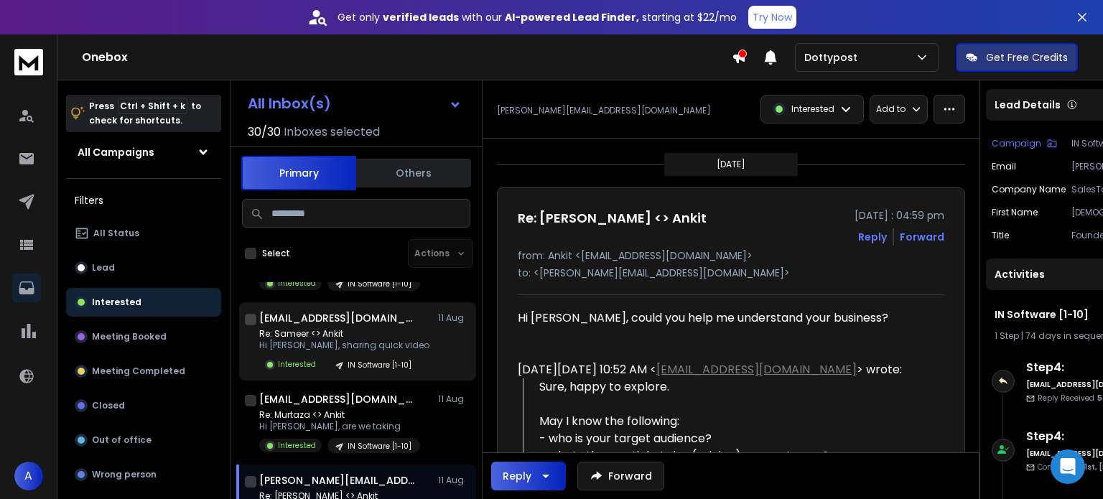
scroll to position [1567, 0]
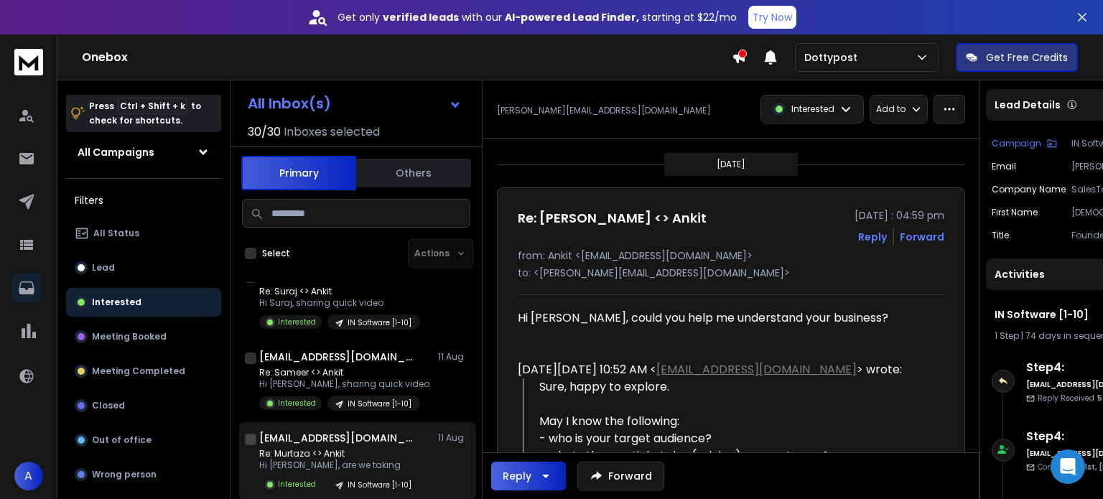
click at [341, 429] on div "murtaza.patanwala@prodigedigital.com 11 Aug Re: Murtaza <> Ankit Hi Murtaza, ar…" at bounding box center [357, 461] width 237 height 78
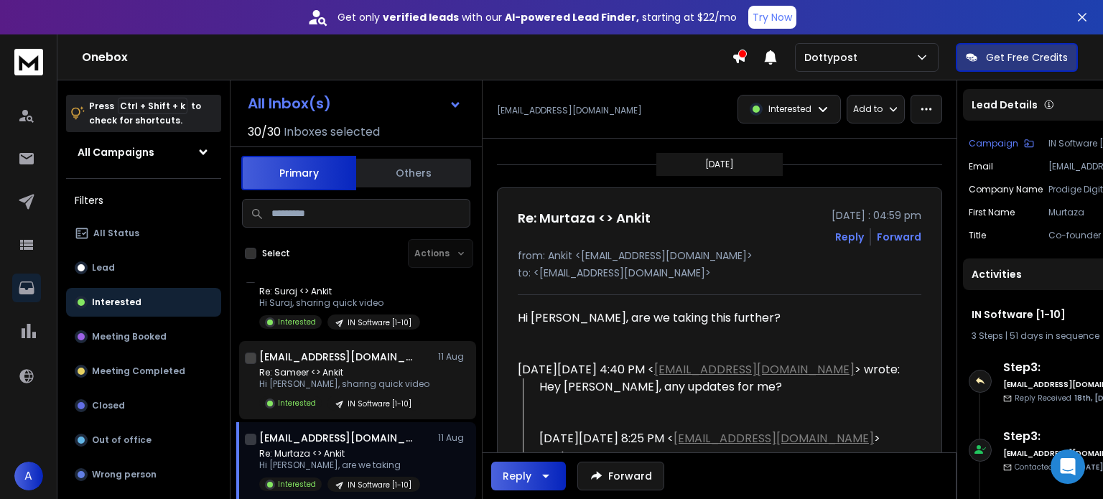
click at [342, 376] on p "Re: Sameer <> Ankit" at bounding box center [344, 372] width 170 height 11
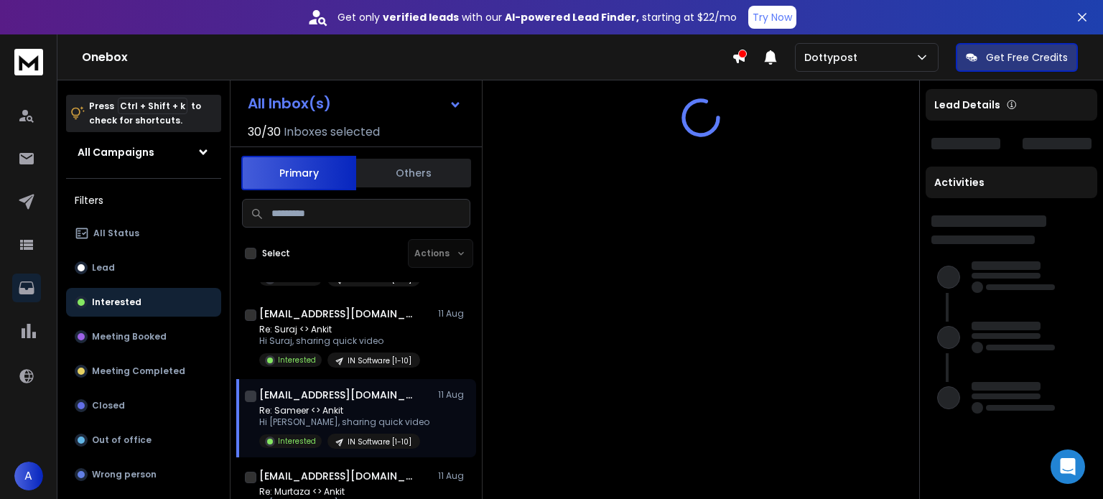
scroll to position [1495, 0]
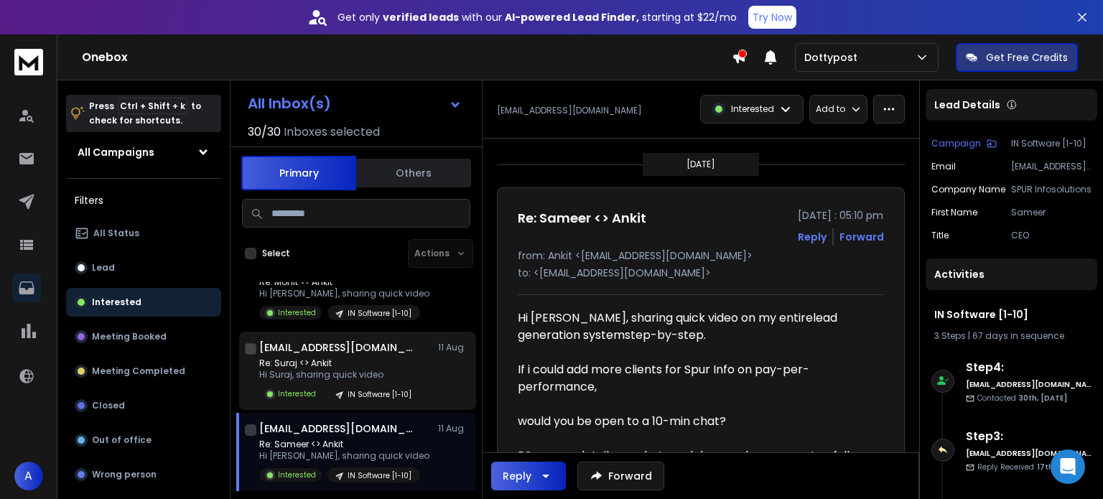
click at [345, 345] on h1 "suraj@websiters.in" at bounding box center [338, 347] width 158 height 14
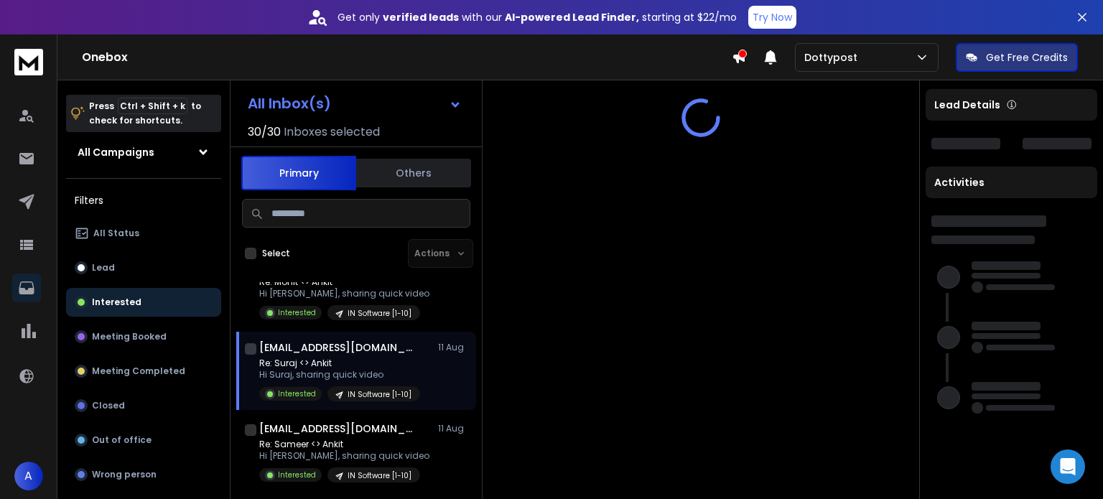
scroll to position [1423, 0]
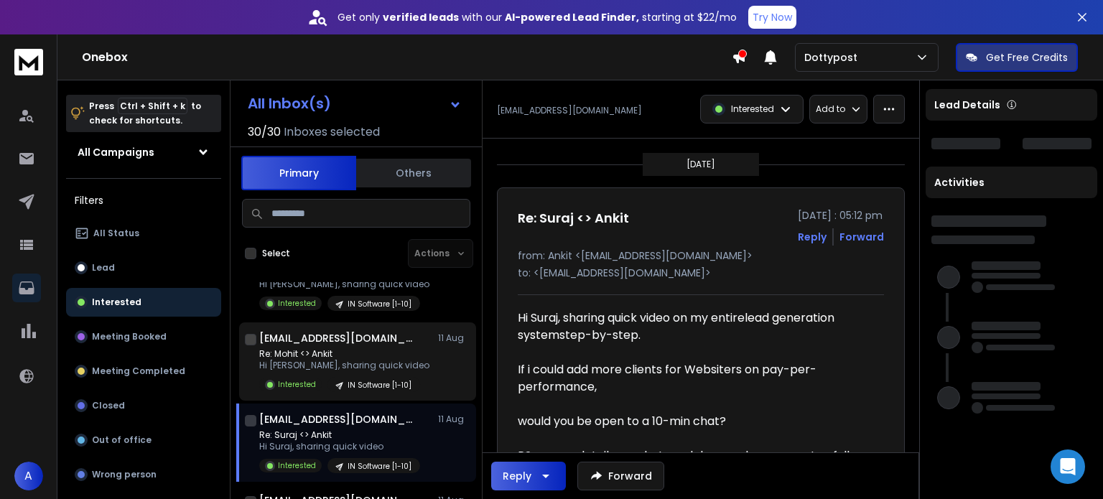
click at [348, 348] on p "Re: Mohit <> Ankit" at bounding box center [344, 353] width 170 height 11
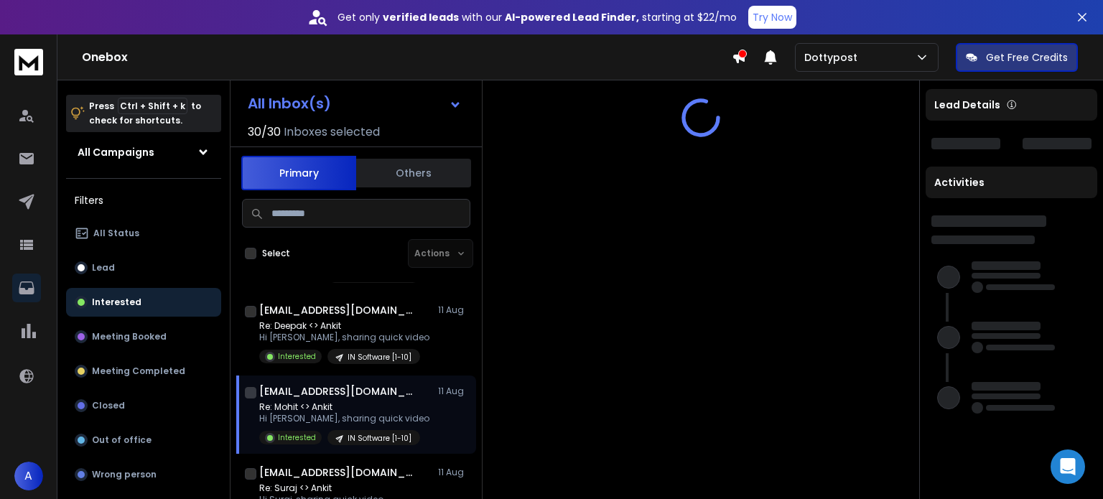
scroll to position [1280, 0]
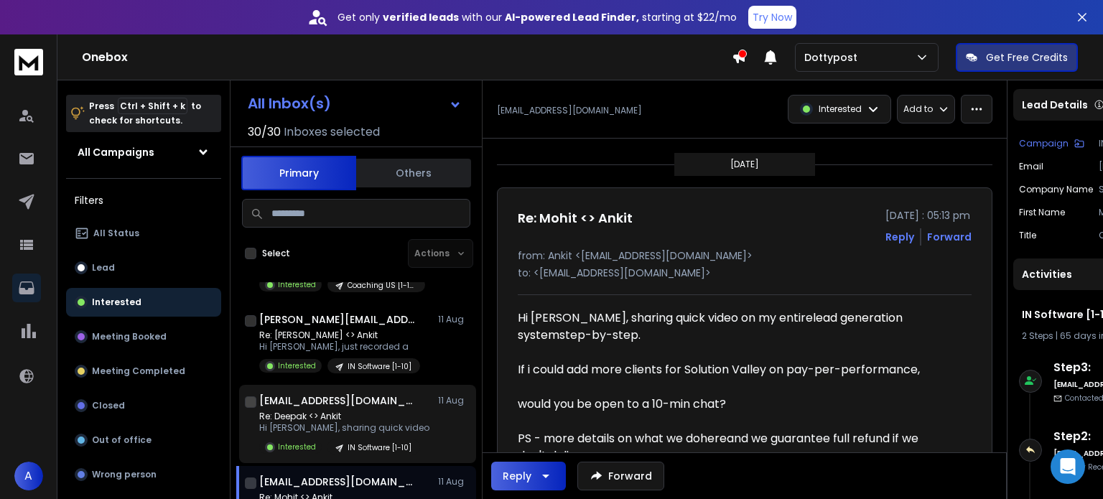
click at [363, 404] on h1 "deepak.gupta@virtualclerks.in" at bounding box center [338, 401] width 158 height 14
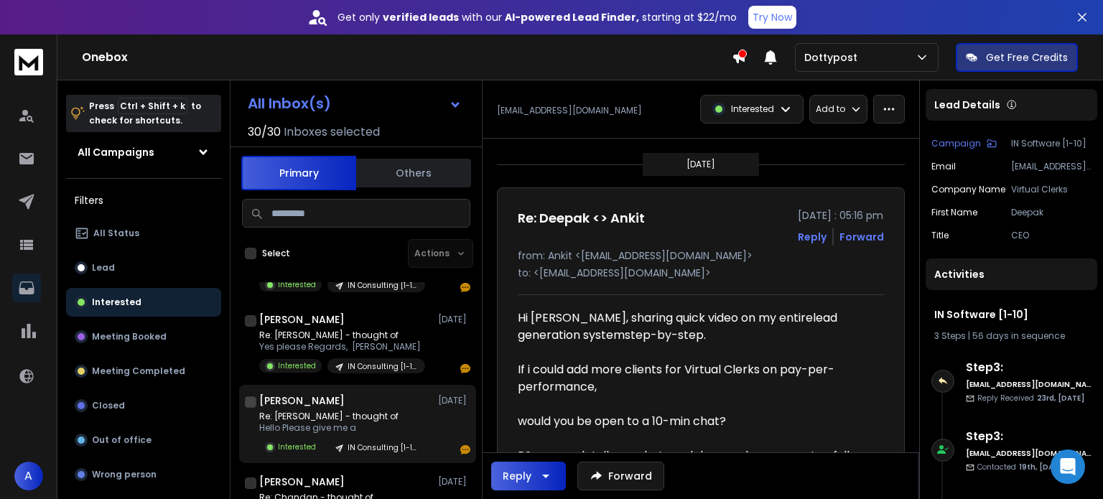
scroll to position [3434, 0]
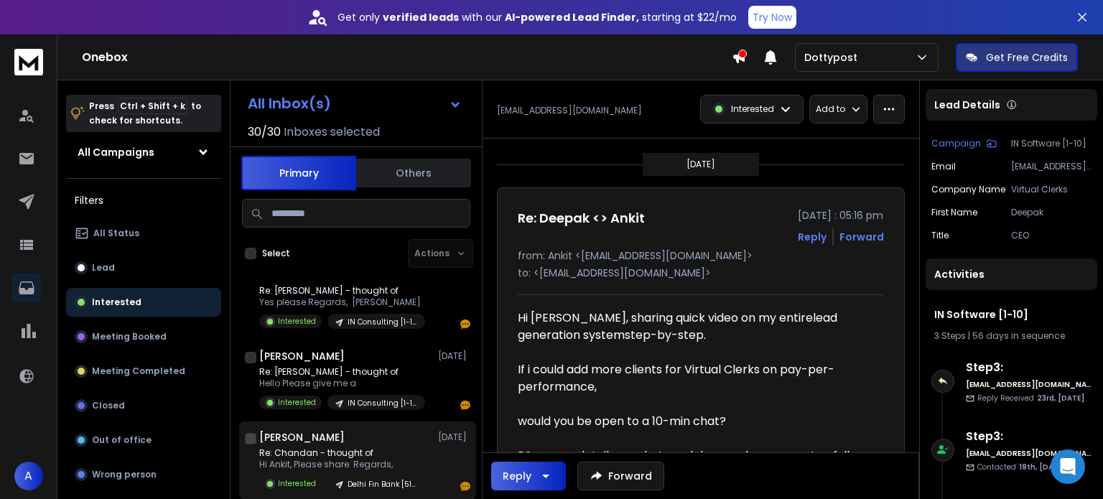
click at [397, 447] on p "Re: Chandan - thought of" at bounding box center [342, 452] width 166 height 11
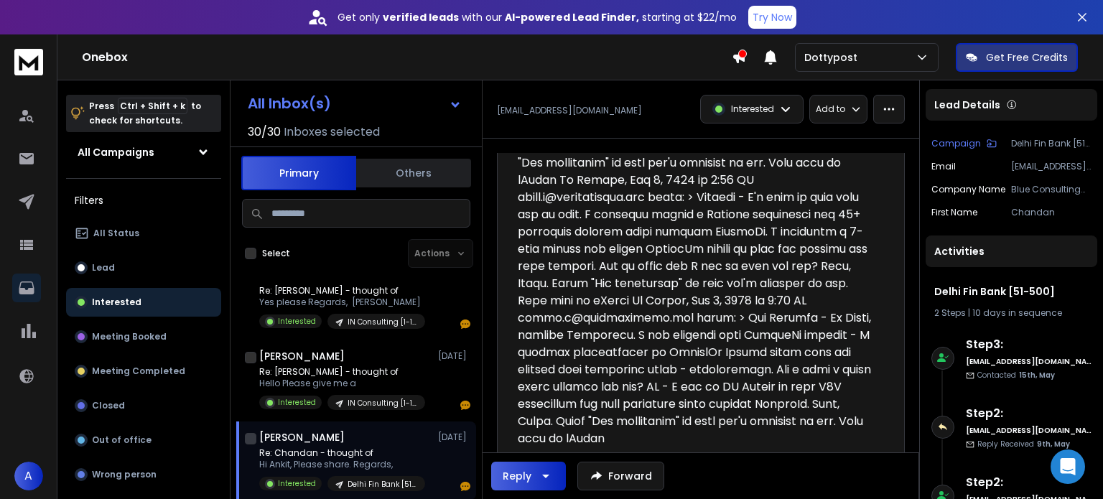
scroll to position [822, 0]
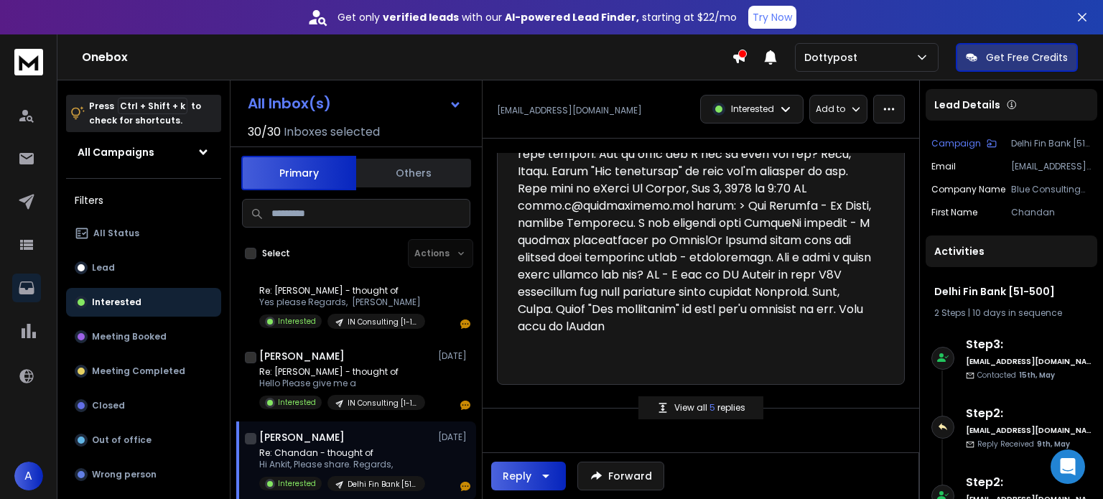
click at [664, 398] on div "View all 5 replies" at bounding box center [700, 407] width 124 height 23
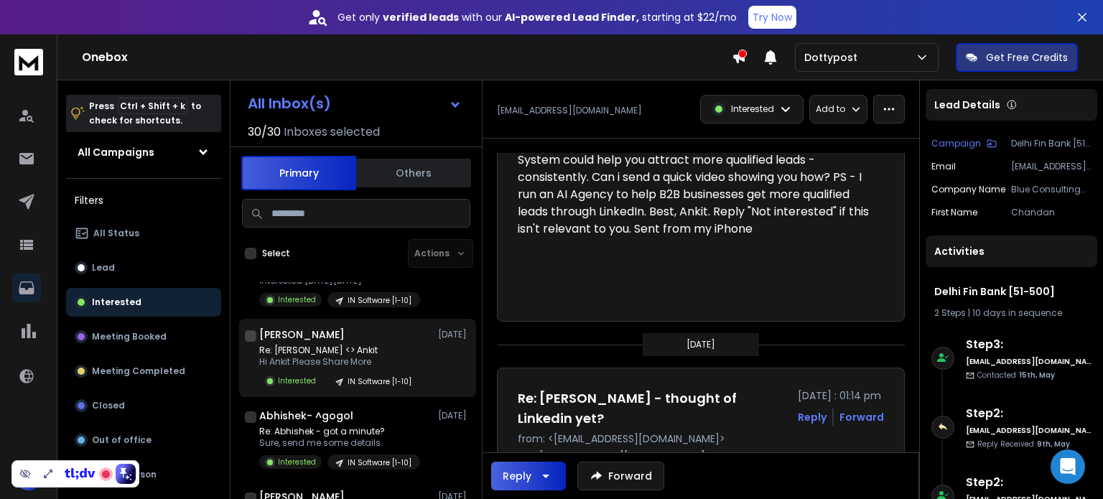
scroll to position [2860, 0]
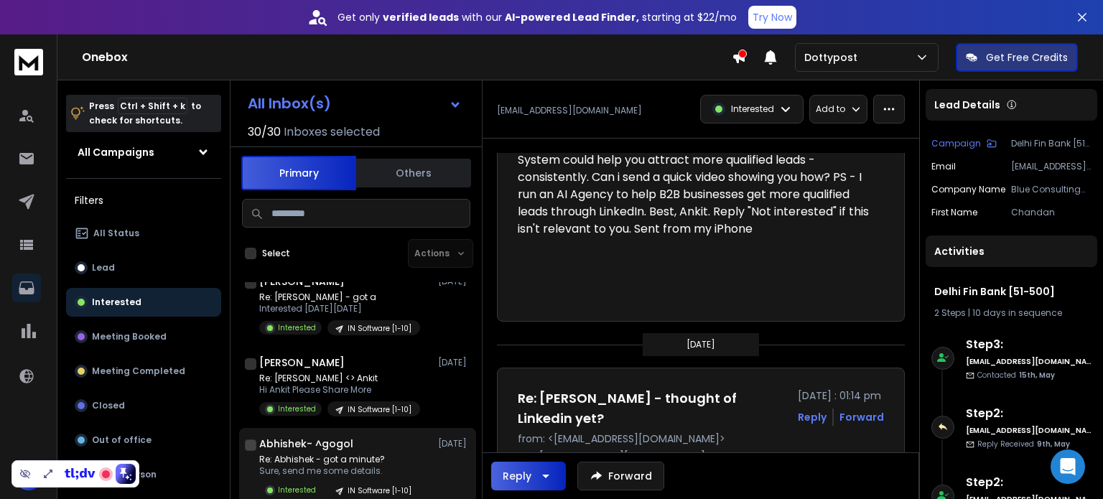
click at [394, 454] on p "Re: Abhishek - got a minute?" at bounding box center [339, 459] width 161 height 11
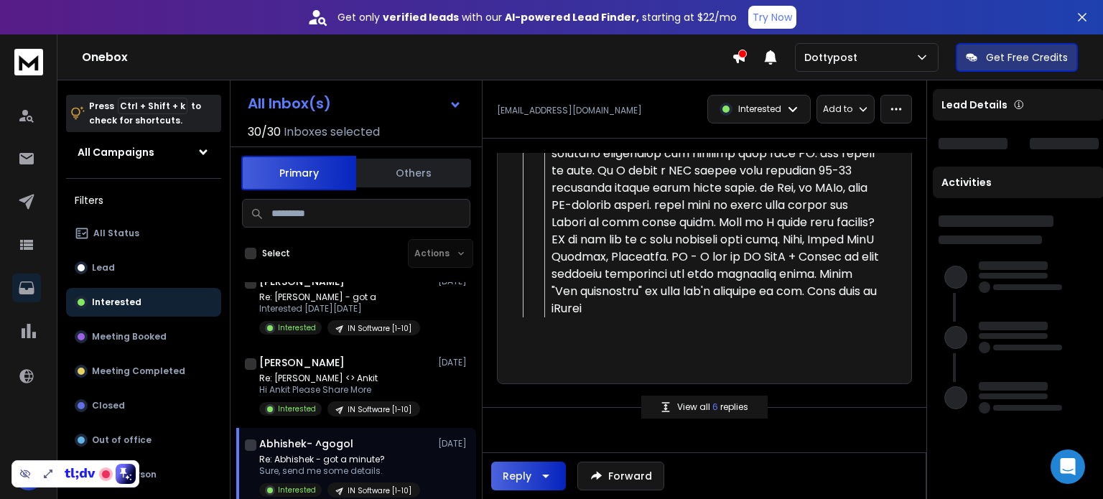
scroll to position [989, 0]
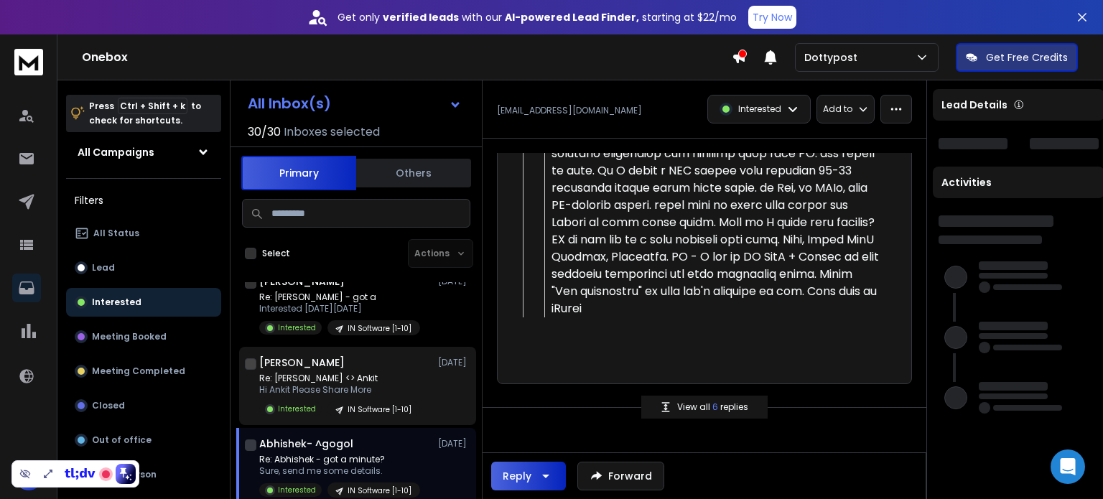
click at [409, 373] on p "Re: Sahil <> Ankit" at bounding box center [339, 378] width 161 height 11
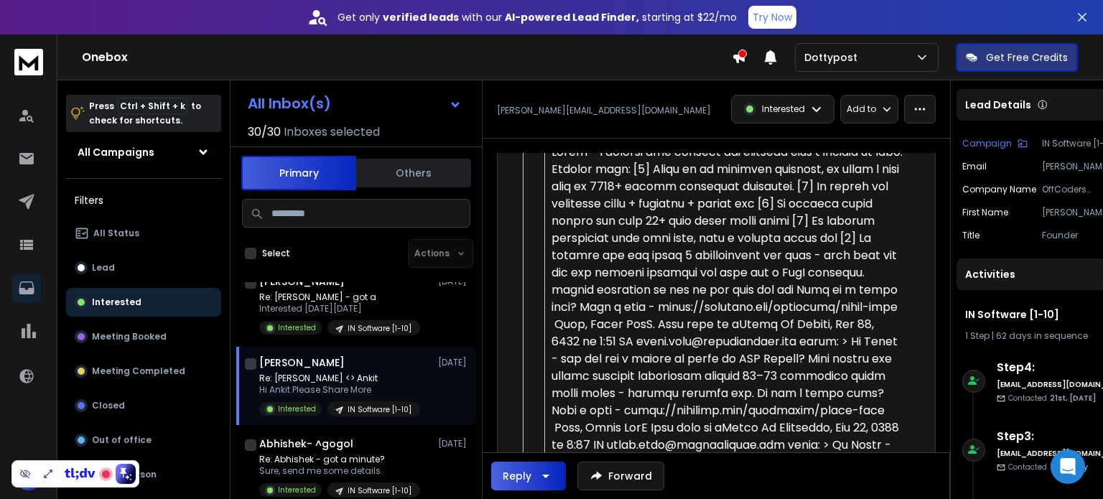
scroll to position [0, 0]
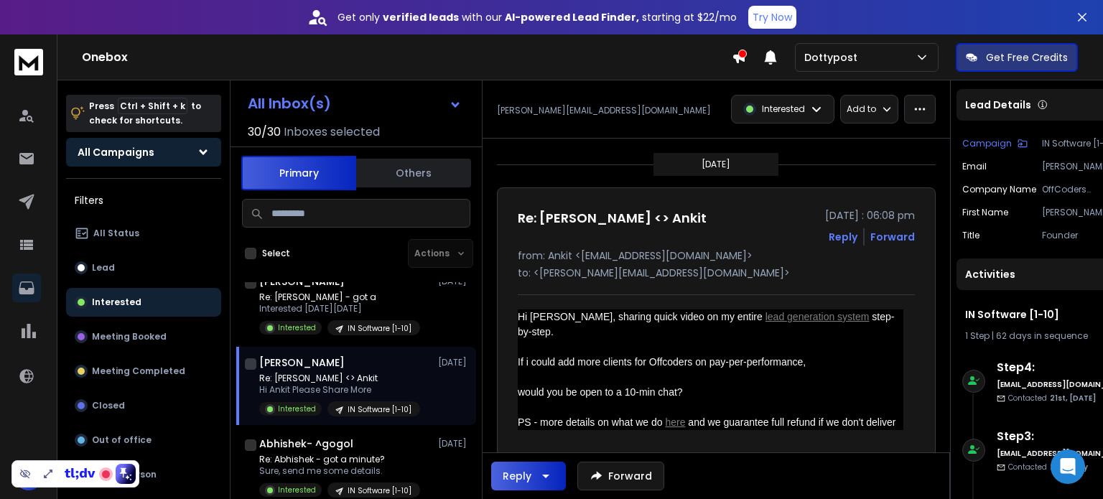
click at [155, 138] on button "All Campaigns" at bounding box center [143, 152] width 155 height 29
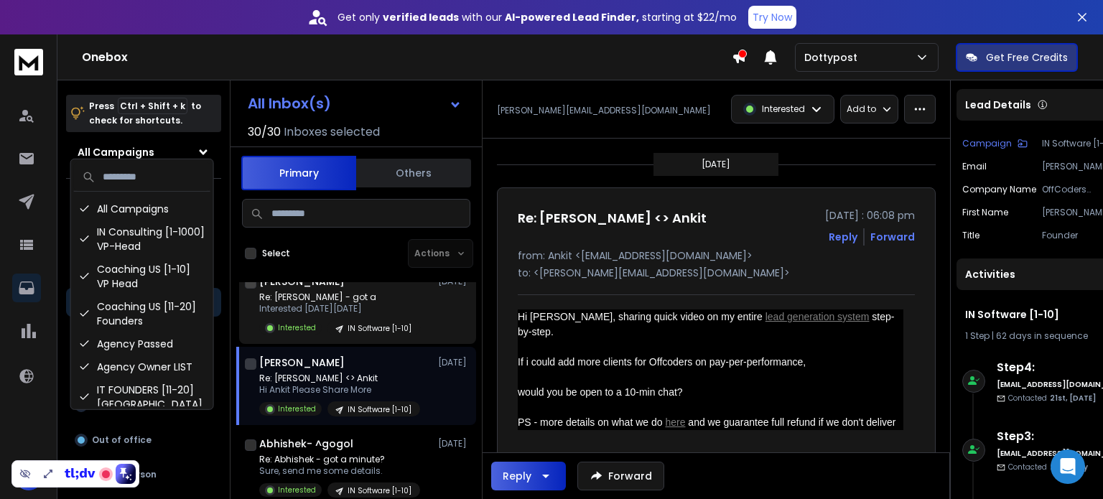
click at [335, 303] on p "Interested On Fri, 23 May" at bounding box center [339, 308] width 161 height 11
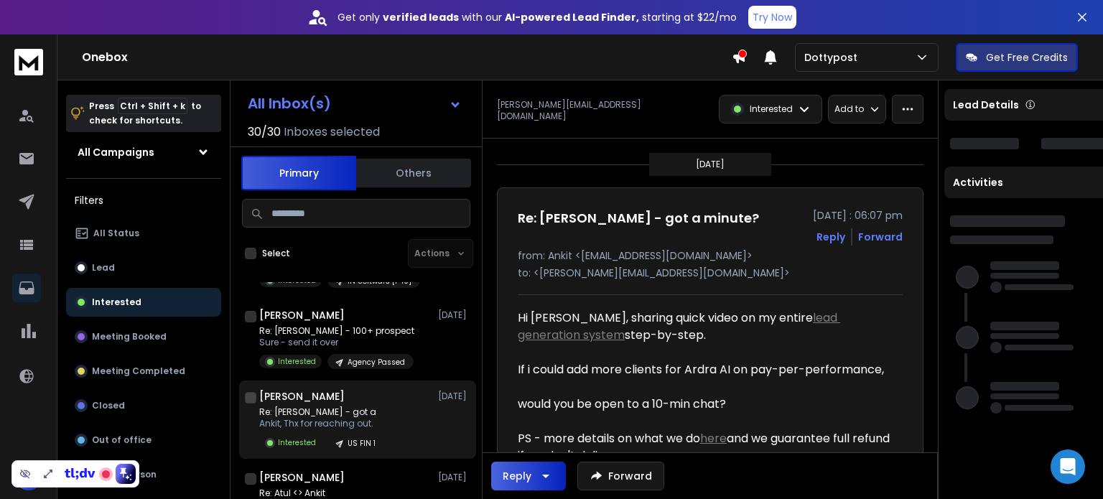
scroll to position [2501, 0]
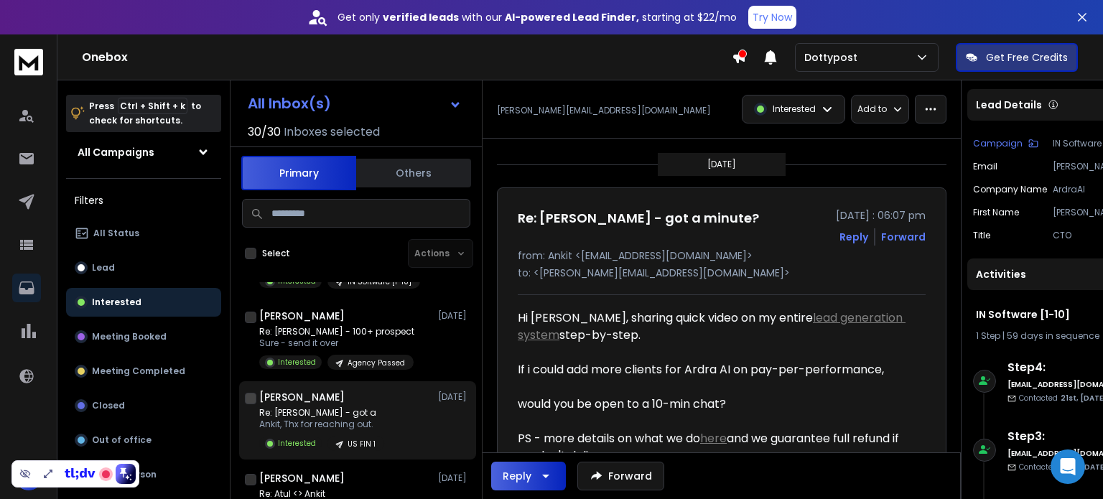
click at [371, 420] on div "Re: Ken - got a Ankit, Thx for reaching out. Interested US FIN 1" at bounding box center [321, 429] width 125 height 44
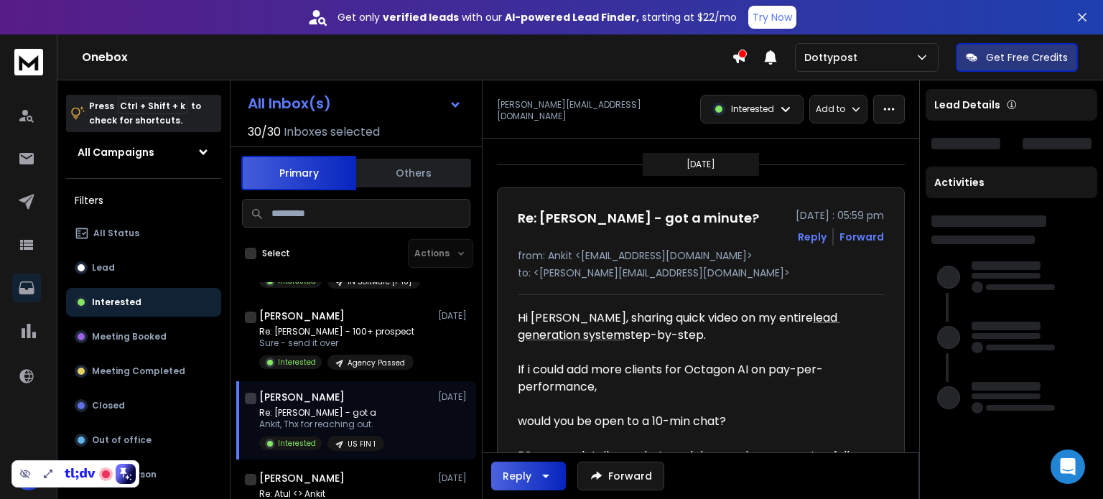
scroll to position [0, 0]
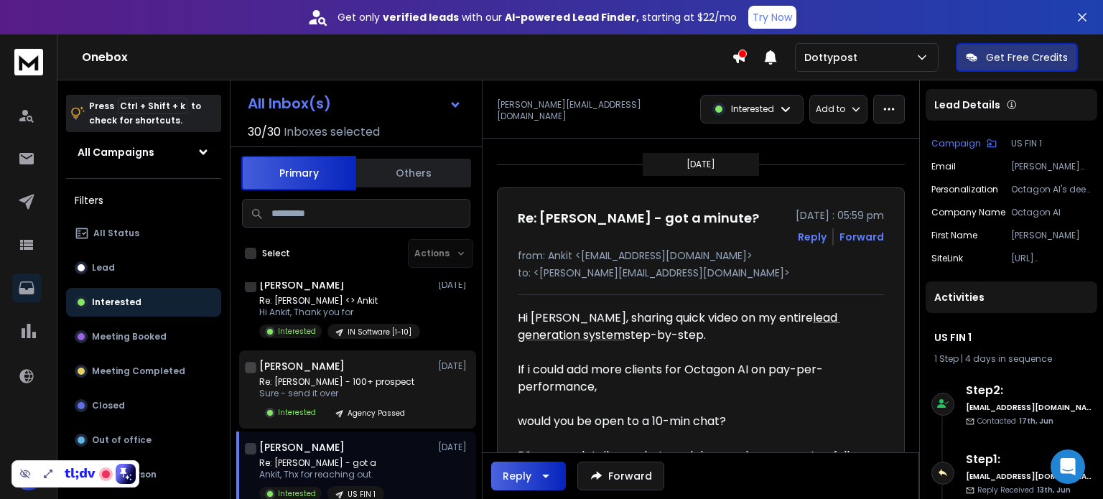
click at [402, 396] on p "Sure - send it over" at bounding box center [336, 393] width 155 height 11
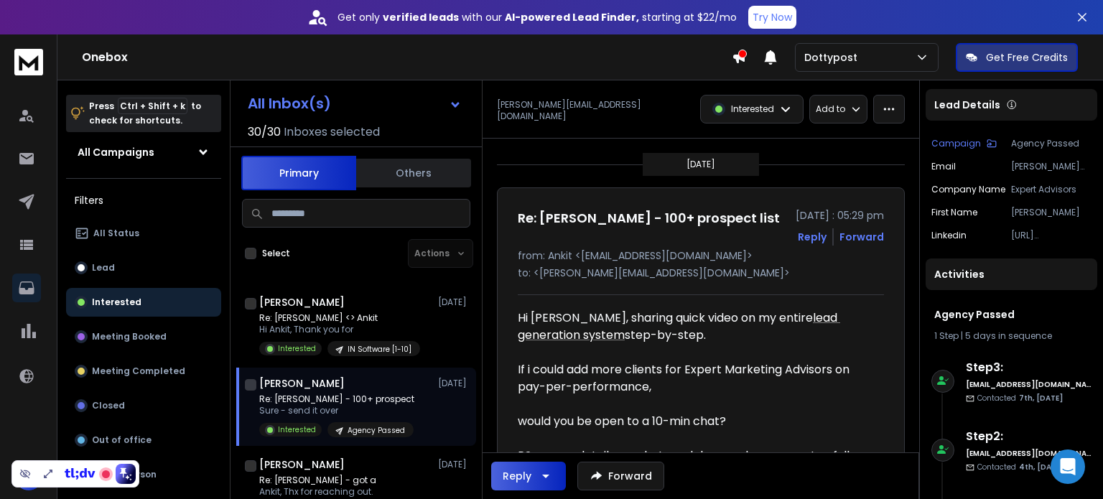
scroll to position [2307, 0]
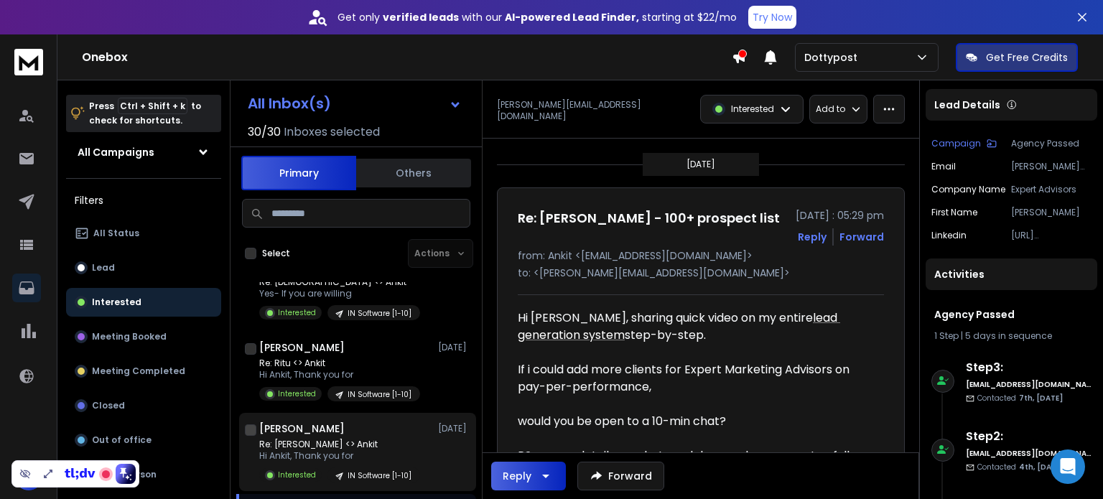
click at [411, 445] on p "Re: Hitesh <> Ankit" at bounding box center [339, 444] width 161 height 11
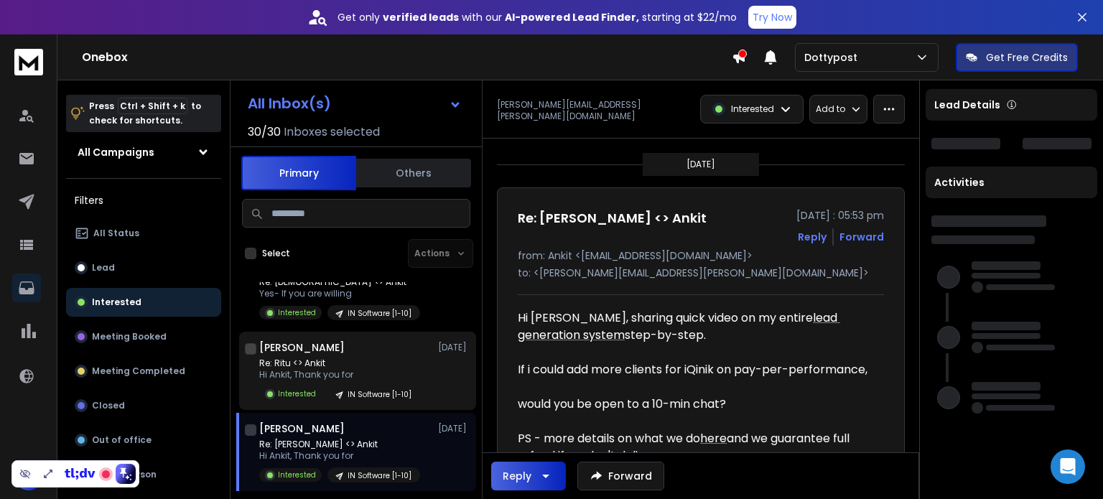
click at [407, 386] on div "Interested IN Software [1-10]" at bounding box center [339, 393] width 161 height 15
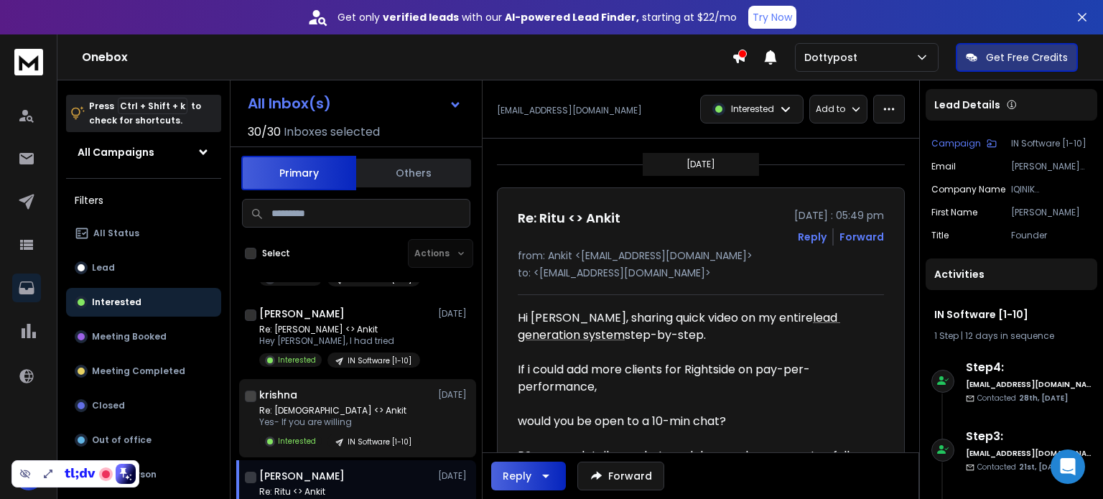
scroll to position [2163, 0]
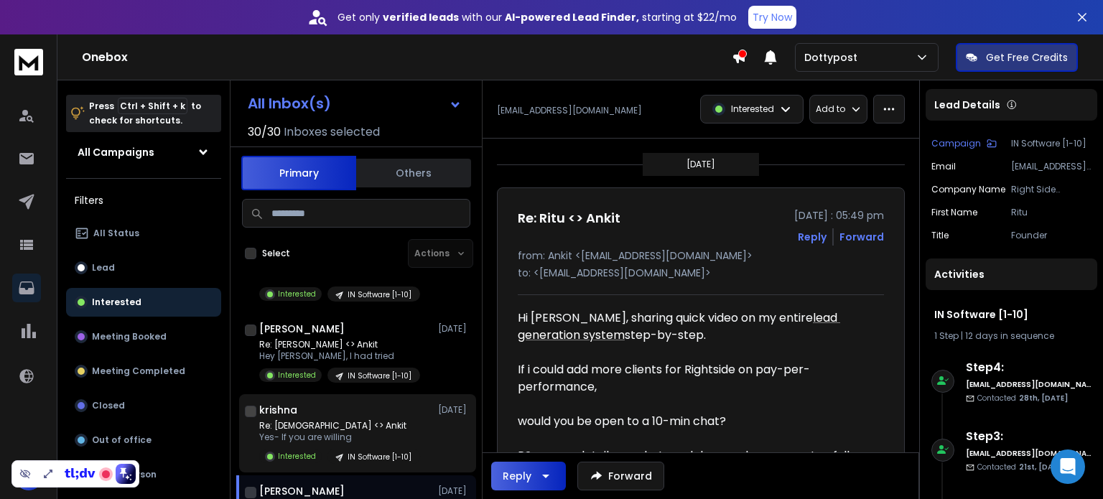
click at [412, 412] on div "krishna 17 Jul" at bounding box center [364, 410] width 211 height 14
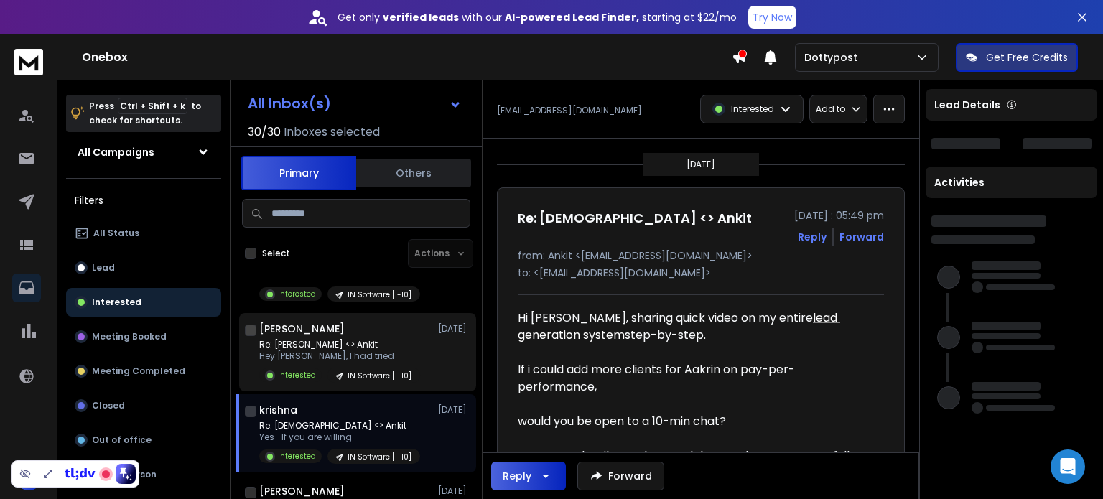
click at [422, 329] on div "Ratnadeep Deshmane 17 Jul" at bounding box center [364, 329] width 211 height 14
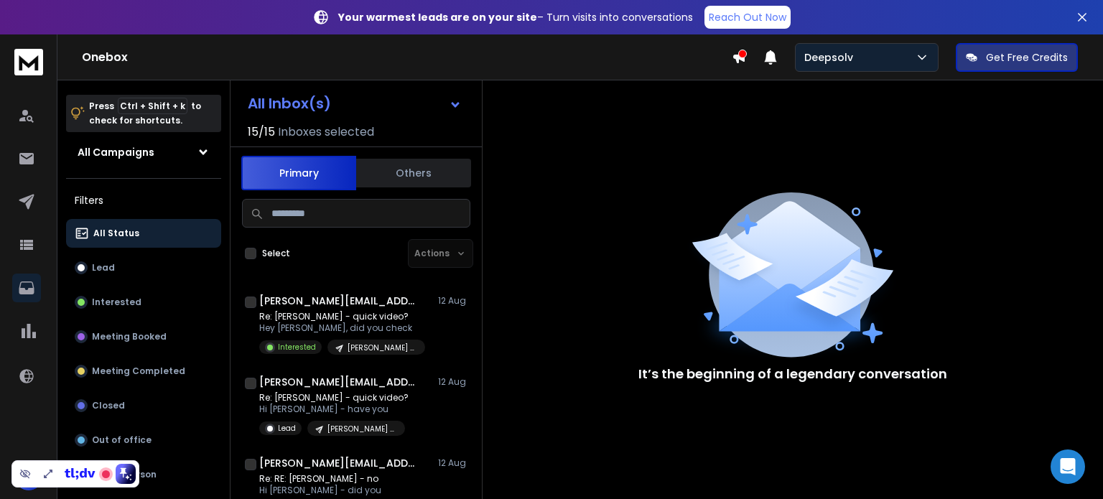
click at [891, 60] on div "Deepsolv" at bounding box center [866, 57] width 125 height 14
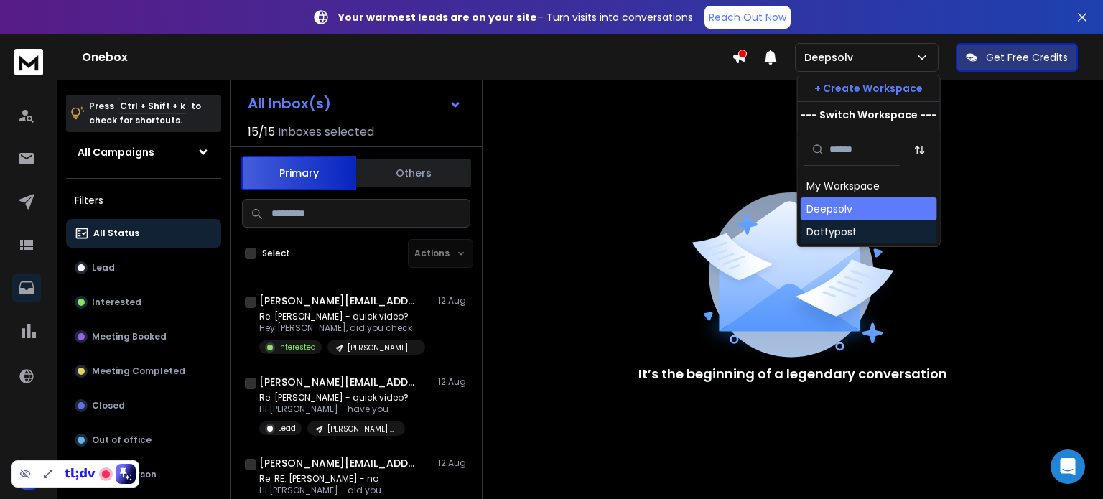
click at [848, 234] on div "Dottypost" at bounding box center [832, 232] width 50 height 14
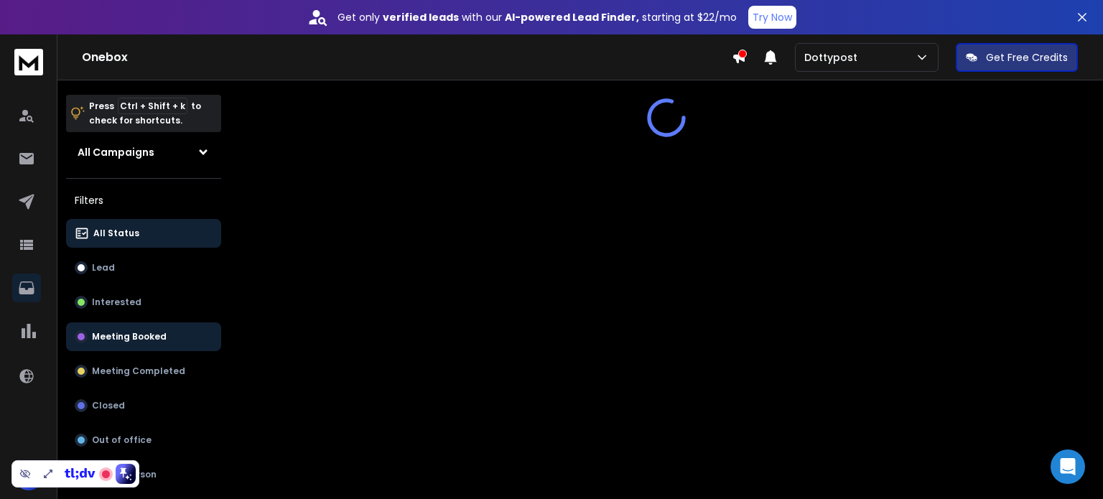
click at [139, 340] on p "Meeting Booked" at bounding box center [129, 336] width 75 height 11
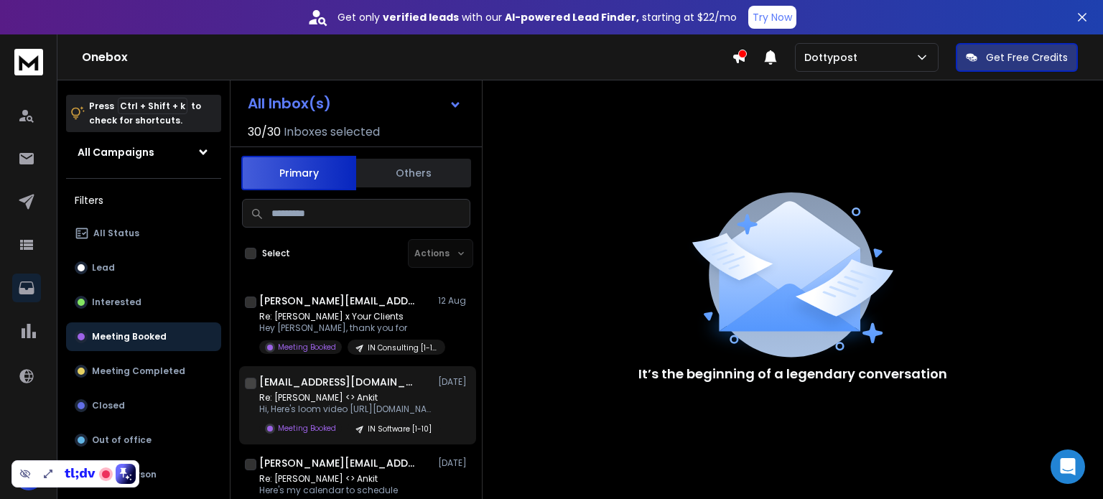
click at [427, 391] on div "[EMAIL_ADDRESS][DOMAIN_NAME] [DATE] Re: [PERSON_NAME] <> Ankit Hi, Here's loom …" at bounding box center [364, 405] width 211 height 61
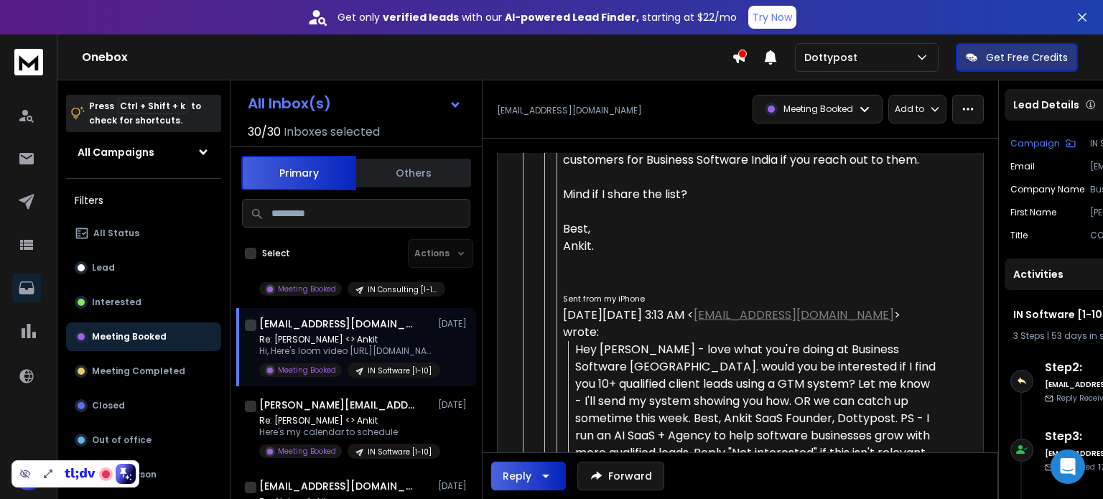
scroll to position [144, 0]
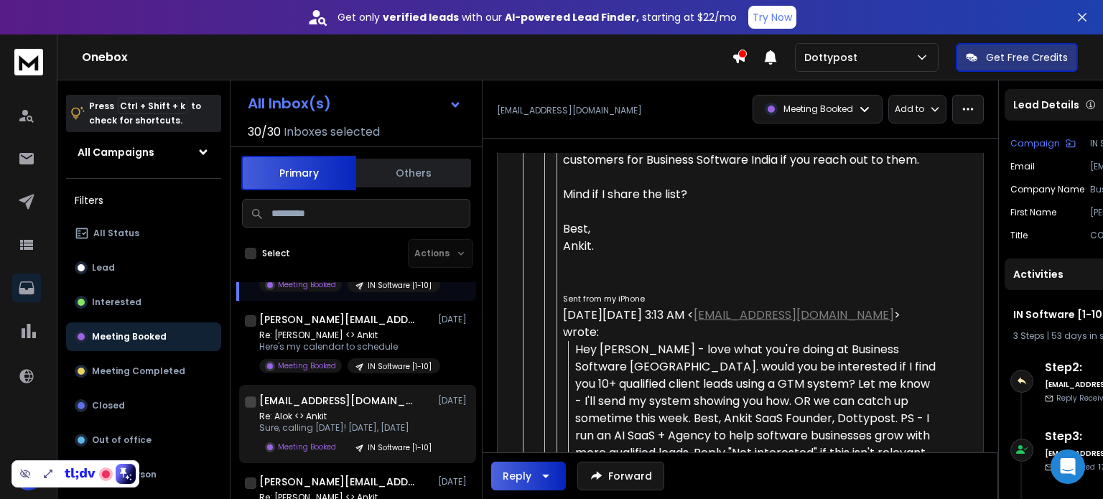
click at [349, 395] on h1 "[EMAIL_ADDRESS][DOMAIN_NAME]" at bounding box center [338, 401] width 158 height 14
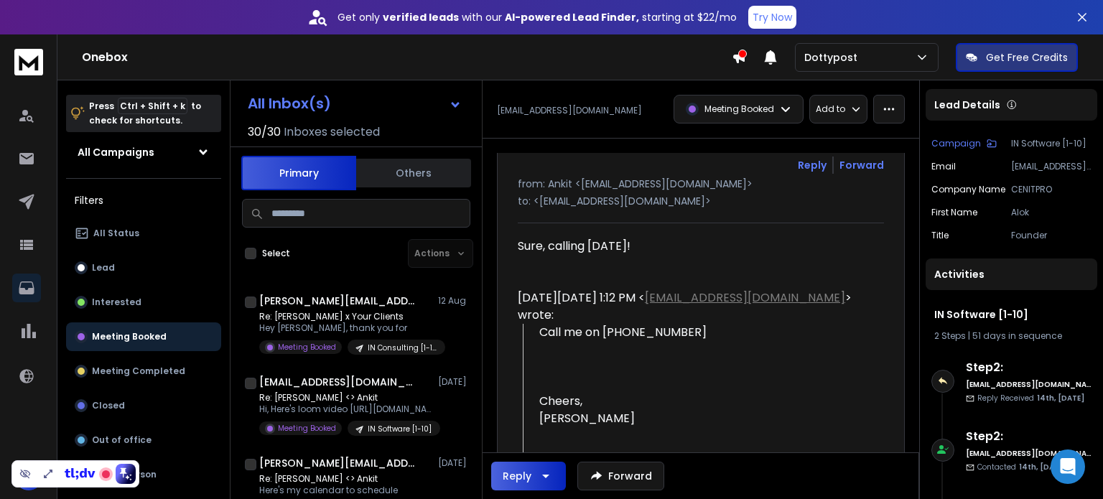
scroll to position [0, 0]
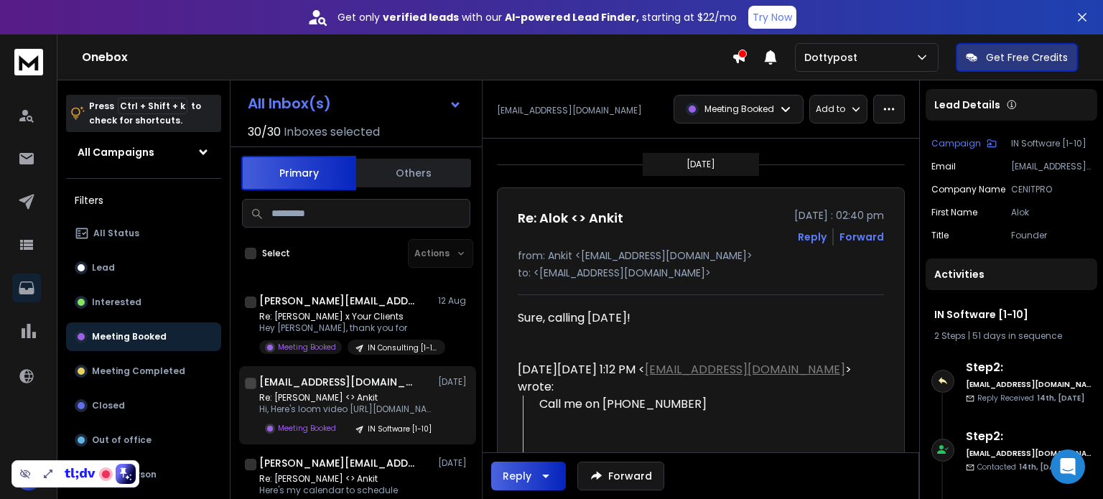
click at [345, 378] on h1 "[EMAIL_ADDRESS][DOMAIN_NAME]" at bounding box center [338, 382] width 158 height 14
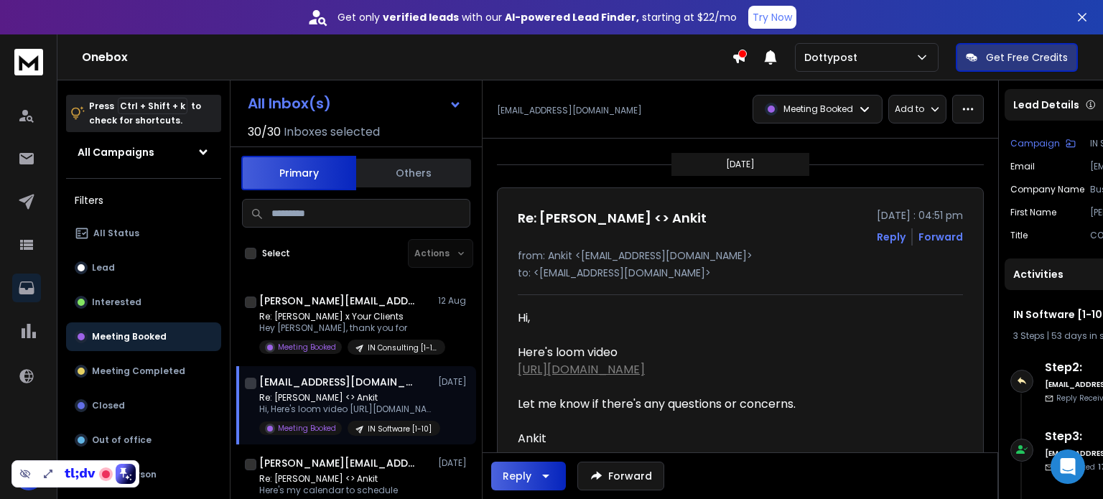
click at [348, 396] on p "Re: [PERSON_NAME] <> Ankit" at bounding box center [345, 397] width 172 height 11
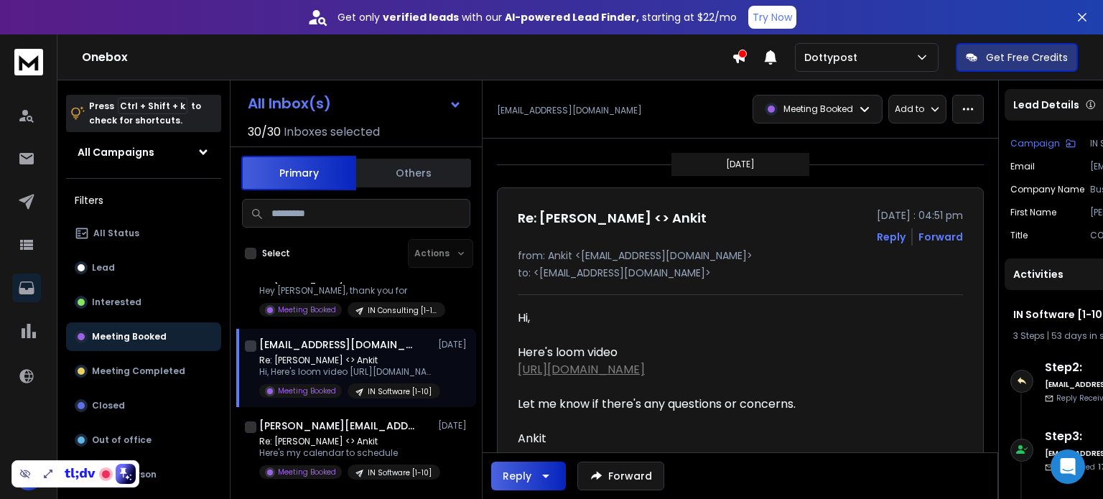
scroll to position [144, 0]
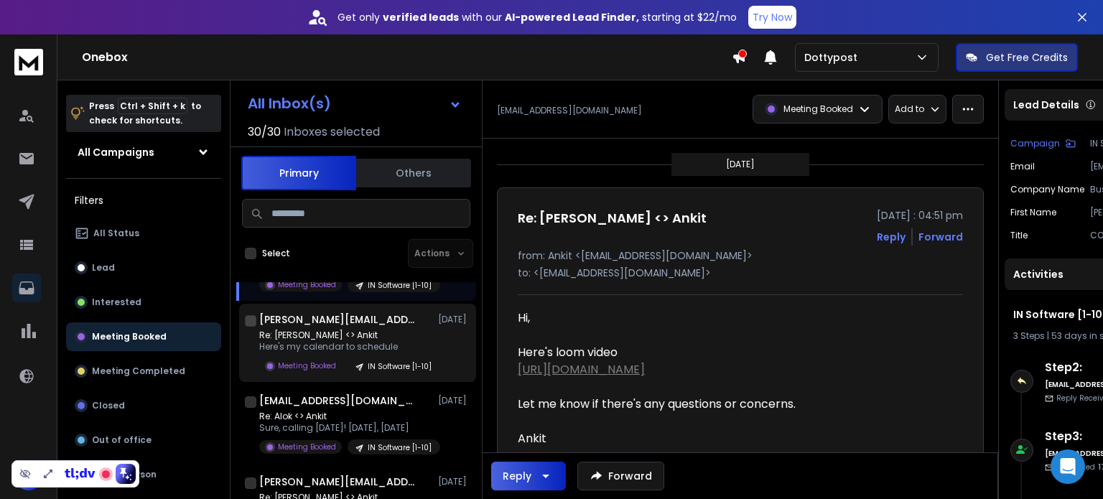
click at [379, 325] on h1 "[PERSON_NAME][EMAIL_ADDRESS][DOMAIN_NAME]" at bounding box center [338, 319] width 158 height 14
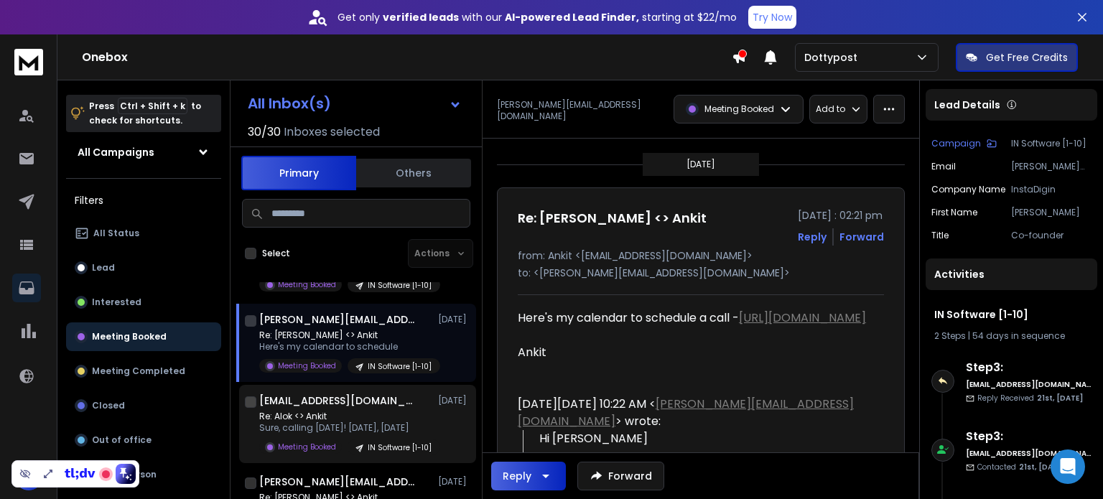
click at [308, 406] on h1 "[EMAIL_ADDRESS][DOMAIN_NAME]" at bounding box center [338, 401] width 158 height 14
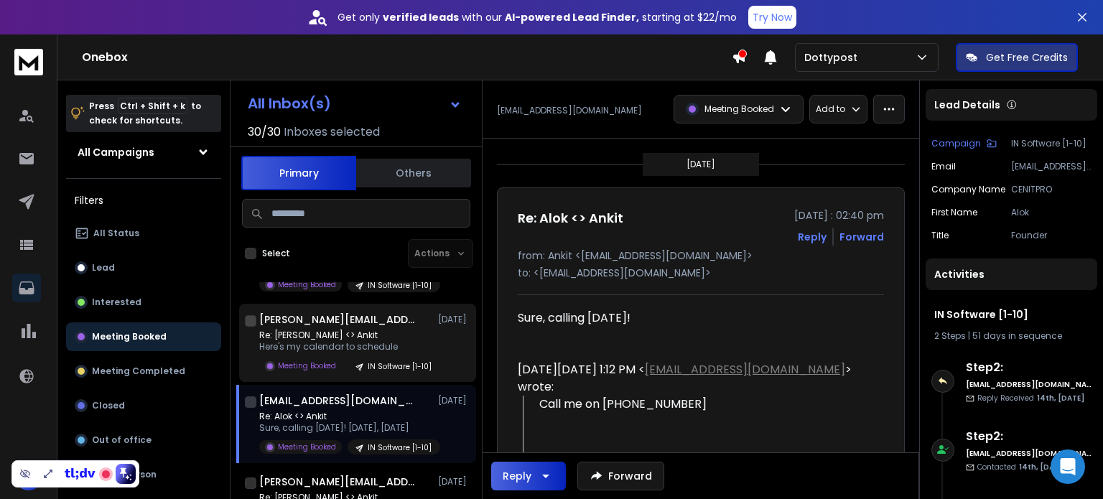
click at [332, 338] on p "Re: [PERSON_NAME] <> Ankit" at bounding box center [345, 335] width 172 height 11
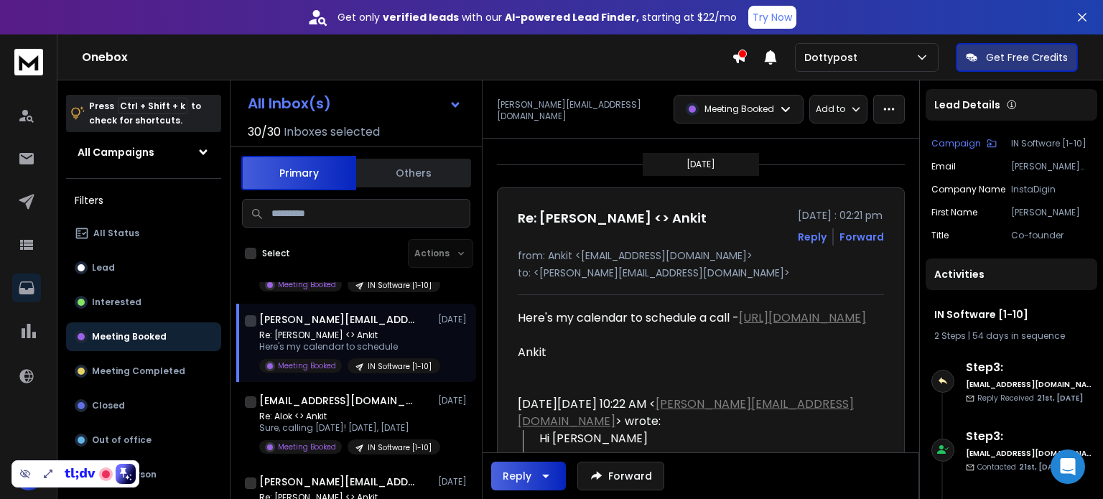
scroll to position [215, 0]
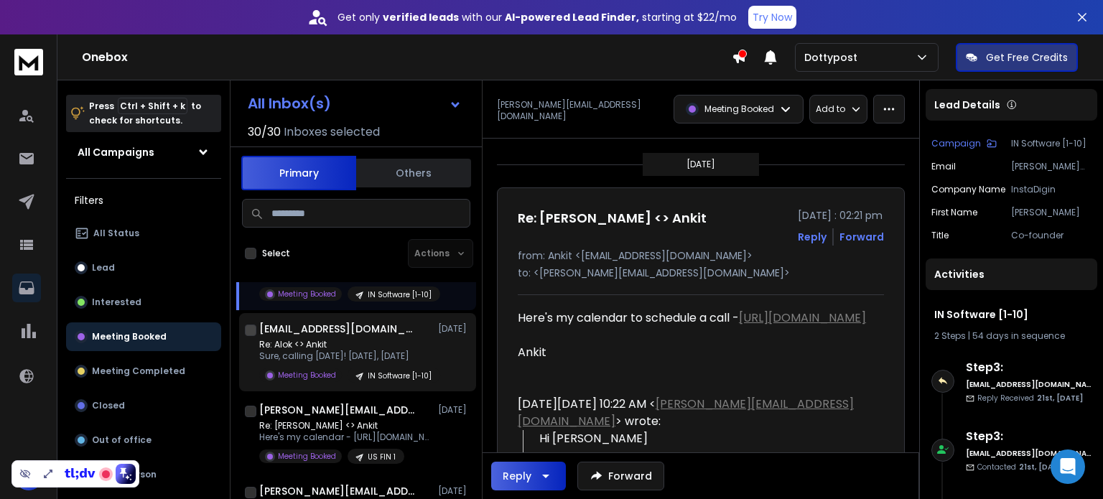
click at [389, 353] on p "Sure, calling [DATE]! [DATE], [DATE]" at bounding box center [345, 355] width 172 height 11
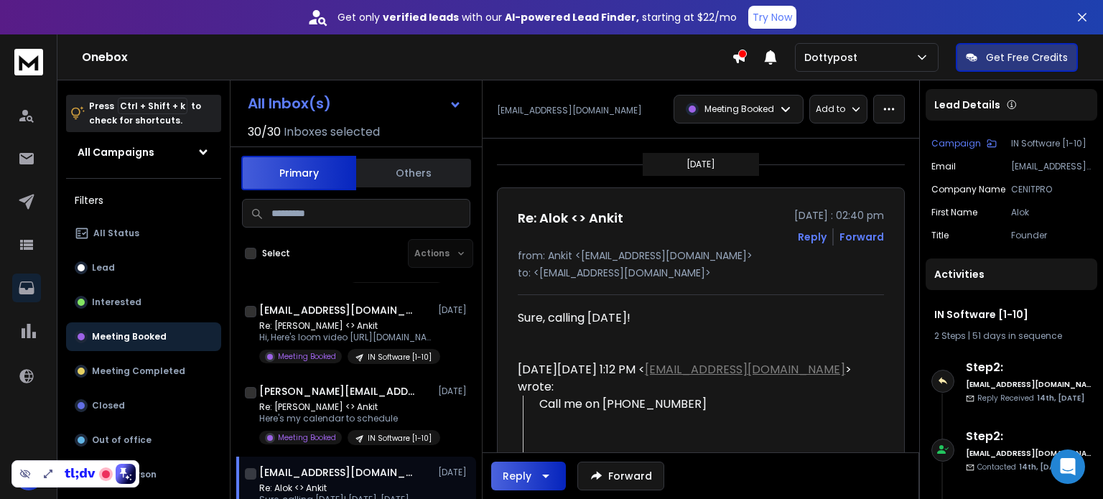
scroll to position [0, 0]
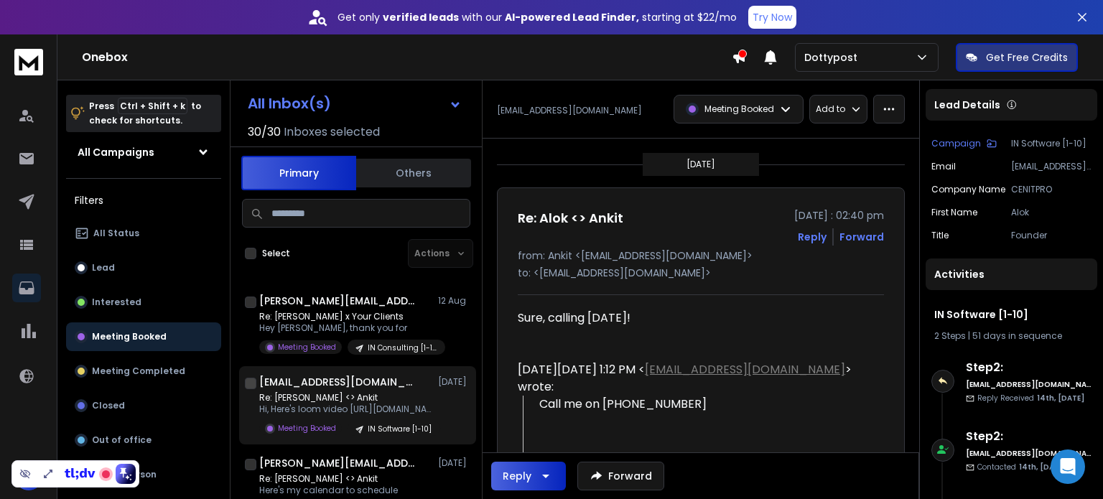
click at [411, 383] on h1 "[EMAIL_ADDRESS][DOMAIN_NAME]" at bounding box center [338, 382] width 158 height 14
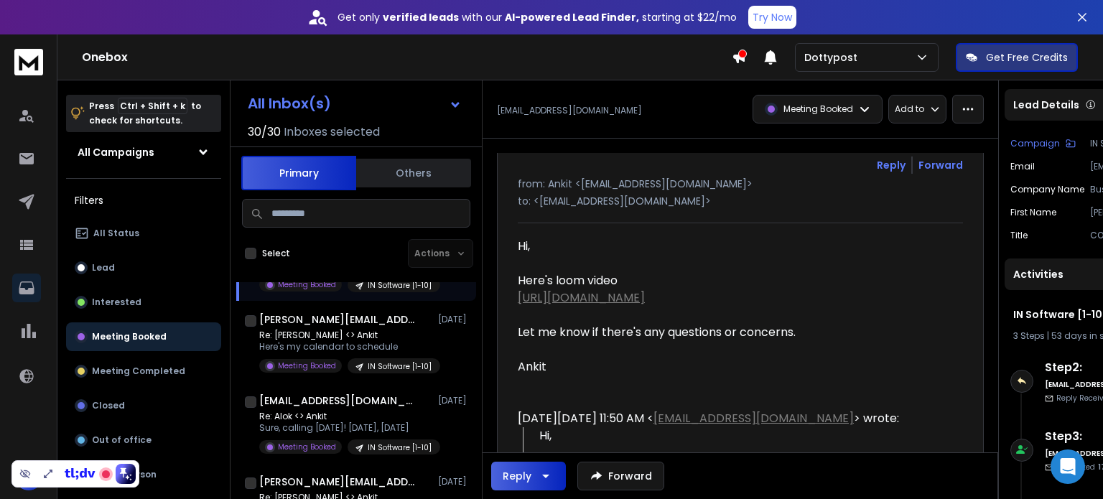
scroll to position [215, 0]
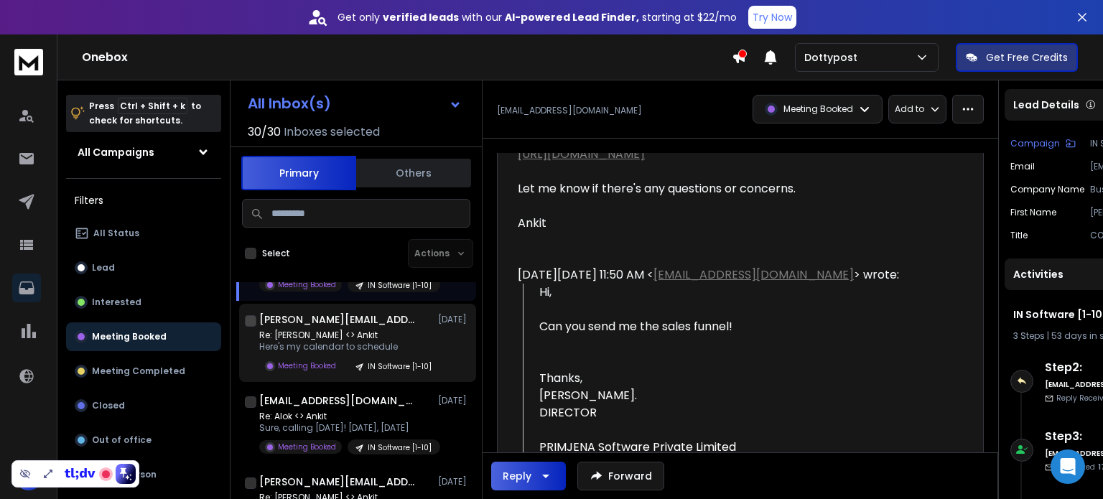
click at [414, 327] on div "[PERSON_NAME][EMAIL_ADDRESS][DOMAIN_NAME] [DATE] Re: [PERSON_NAME] <> Ankit Her…" at bounding box center [364, 342] width 211 height 61
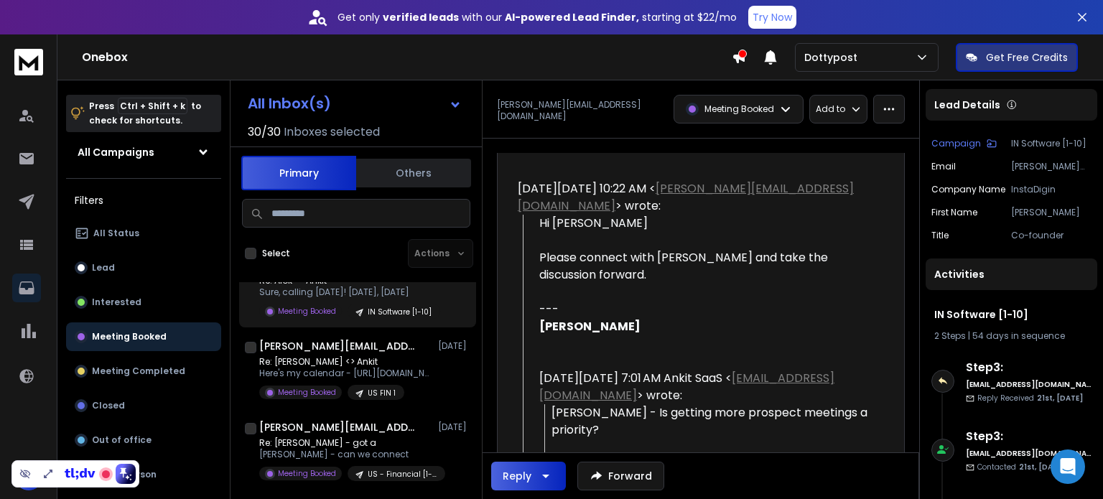
scroll to position [287, 0]
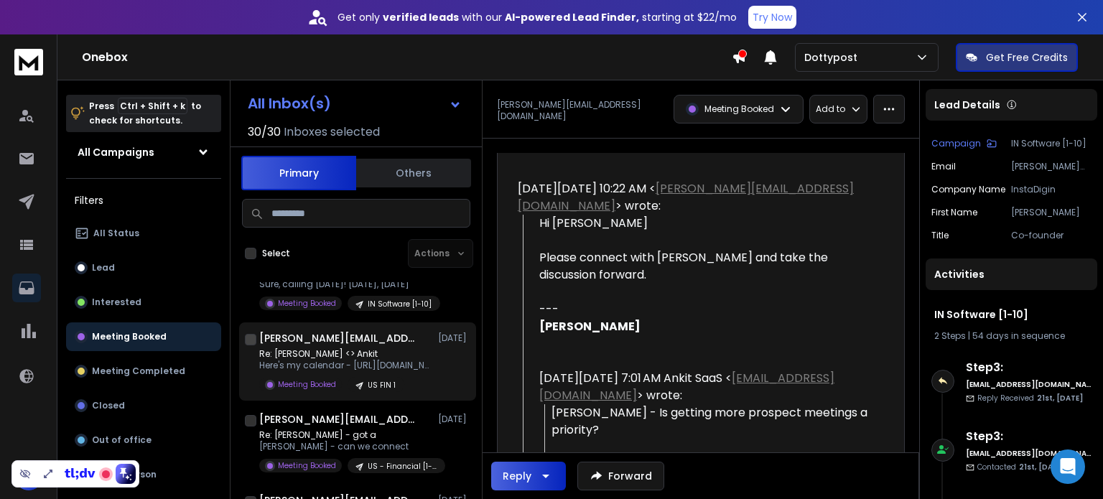
click at [411, 341] on div "[PERSON_NAME][EMAIL_ADDRESS][PERSON_NAME][DOMAIN_NAME] [DATE]" at bounding box center [364, 338] width 211 height 14
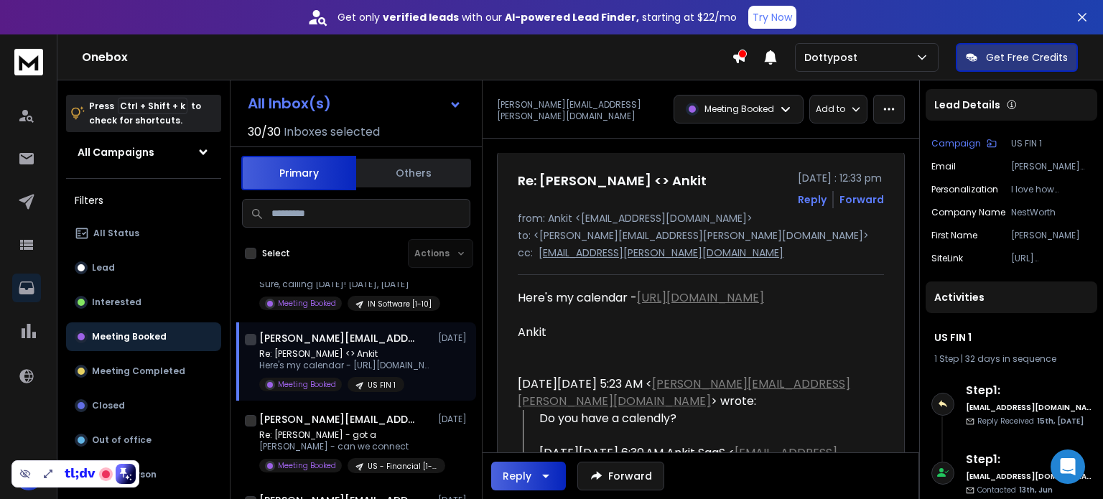
scroll to position [72, 0]
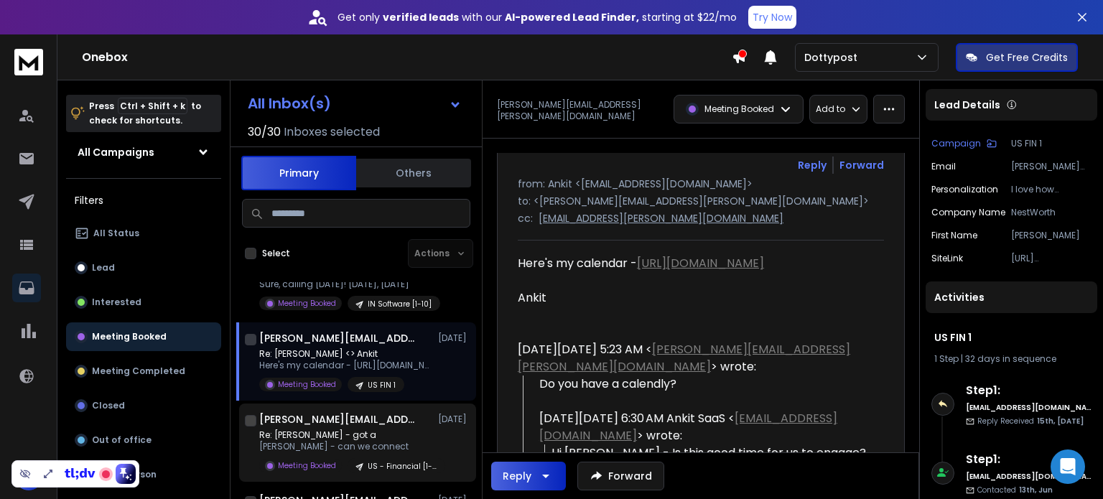
click at [354, 427] on div "[PERSON_NAME][EMAIL_ADDRESS][DOMAIN_NAME] [DATE] Re: [PERSON_NAME] - got a [PER…" at bounding box center [364, 442] width 211 height 61
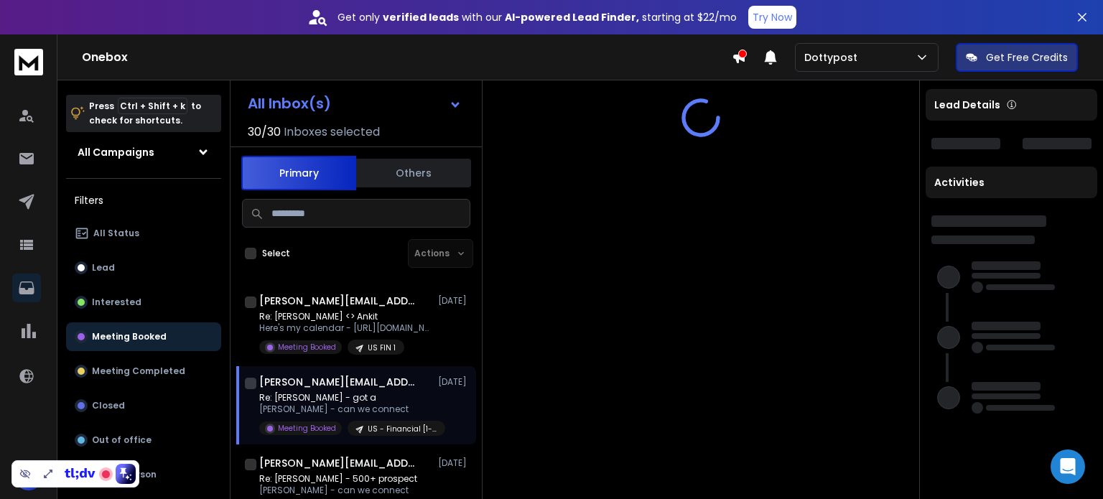
scroll to position [359, 0]
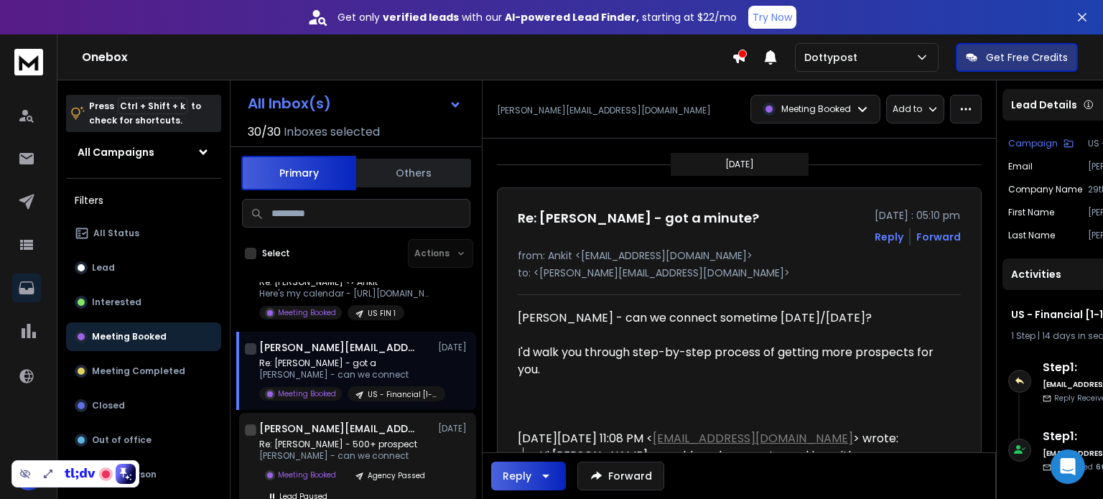
click at [369, 437] on div "[PERSON_NAME][EMAIL_ADDRESS][DOMAIN_NAME] [DATE] Re: [PERSON_NAME] - 500+ prosp…" at bounding box center [364, 463] width 211 height 82
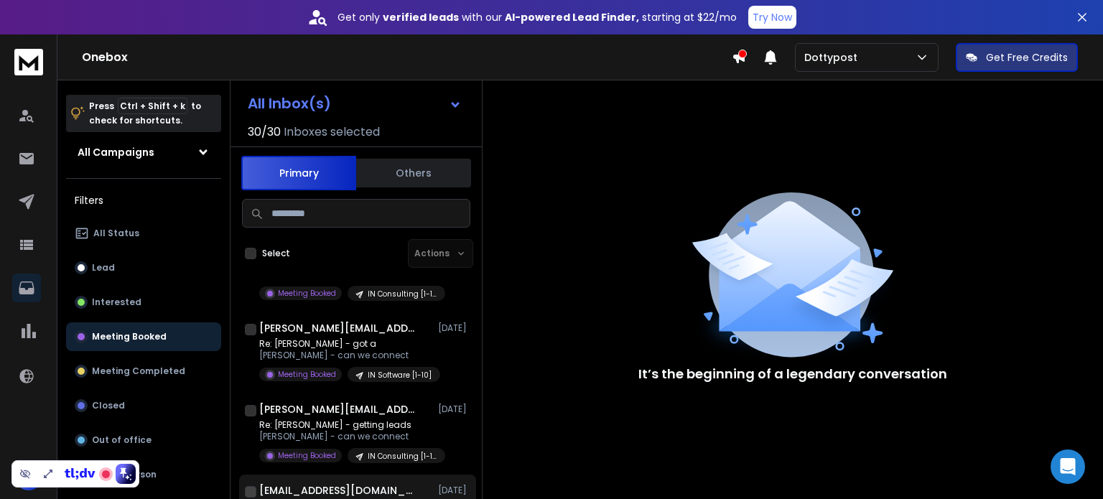
scroll to position [939, 0]
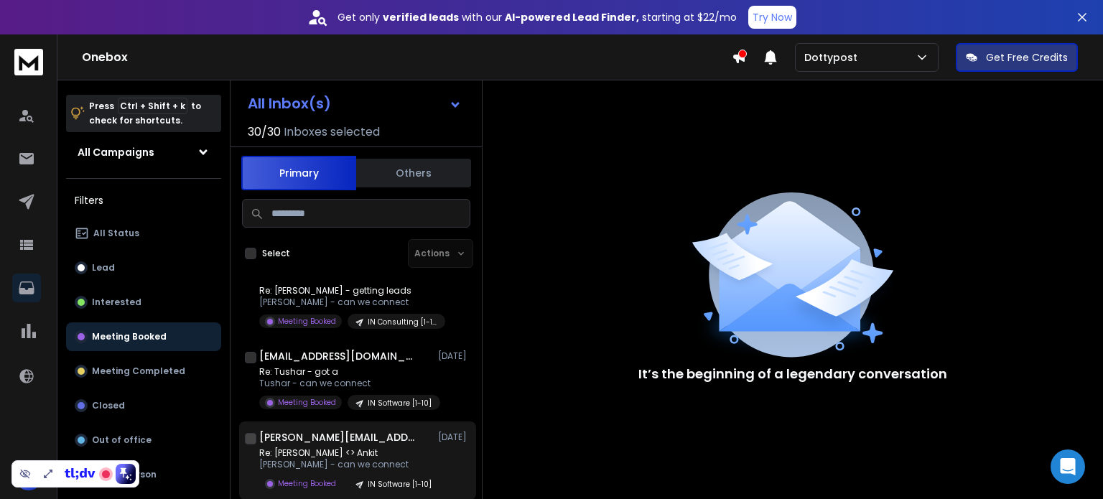
click at [352, 442] on h1 "[PERSON_NAME][EMAIL_ADDRESS]" at bounding box center [338, 437] width 158 height 14
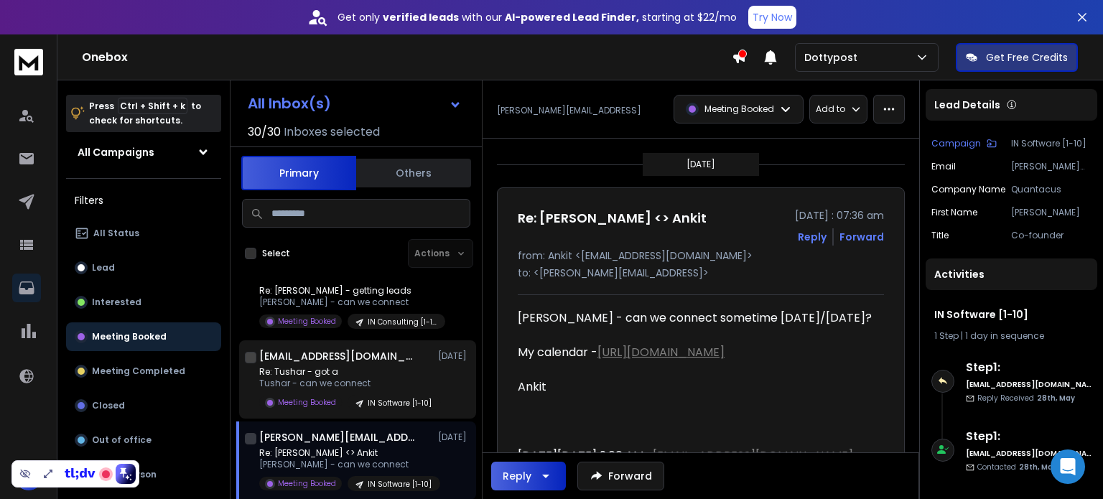
scroll to position [868, 0]
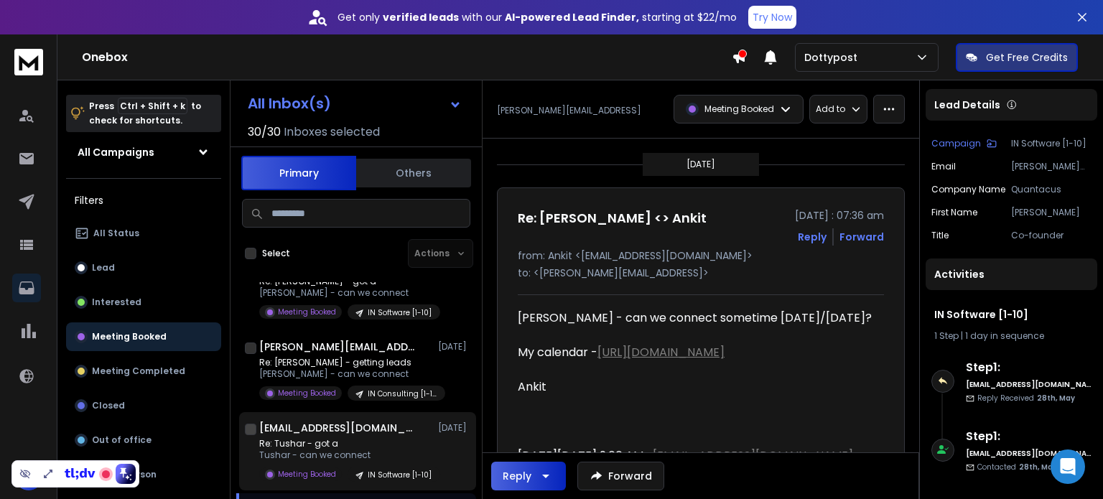
click at [358, 427] on h1 "[EMAIL_ADDRESS][DOMAIN_NAME]" at bounding box center [338, 428] width 158 height 14
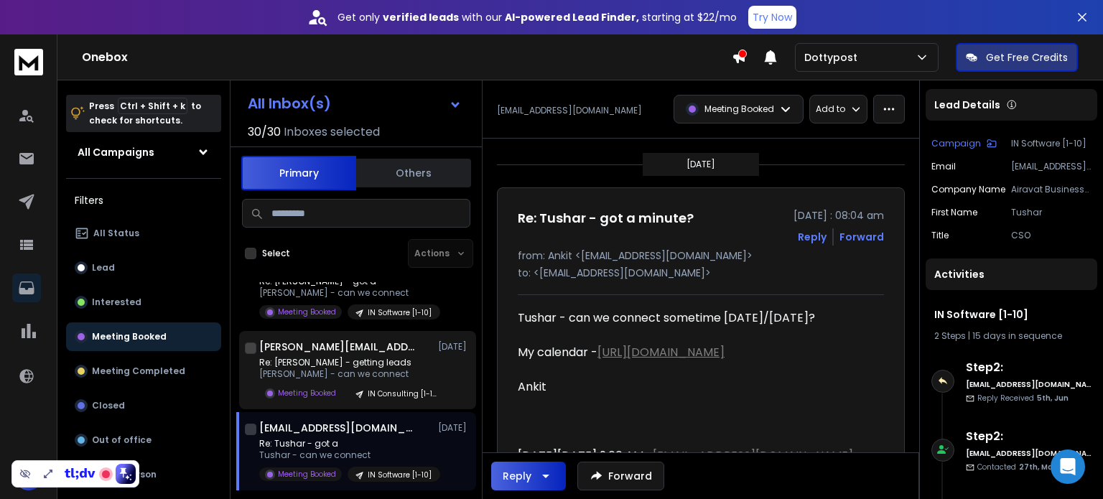
click at [356, 350] on h1 "[PERSON_NAME][EMAIL_ADDRESS][DOMAIN_NAME]" at bounding box center [338, 347] width 158 height 14
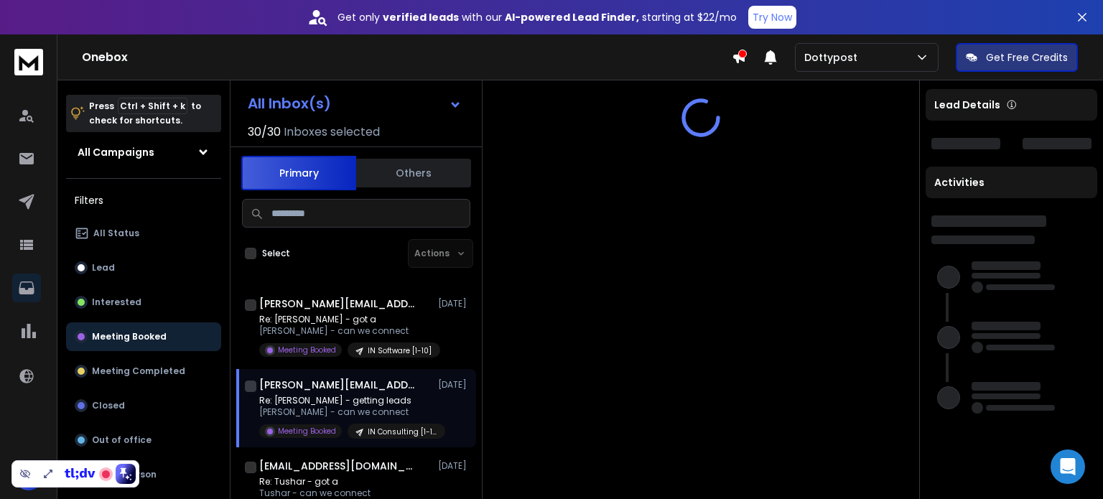
scroll to position [796, 0]
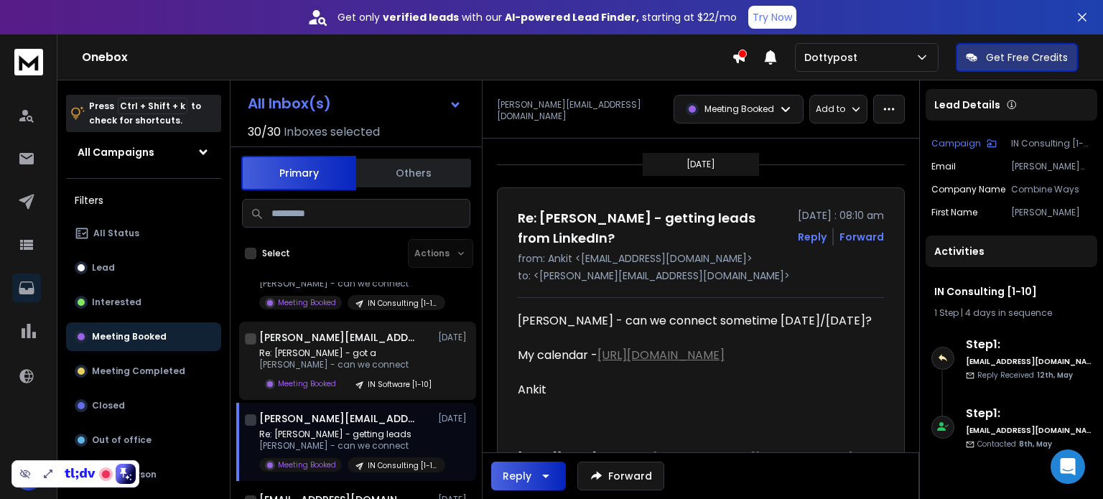
click at [359, 346] on div "[PERSON_NAME][EMAIL_ADDRESS][DOMAIN_NAME] [DATE] Re: [PERSON_NAME] - got a [PER…" at bounding box center [364, 360] width 211 height 61
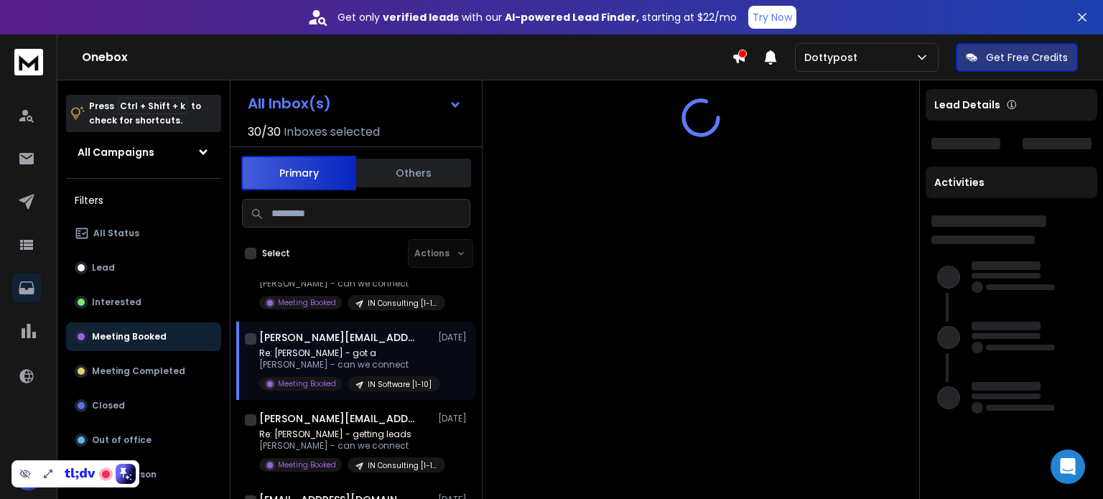
scroll to position [724, 0]
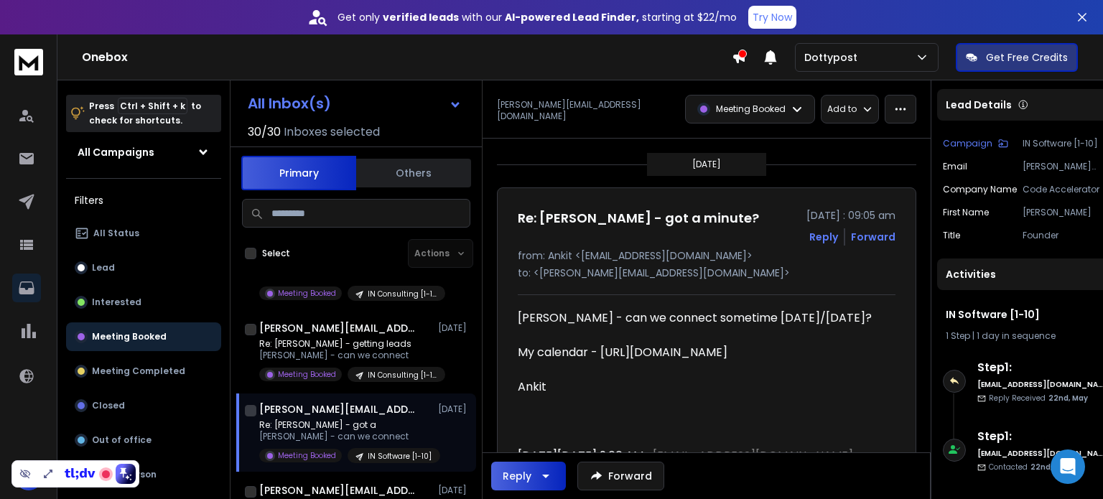
click at [359, 346] on p "Re: [PERSON_NAME] - getting leads" at bounding box center [345, 343] width 172 height 11
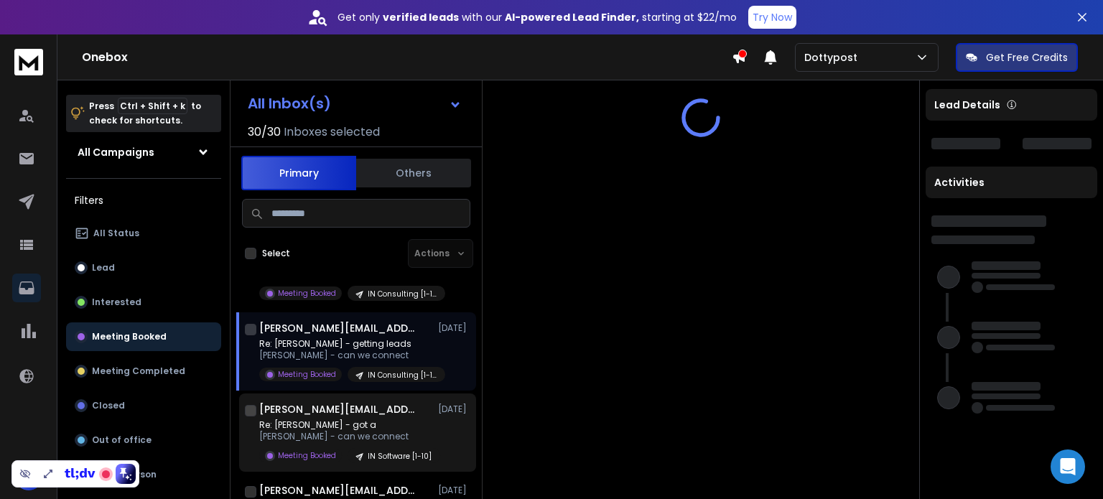
scroll to position [652, 0]
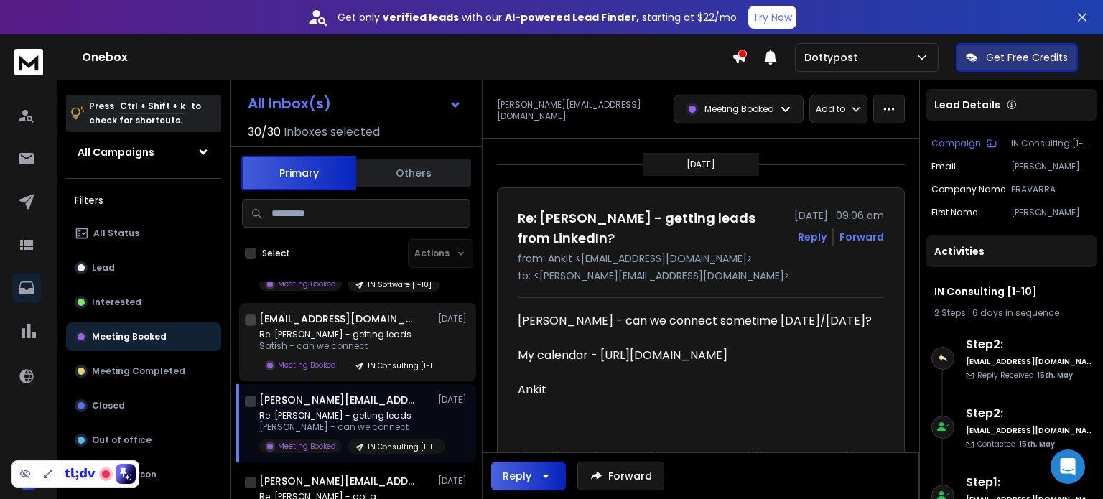
click at [359, 345] on p "Satish - can we connect" at bounding box center [345, 345] width 172 height 11
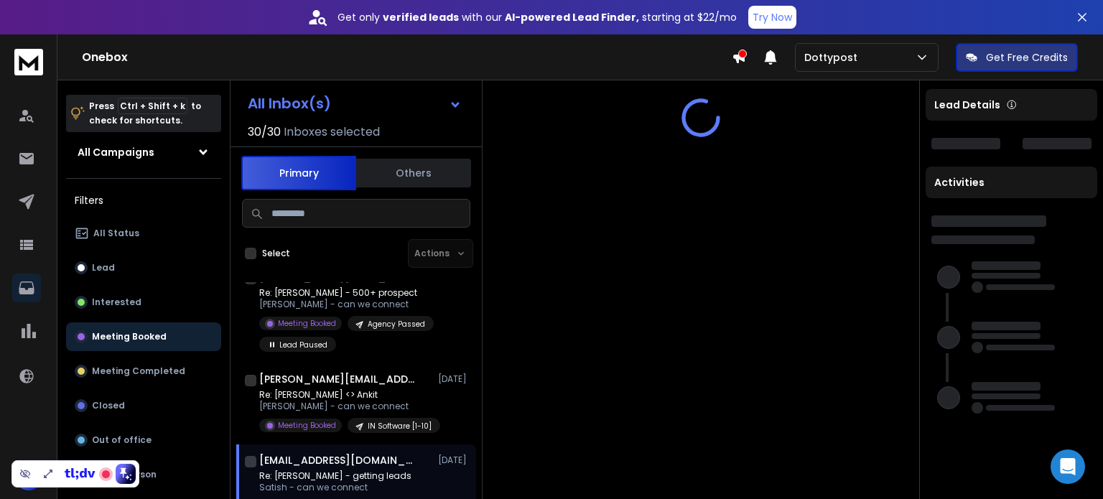
scroll to position [508, 0]
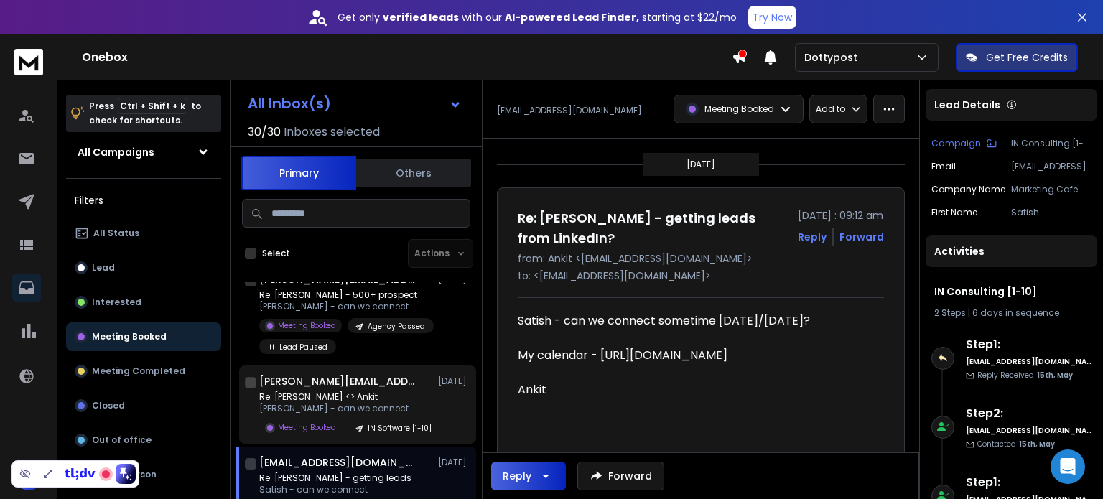
click at [359, 390] on div "[PERSON_NAME][EMAIL_ADDRESS][DOMAIN_NAME] [DATE] Re: [PERSON_NAME] <> [PERSON_N…" at bounding box center [364, 404] width 211 height 61
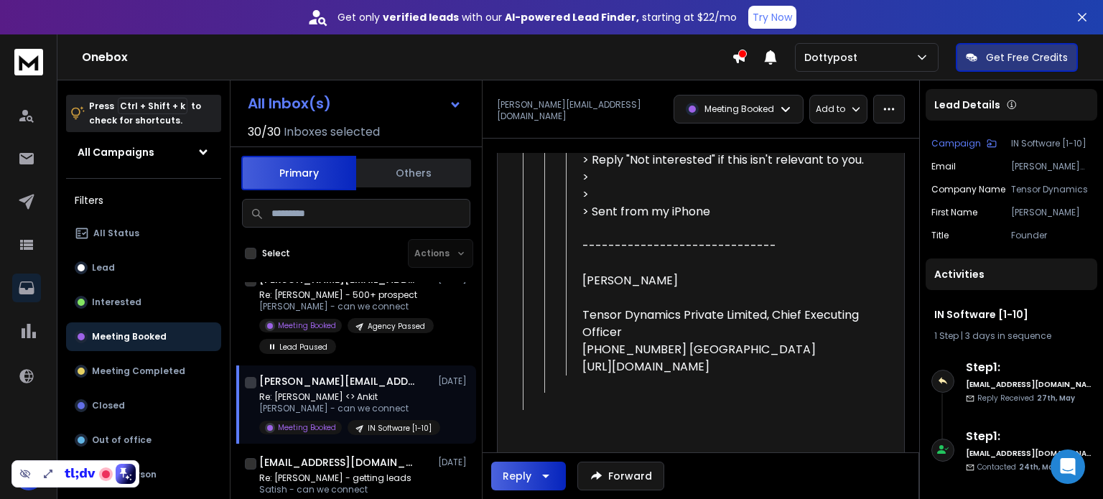
scroll to position [1129, 0]
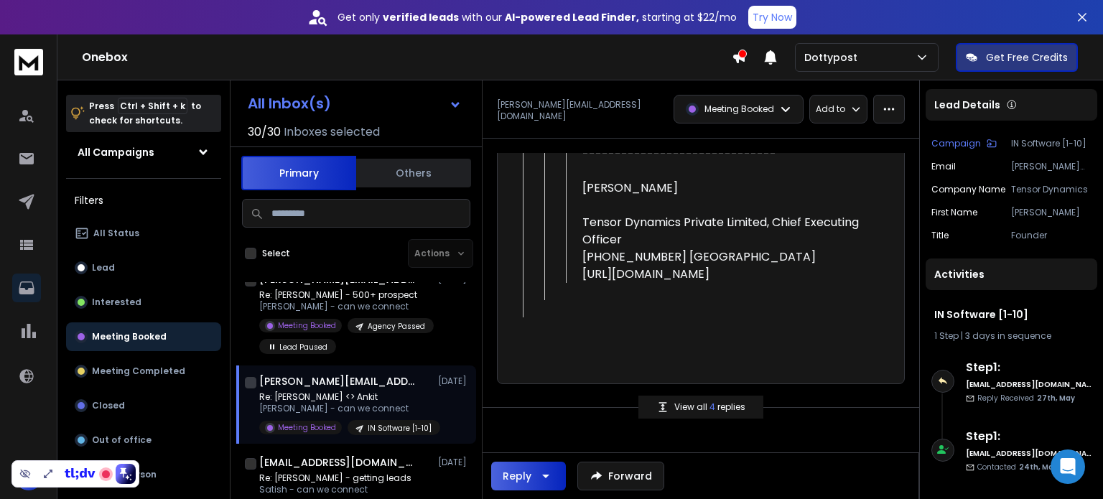
click at [649, 411] on div "View all 4 replies" at bounding box center [700, 407] width 124 height 23
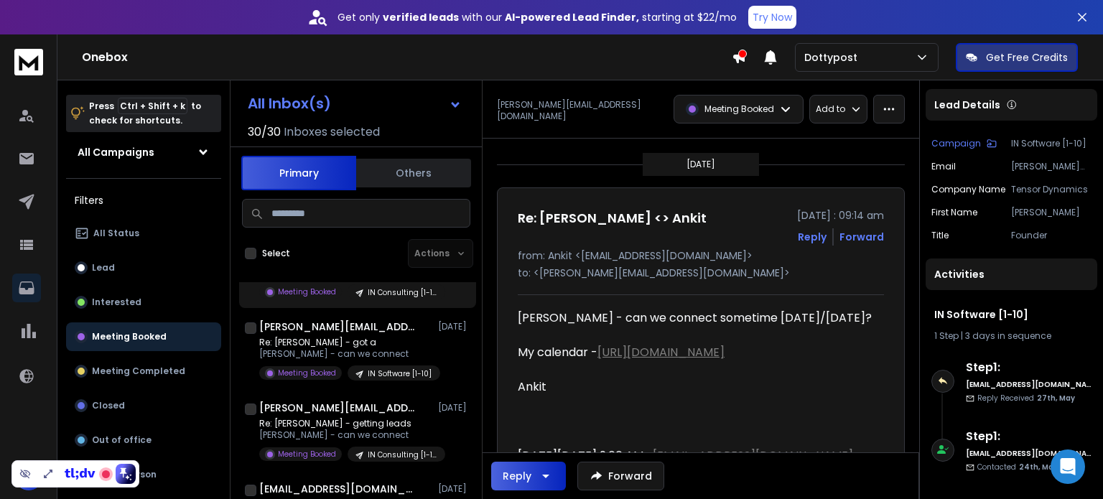
scroll to position [939, 0]
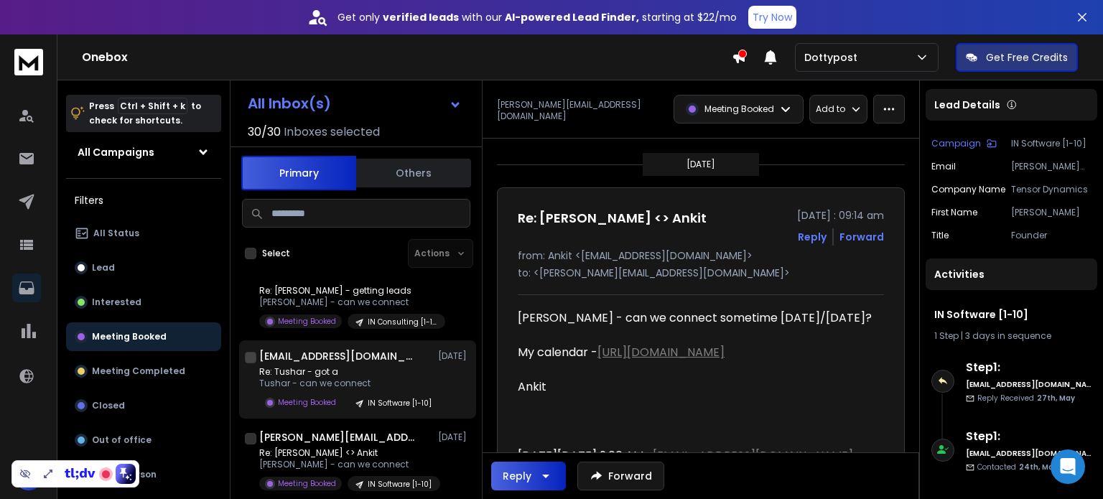
click at [379, 373] on p "Re: Tushar - got a" at bounding box center [345, 371] width 172 height 11
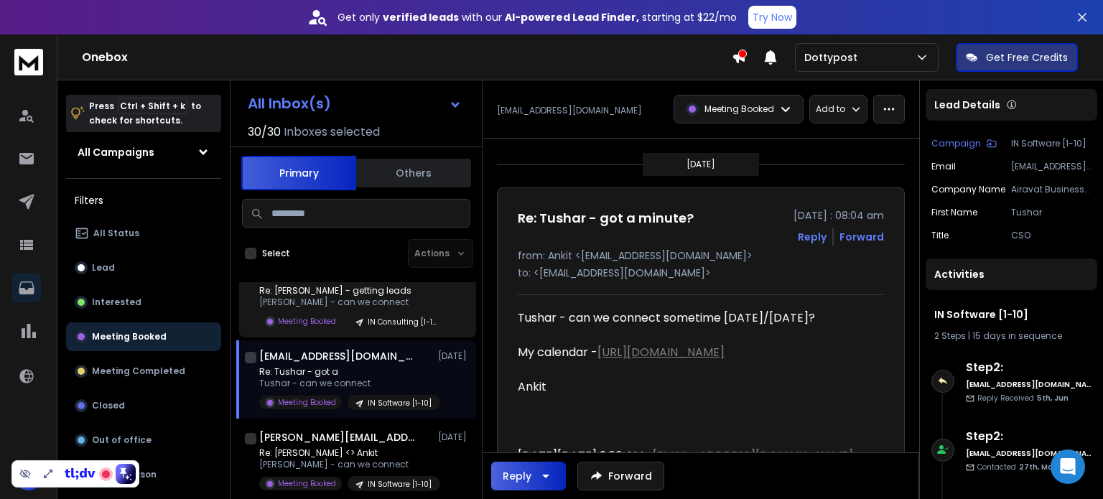
click at [388, 299] on p "[PERSON_NAME] - can we connect" at bounding box center [345, 302] width 172 height 11
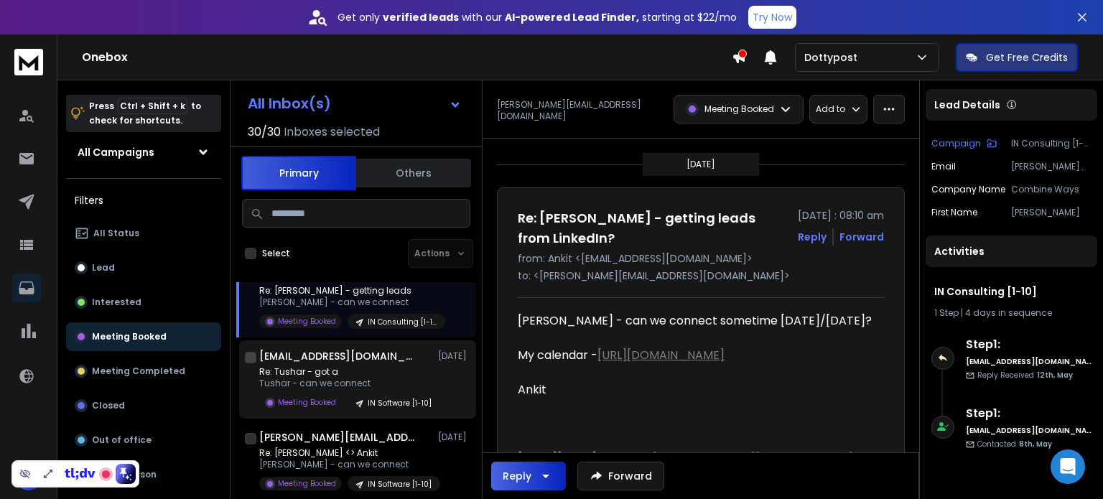
scroll to position [796, 0]
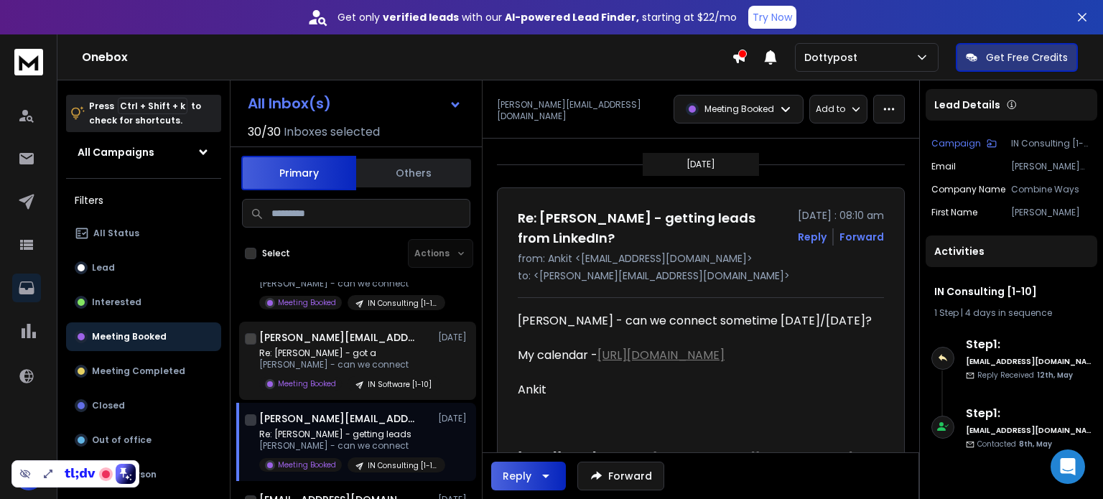
click at [399, 362] on p "[PERSON_NAME] - can we connect" at bounding box center [345, 364] width 172 height 11
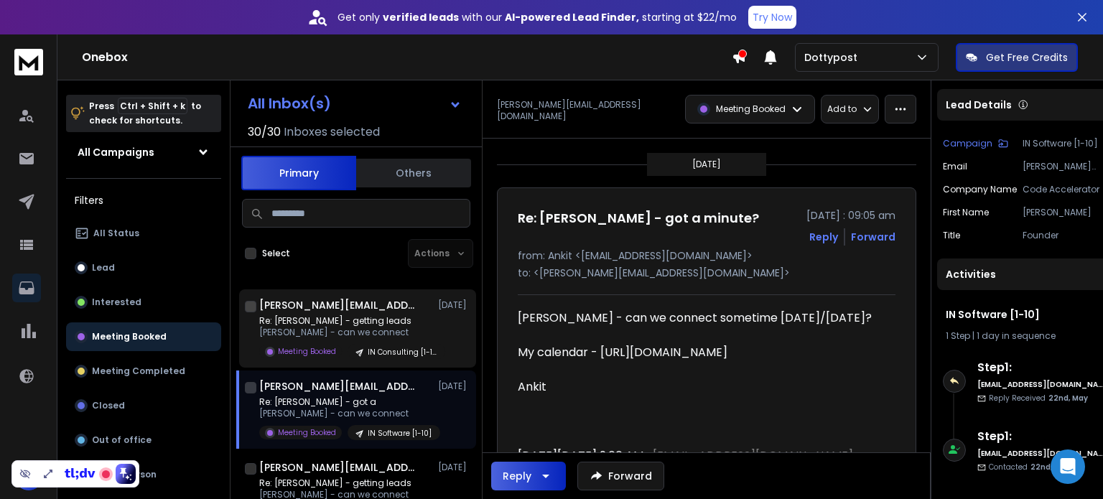
scroll to position [724, 0]
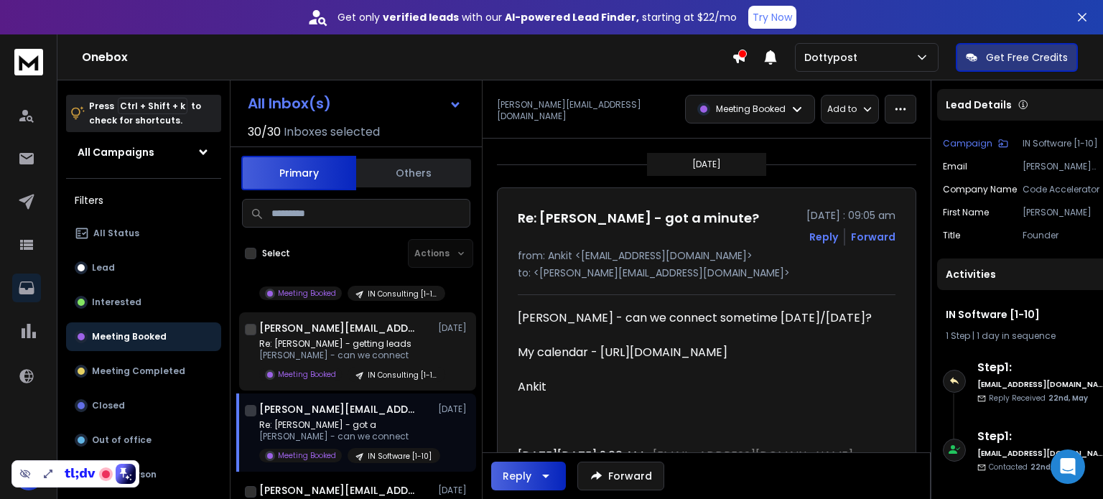
click at [407, 340] on p "Re: [PERSON_NAME] - getting leads" at bounding box center [345, 343] width 172 height 11
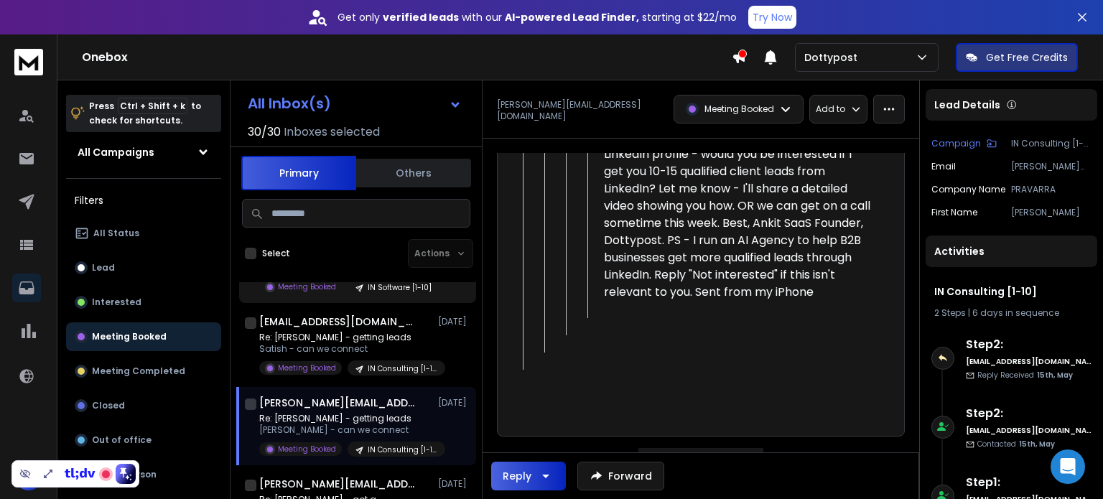
scroll to position [508, 0]
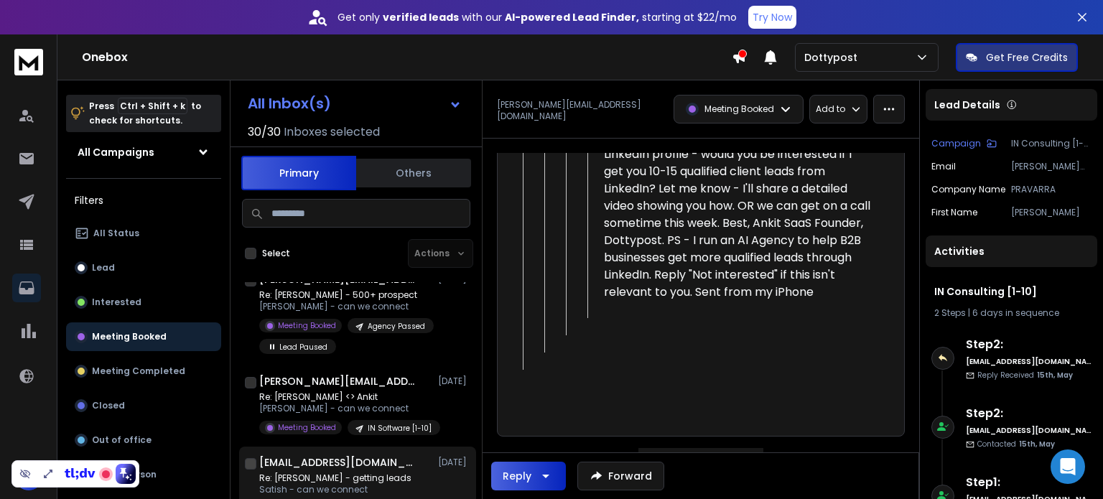
click at [299, 460] on h1 "[EMAIL_ADDRESS][DOMAIN_NAME]" at bounding box center [338, 462] width 158 height 14
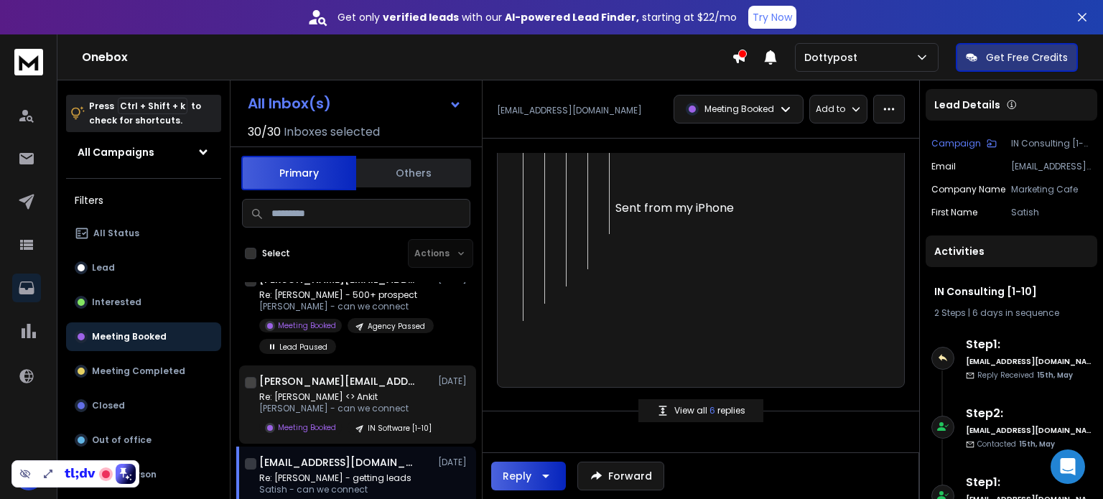
click at [311, 389] on div "[PERSON_NAME][EMAIL_ADDRESS][DOMAIN_NAME] [DATE] Re: [PERSON_NAME] <> [PERSON_N…" at bounding box center [364, 404] width 211 height 61
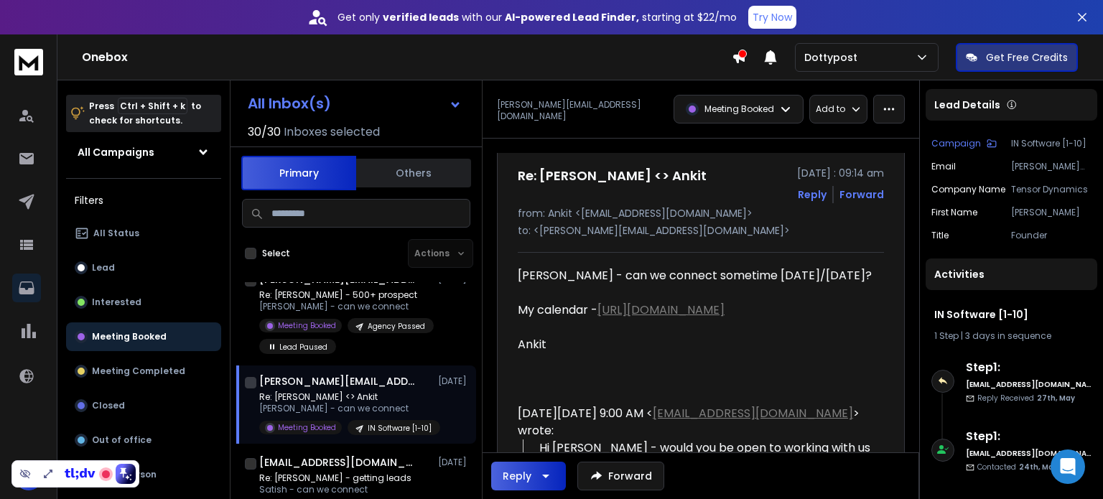
scroll to position [0, 0]
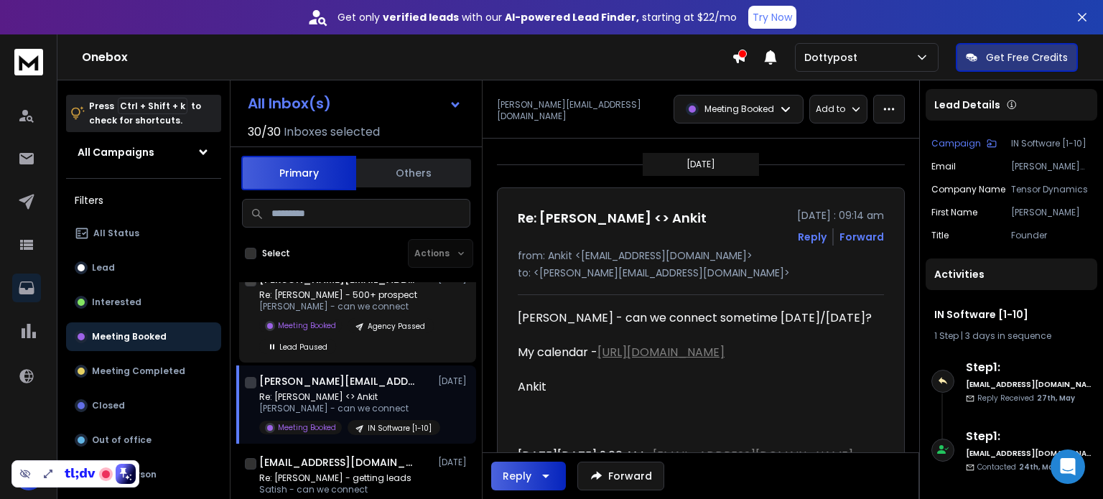
click at [377, 306] on p "[PERSON_NAME] - can we connect" at bounding box center [345, 306] width 172 height 11
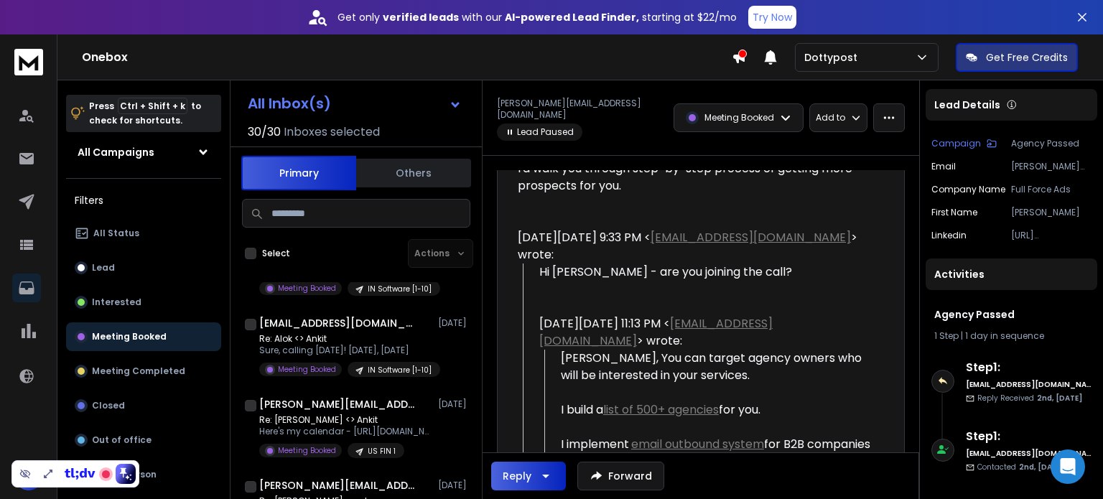
scroll to position [287, 0]
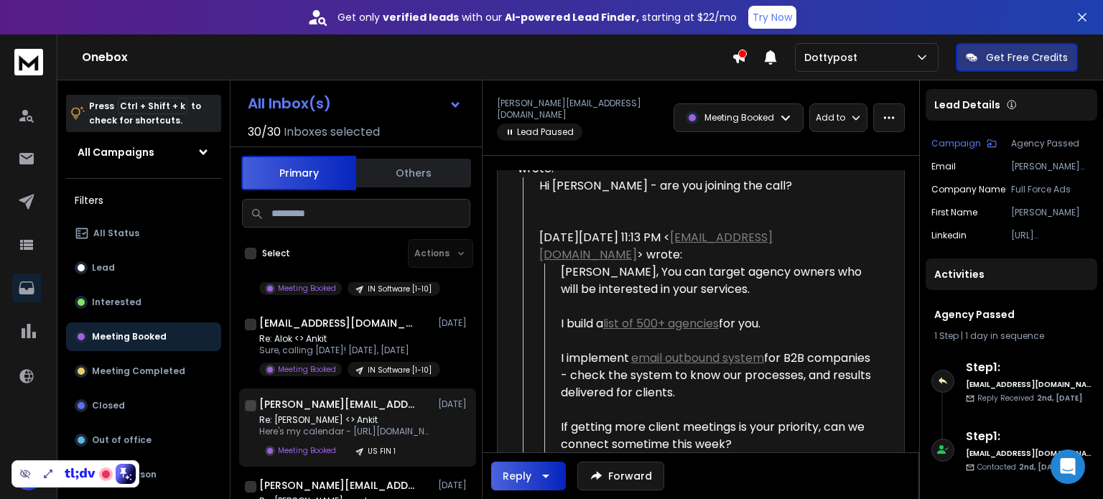
click at [311, 406] on h1 "[PERSON_NAME][EMAIL_ADDRESS][PERSON_NAME][DOMAIN_NAME]" at bounding box center [338, 404] width 158 height 14
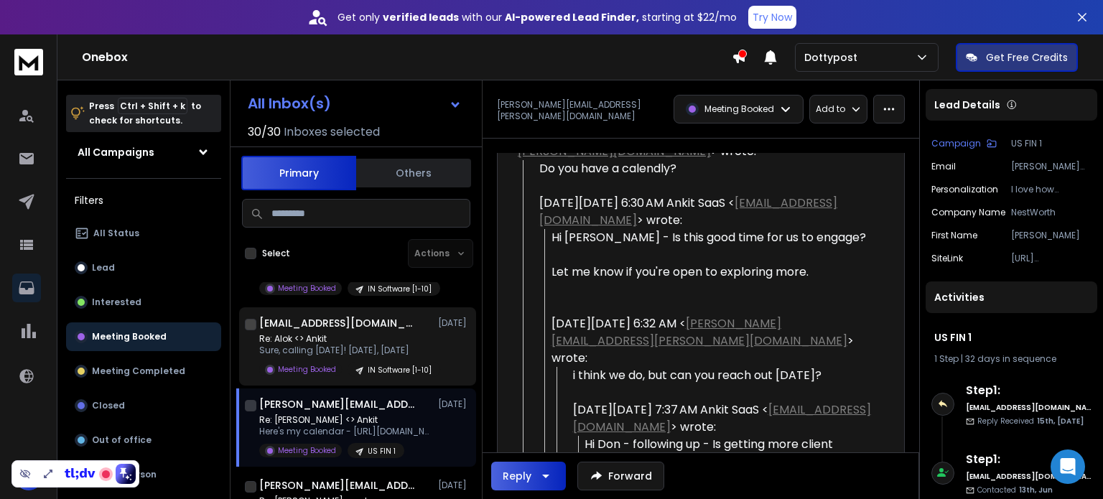
click at [329, 325] on h1 "[EMAIL_ADDRESS][DOMAIN_NAME]" at bounding box center [338, 323] width 158 height 14
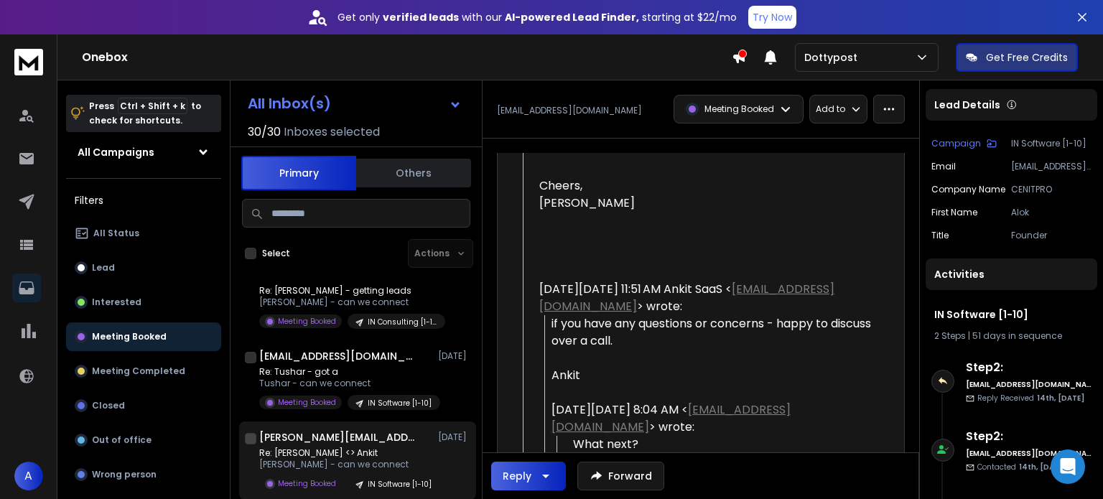
click at [364, 450] on p "Re: [PERSON_NAME] <> Ankit" at bounding box center [345, 452] width 172 height 11
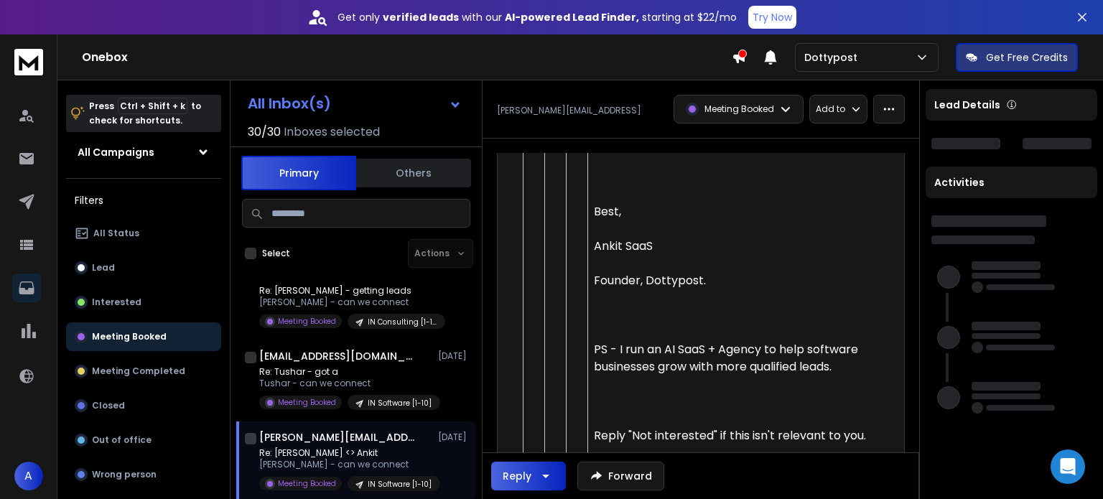
scroll to position [1250, 0]
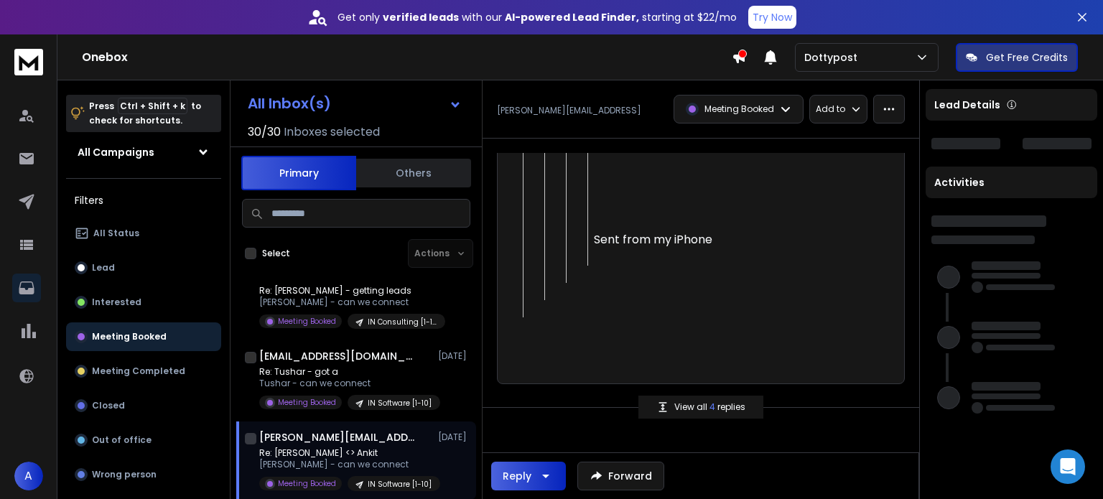
click at [666, 401] on div "View all 4 replies" at bounding box center [700, 407] width 124 height 23
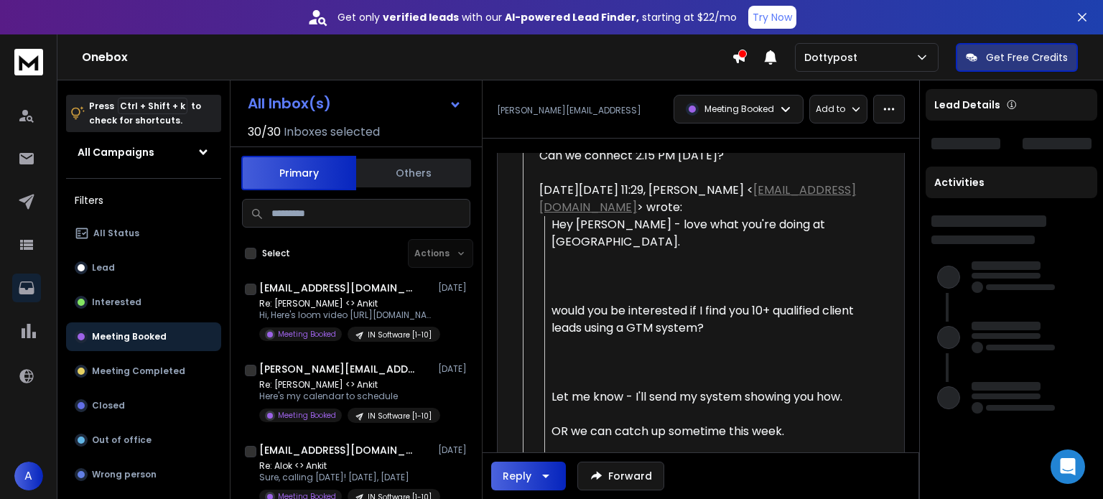
scroll to position [0, 0]
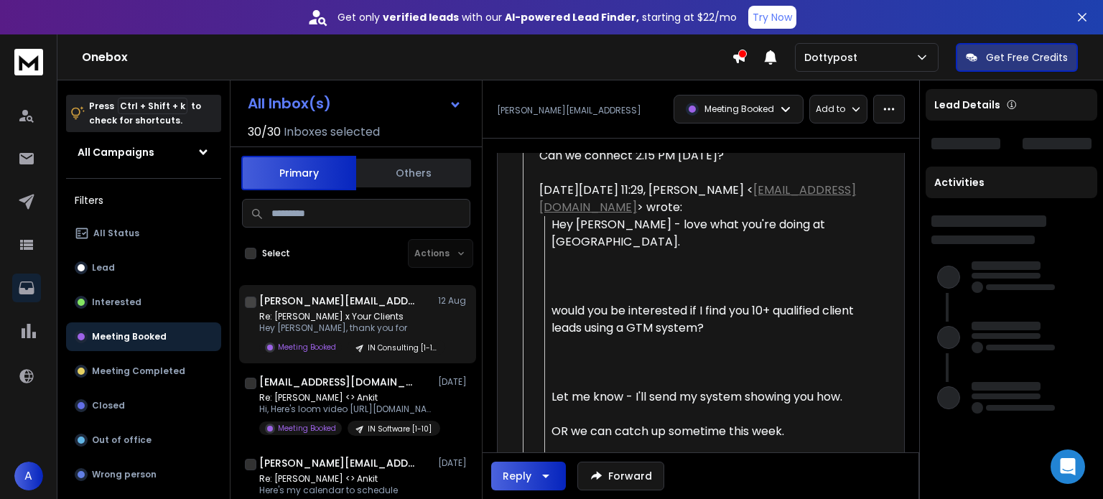
click at [345, 307] on h1 "[PERSON_NAME][EMAIL_ADDRESS][DOMAIN_NAME]" at bounding box center [338, 301] width 158 height 14
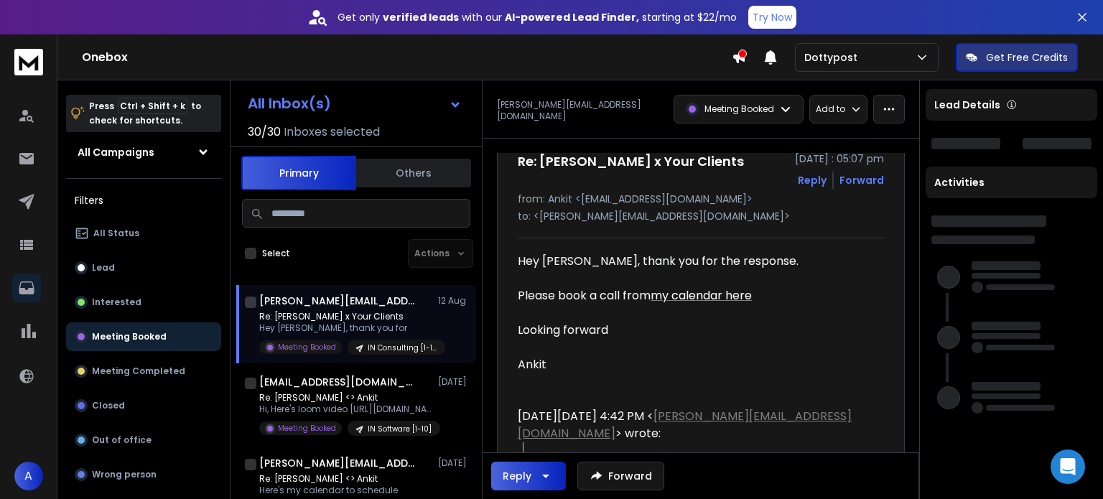
scroll to position [144, 0]
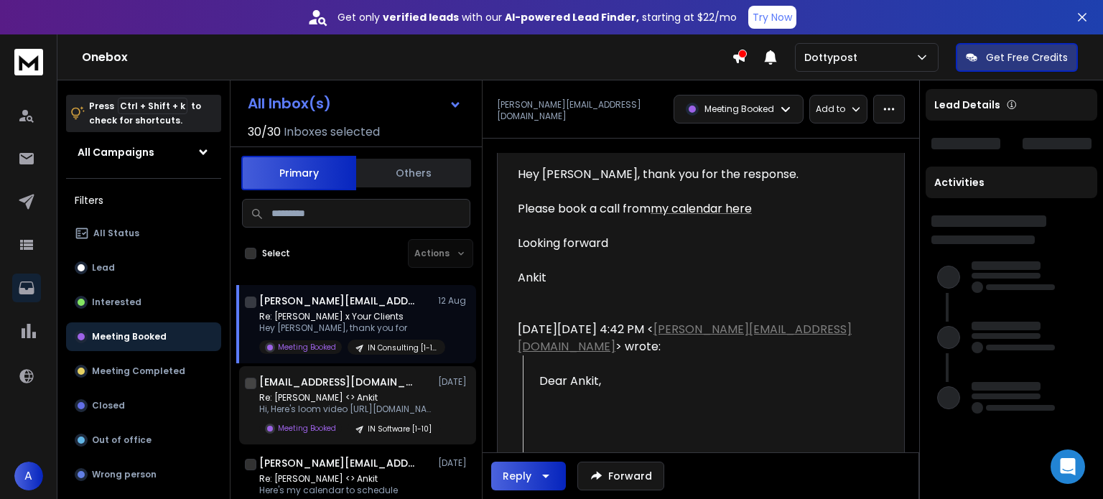
click at [373, 384] on h1 "[EMAIL_ADDRESS][DOMAIN_NAME]" at bounding box center [338, 382] width 158 height 14
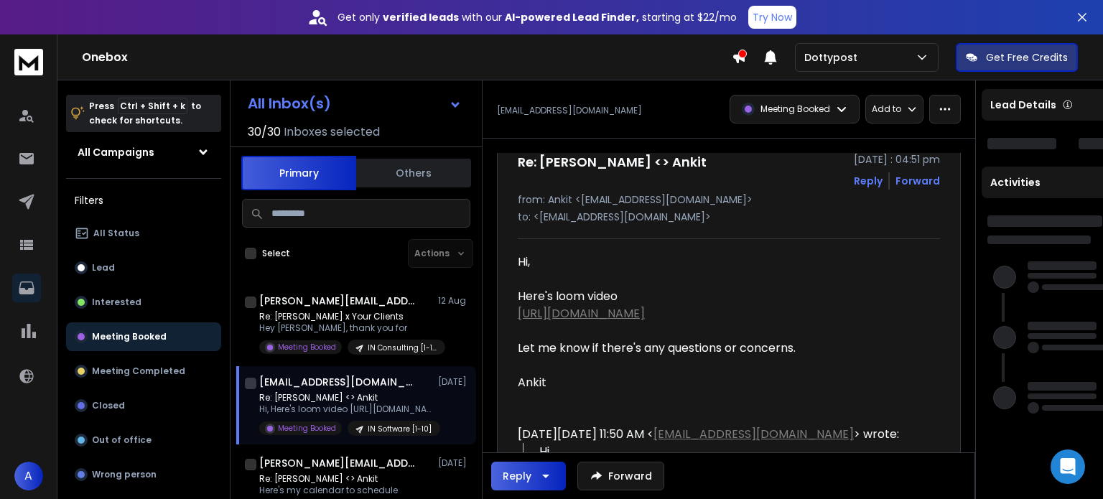
scroll to position [0, 0]
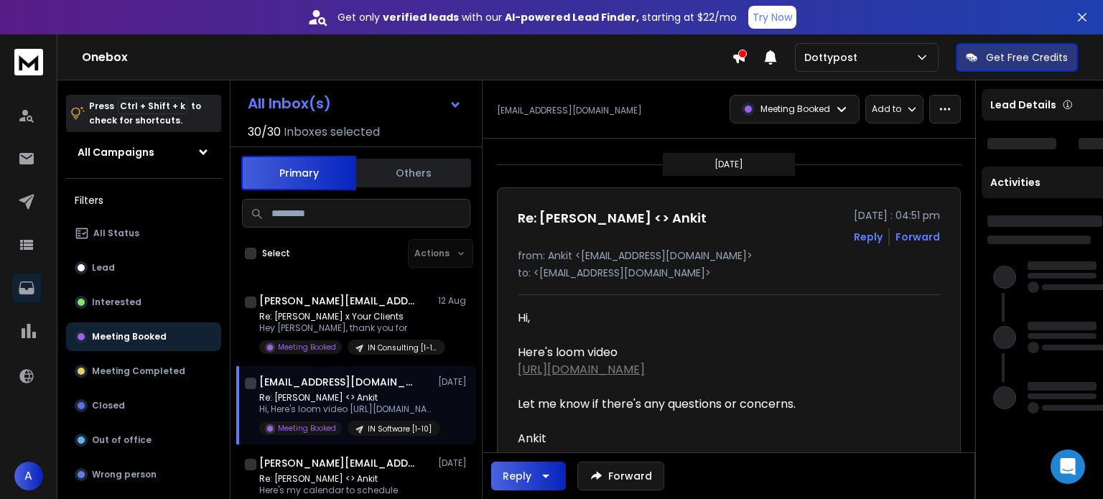
click at [348, 399] on p "Re: [PERSON_NAME] <> Ankit" at bounding box center [345, 397] width 172 height 11
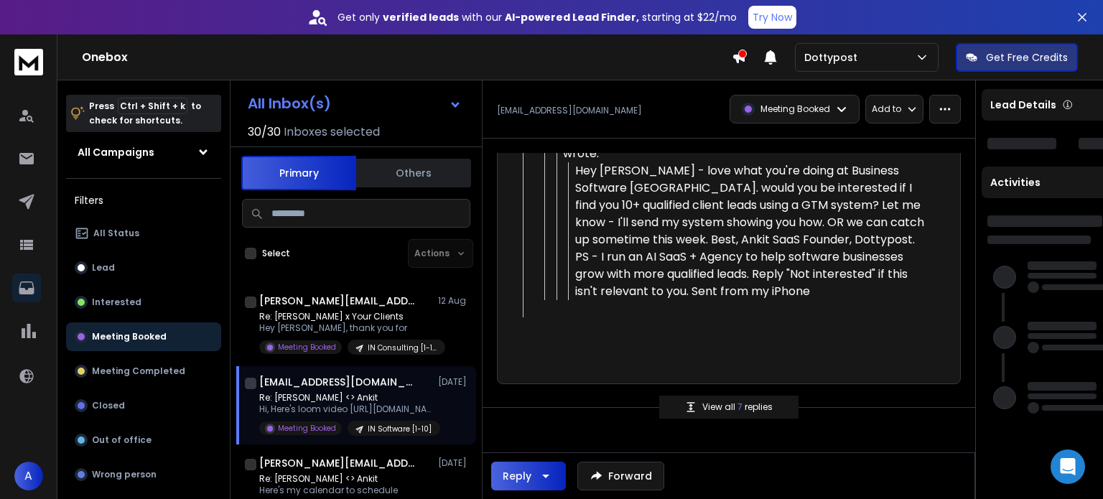
scroll to position [1612, 0]
click at [702, 412] on p "View all 7 replies" at bounding box center [737, 406] width 70 height 11
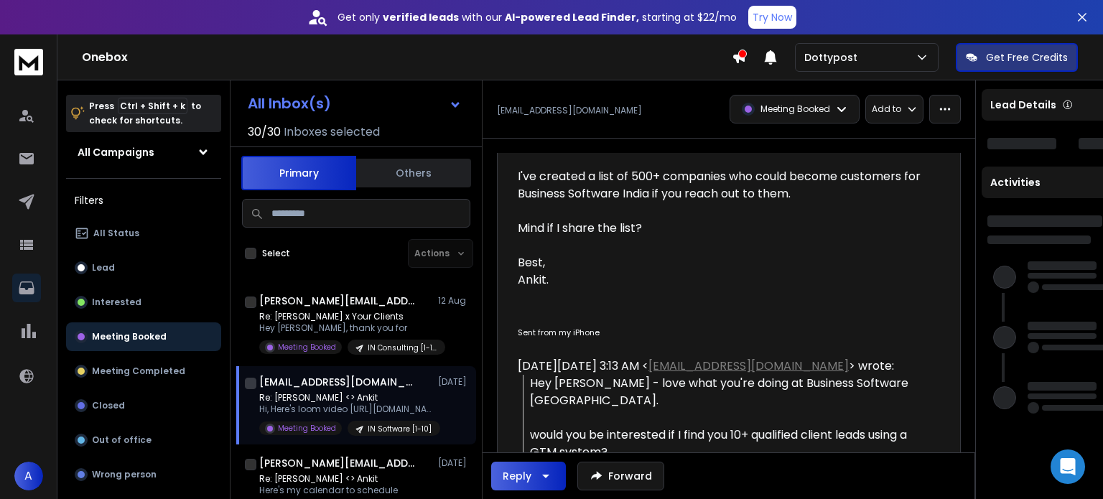
scroll to position [7142, 0]
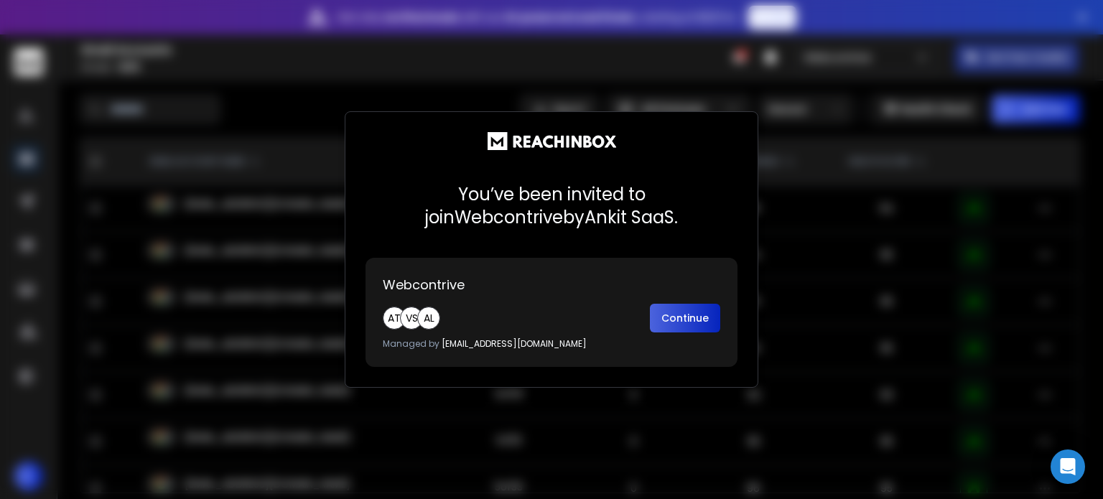
click at [691, 318] on button "Continue" at bounding box center [685, 318] width 70 height 29
